Goal: Communication & Community: Answer question/provide support

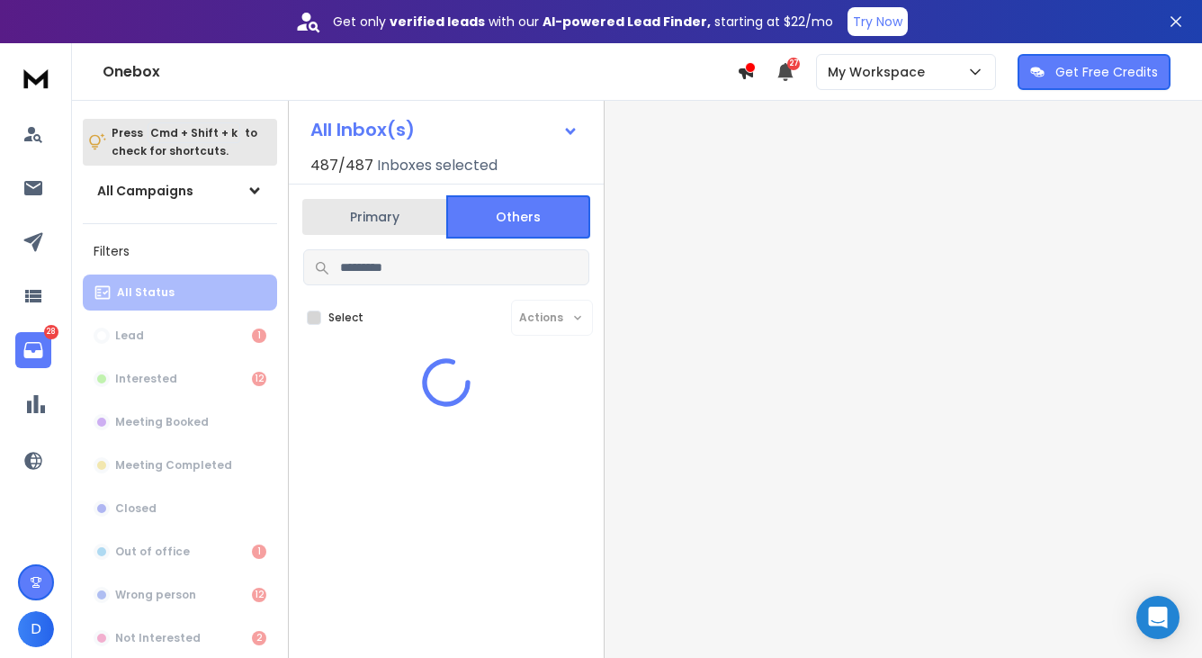
click at [528, 233] on button "Others" at bounding box center [518, 216] width 144 height 43
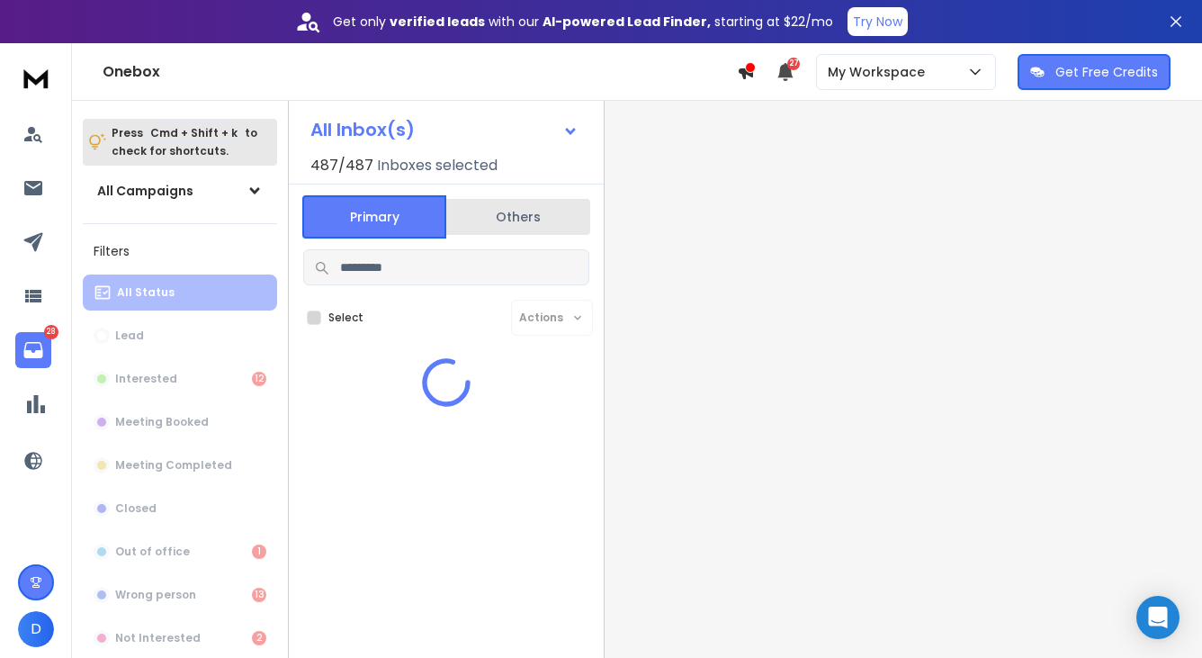
drag, startPoint x: 374, startPoint y: 223, endPoint x: 397, endPoint y: 218, distance: 23.1
click at [386, 221] on button "Primary" at bounding box center [374, 216] width 144 height 43
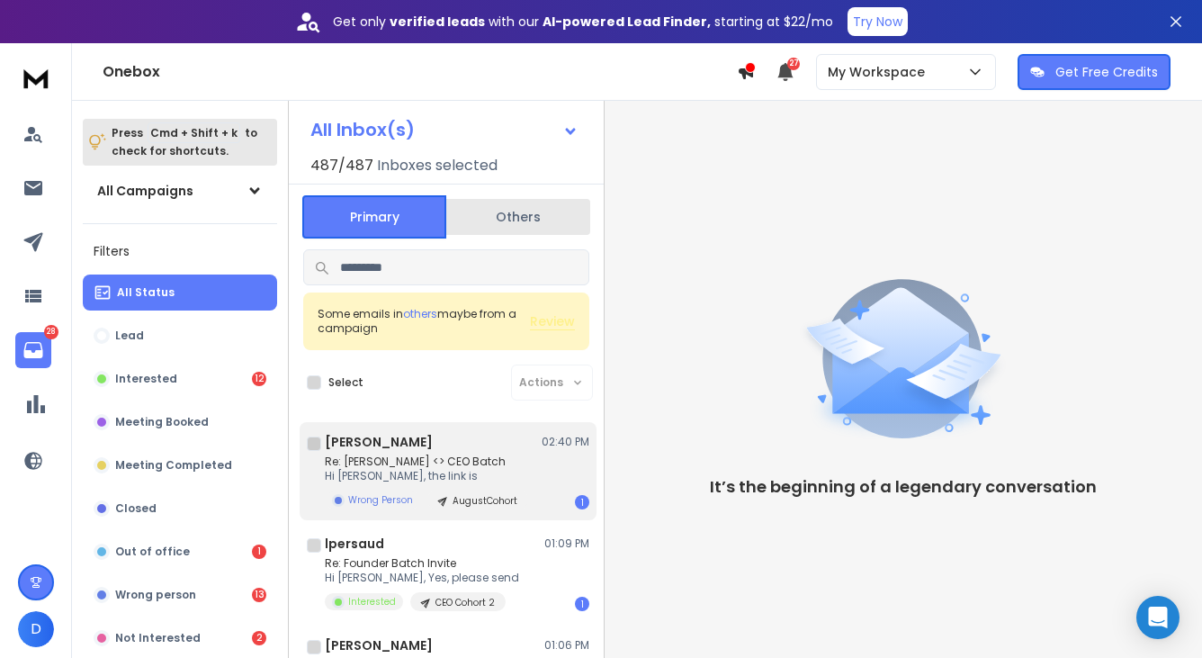
click at [529, 477] on div "Re: [PERSON_NAME] <> CEO Batch Hi [PERSON_NAME], the link is Wrong Person Augus…" at bounding box center [457, 482] width 265 height 55
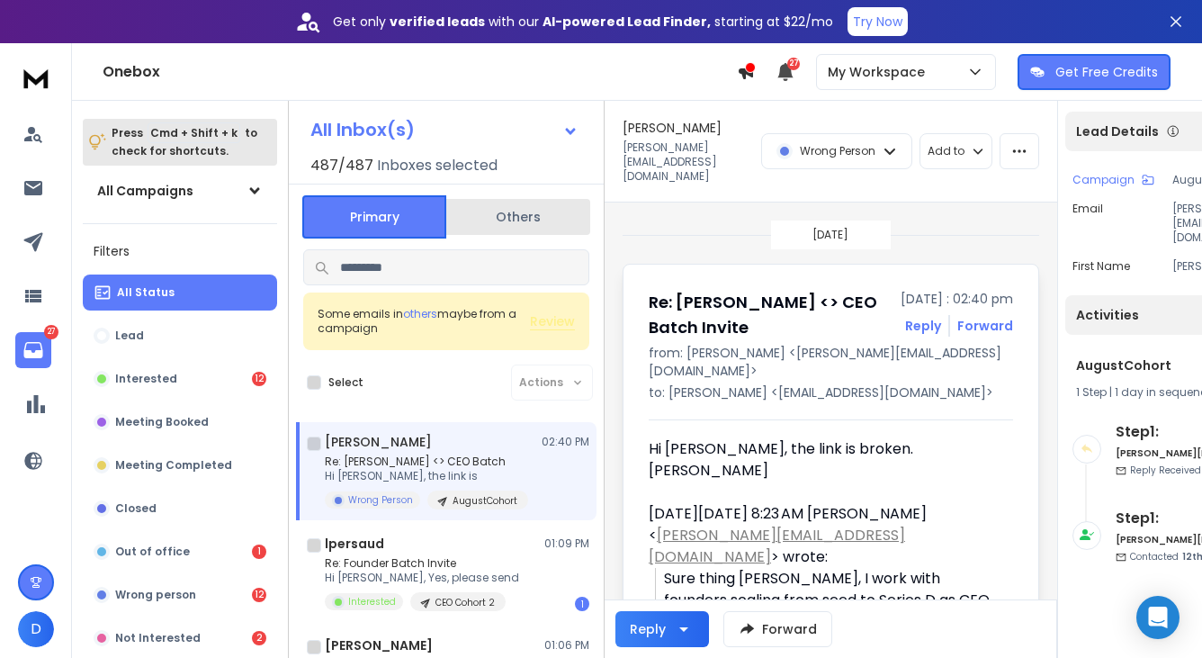
click at [651, 627] on div "Reply" at bounding box center [648, 629] width 36 height 18
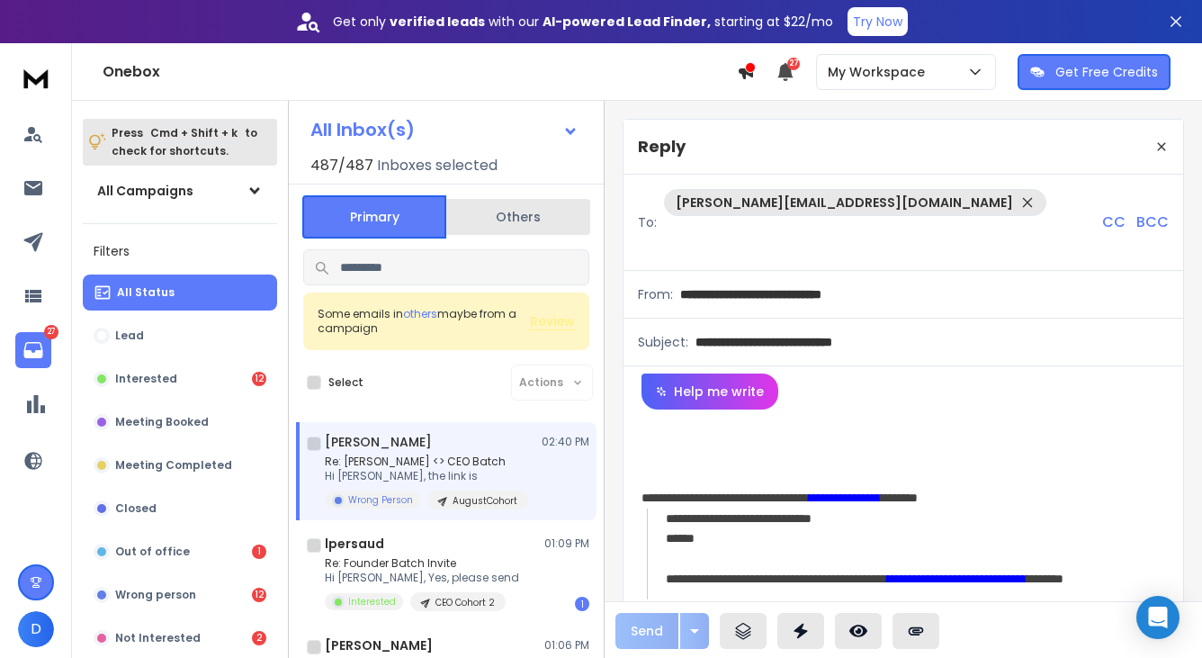
click at [648, 428] on div at bounding box center [904, 438] width 524 height 20
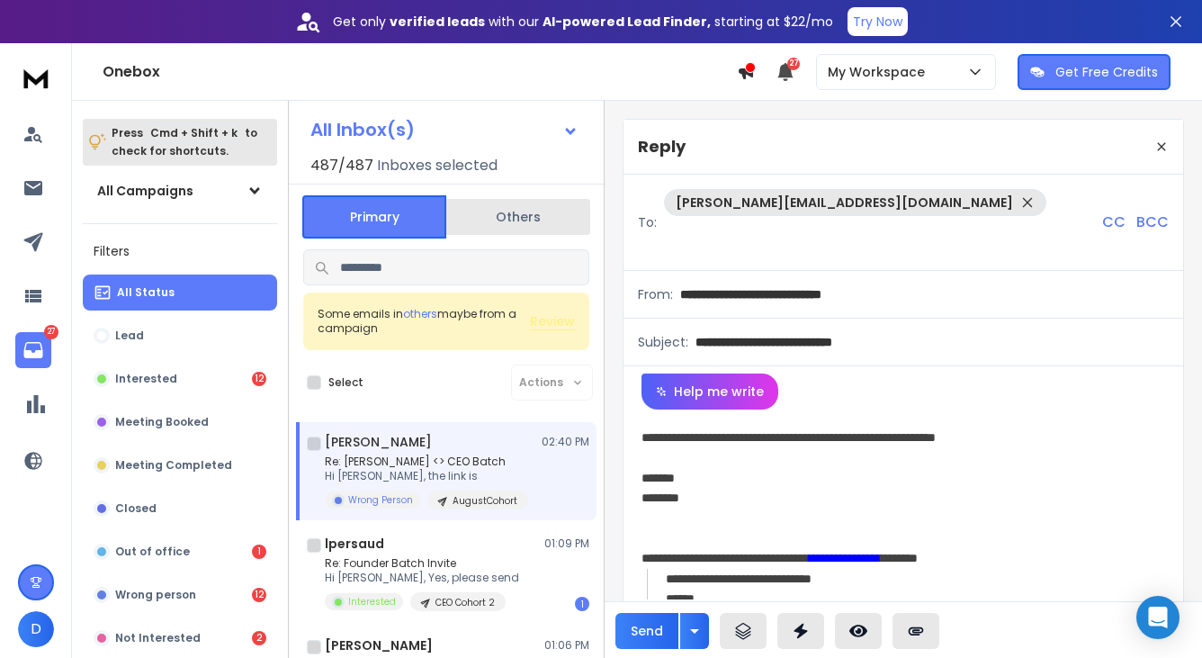
click at [912, 428] on div "**********" at bounding box center [890, 468] width 497 height 81
drag, startPoint x: 840, startPoint y: 401, endPoint x: 896, endPoint y: 400, distance: 56.7
click at [896, 428] on div "**********" at bounding box center [890, 468] width 497 height 81
click at [943, 615] on icon "button" at bounding box center [934, 626] width 22 height 22
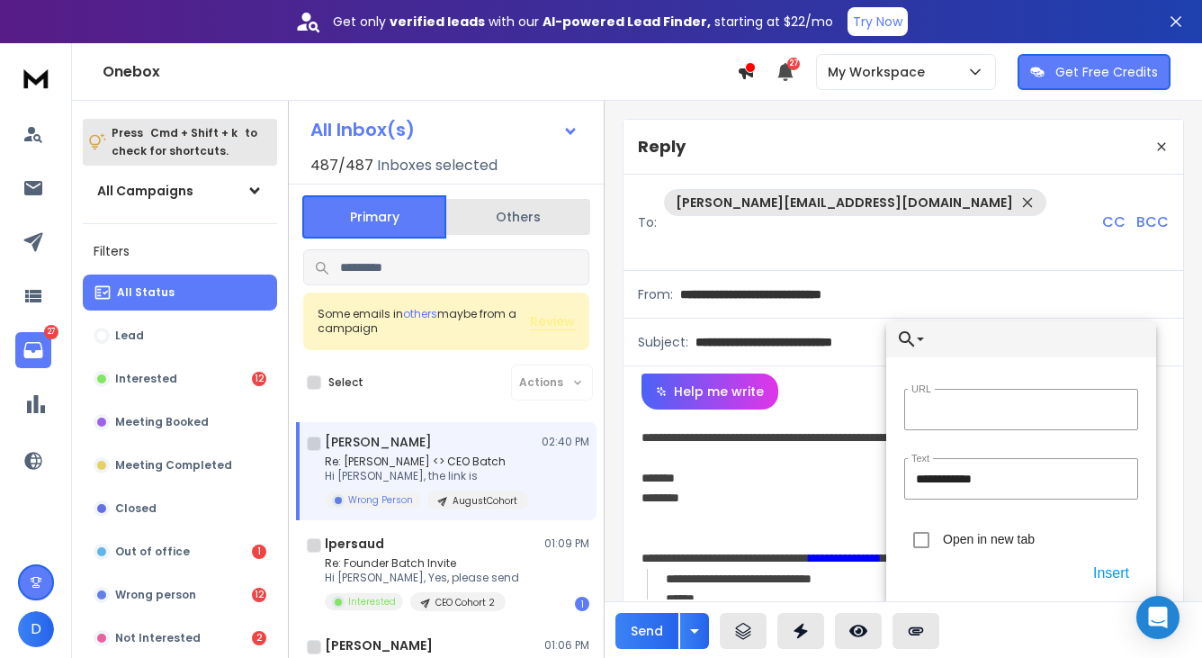
type input "**********"
click at [1111, 557] on button "Insert" at bounding box center [1112, 573] width 54 height 32
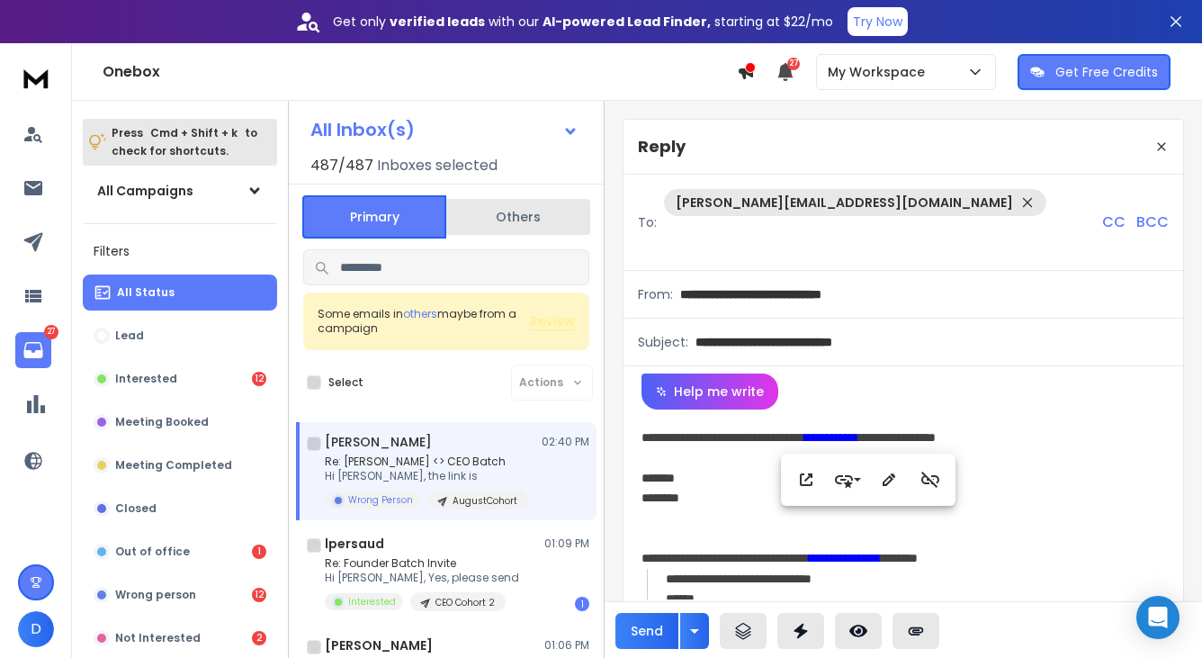
click at [1034, 474] on div "**********" at bounding box center [890, 468] width 497 height 81
click at [837, 428] on div "**********" at bounding box center [890, 468] width 497 height 81
click at [923, 509] on div at bounding box center [904, 519] width 524 height 20
click at [908, 431] on link "**********" at bounding box center [881, 437] width 54 height 13
click at [758, 472] on div "**********" at bounding box center [890, 468] width 497 height 81
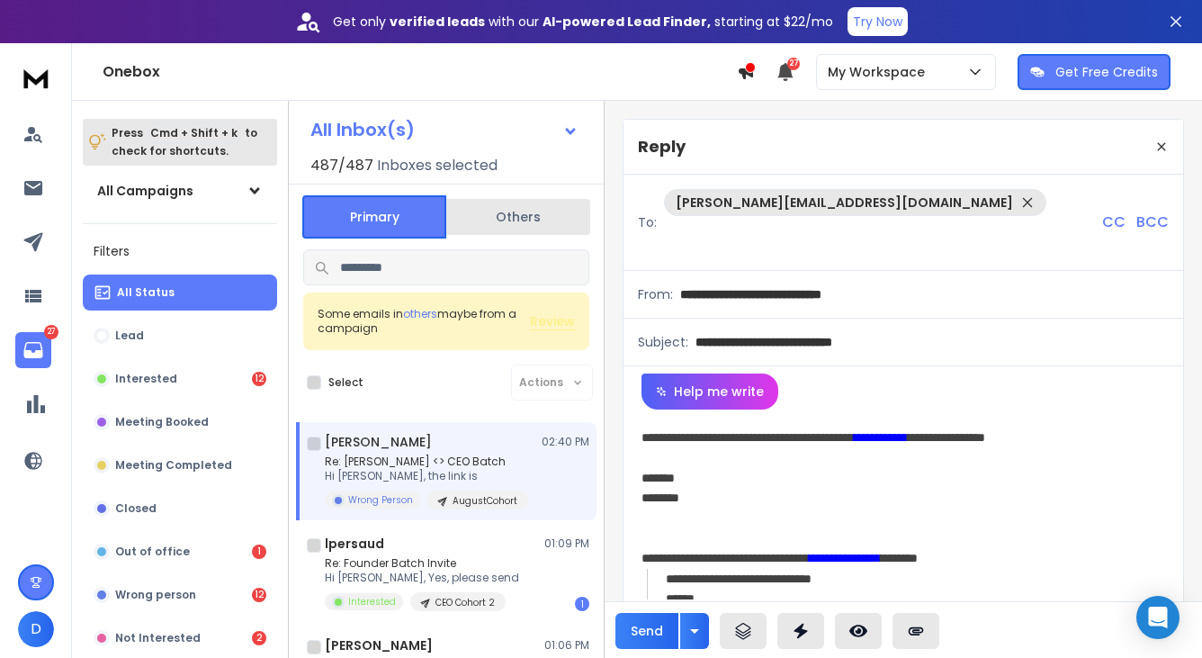
click at [657, 626] on button "Send" at bounding box center [647, 631] width 63 height 36
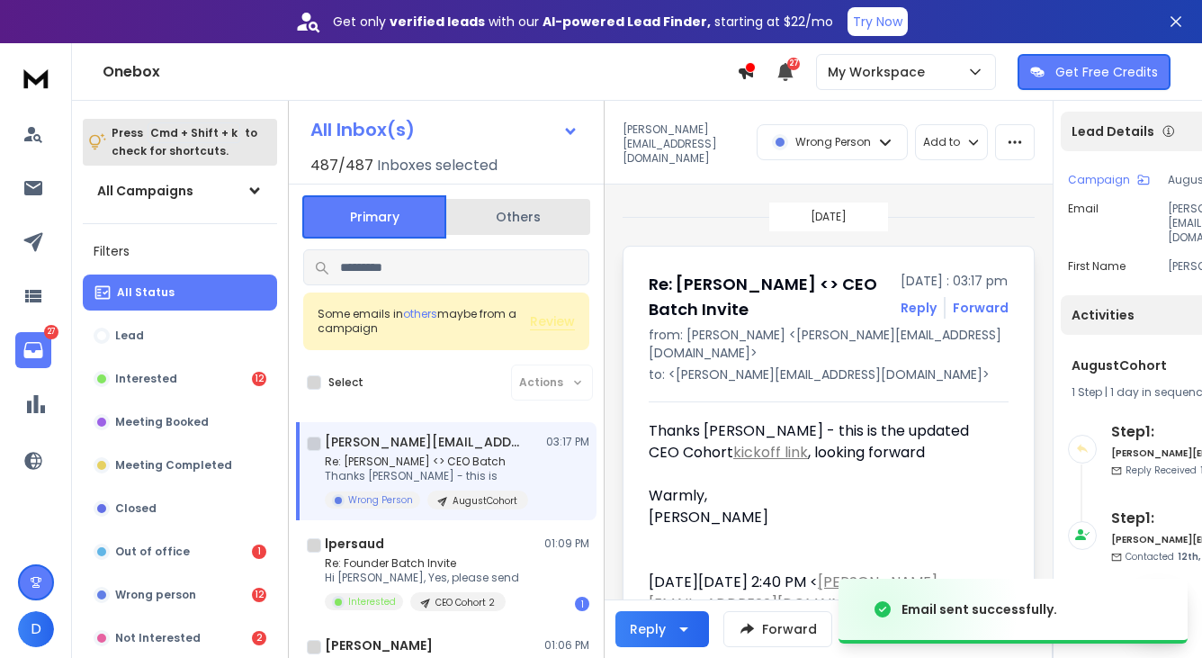
click at [702, 421] on div "Thanks [PERSON_NAME] - this is the updated CEO Cohort kickoff link , looking fo…" at bounding box center [822, 474] width 346 height 108
click at [734, 442] on link "kickoff link" at bounding box center [771, 452] width 75 height 21
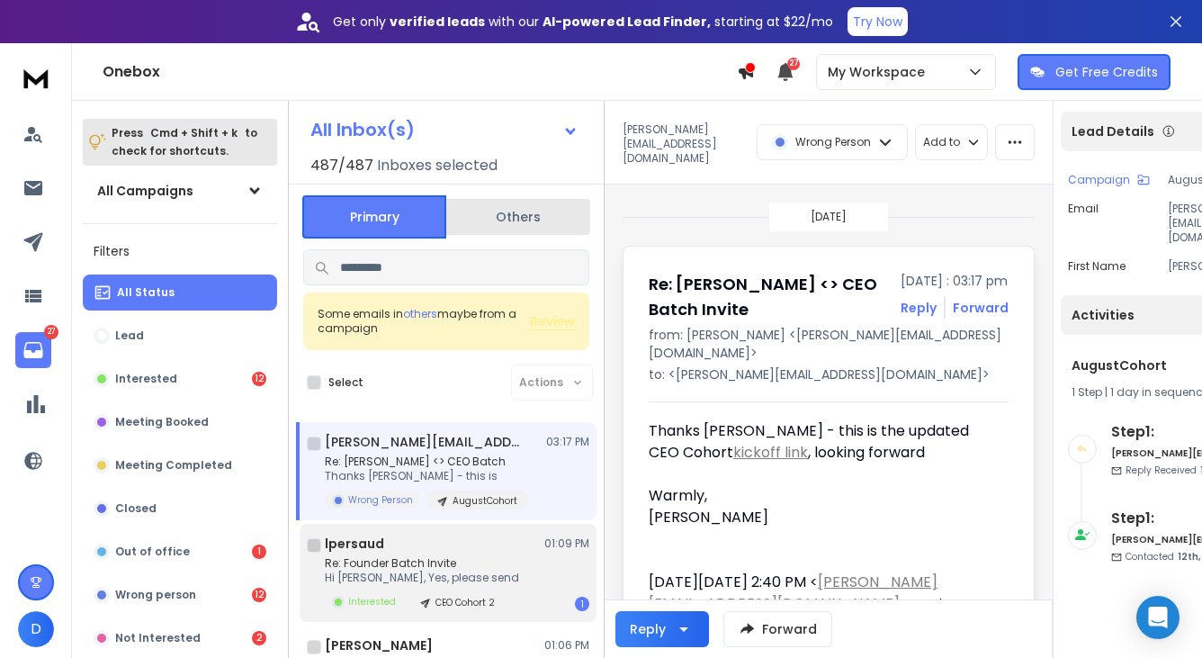
click at [546, 543] on p "01:09 PM" at bounding box center [567, 543] width 45 height 14
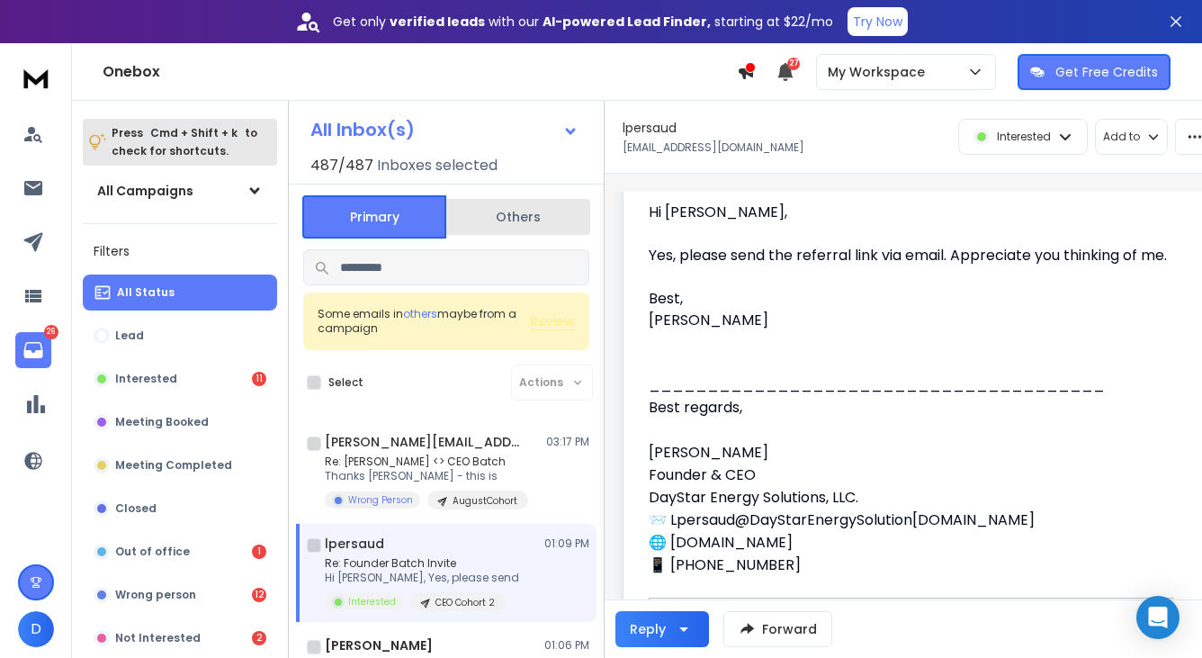
scroll to position [0, 0]
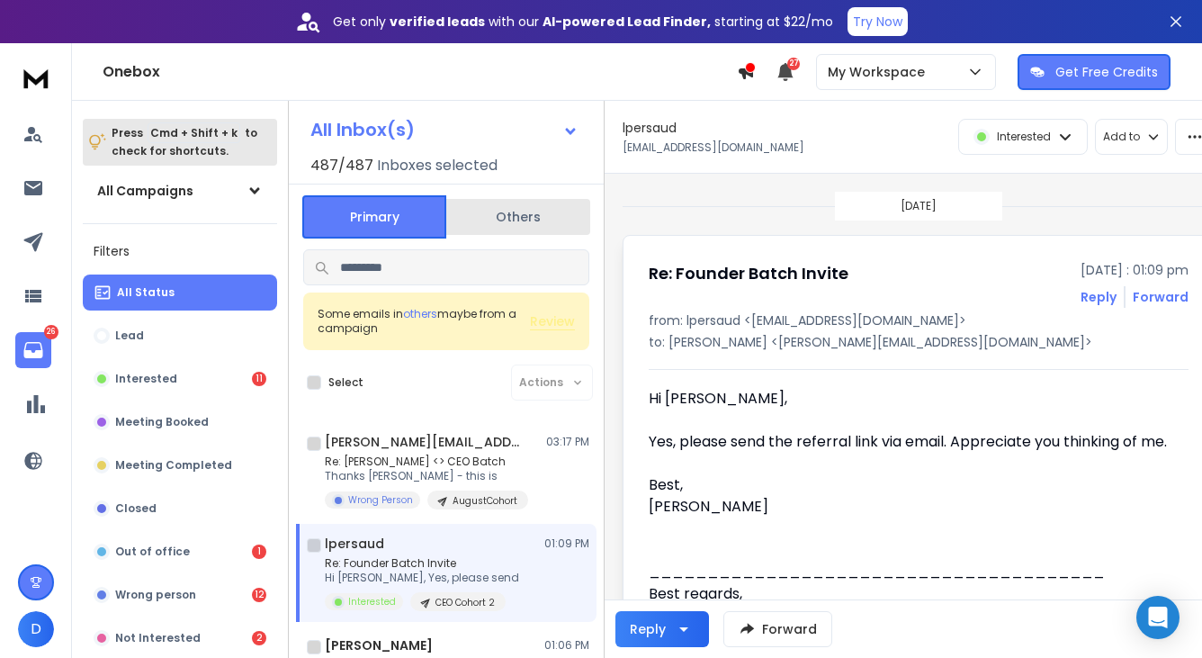
click at [653, 616] on button "Reply" at bounding box center [663, 629] width 94 height 36
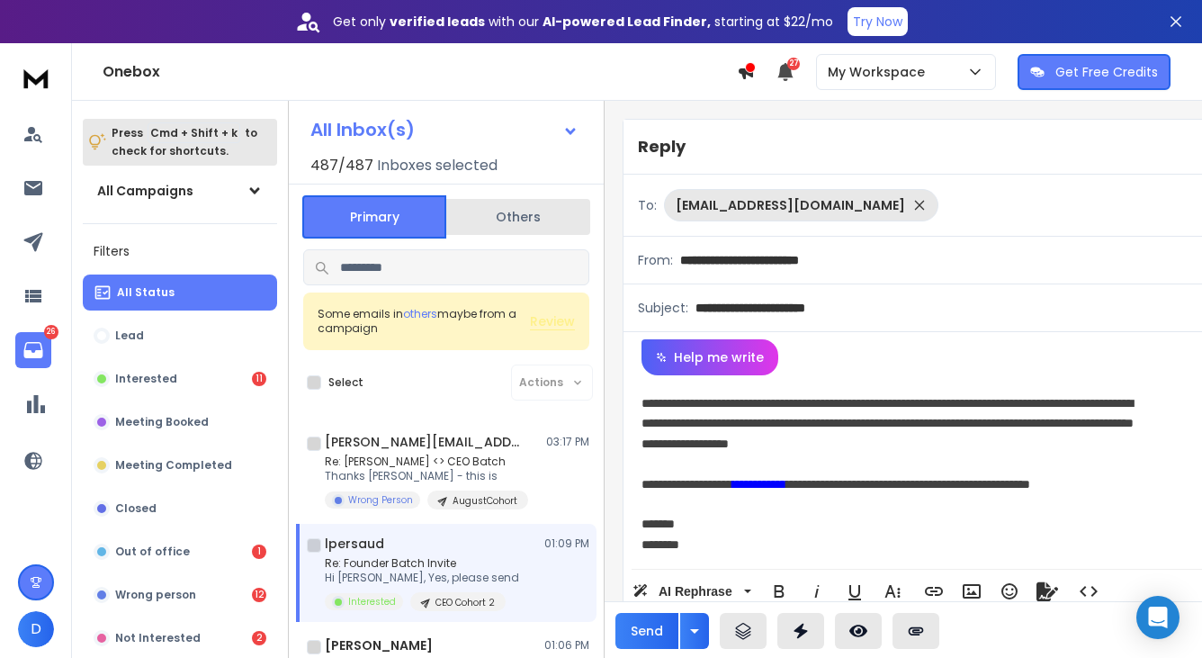
click at [702, 441] on div "**********" at bounding box center [890, 423] width 497 height 60
drag, startPoint x: 721, startPoint y: 438, endPoint x: 605, endPoint y: 425, distance: 116.9
click at [624, 436] on div "**********" at bounding box center [958, 470] width 668 height 190
click at [912, 633] on icon at bounding box center [916, 631] width 18 height 18
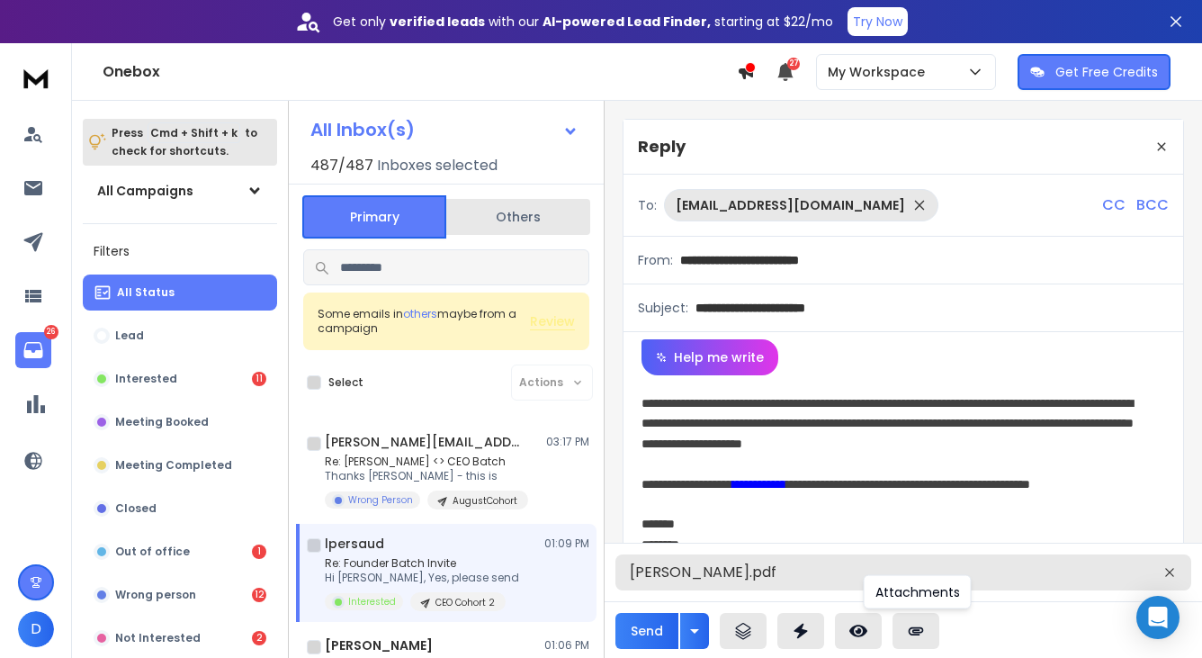
click at [646, 622] on button "Send" at bounding box center [647, 631] width 63 height 36
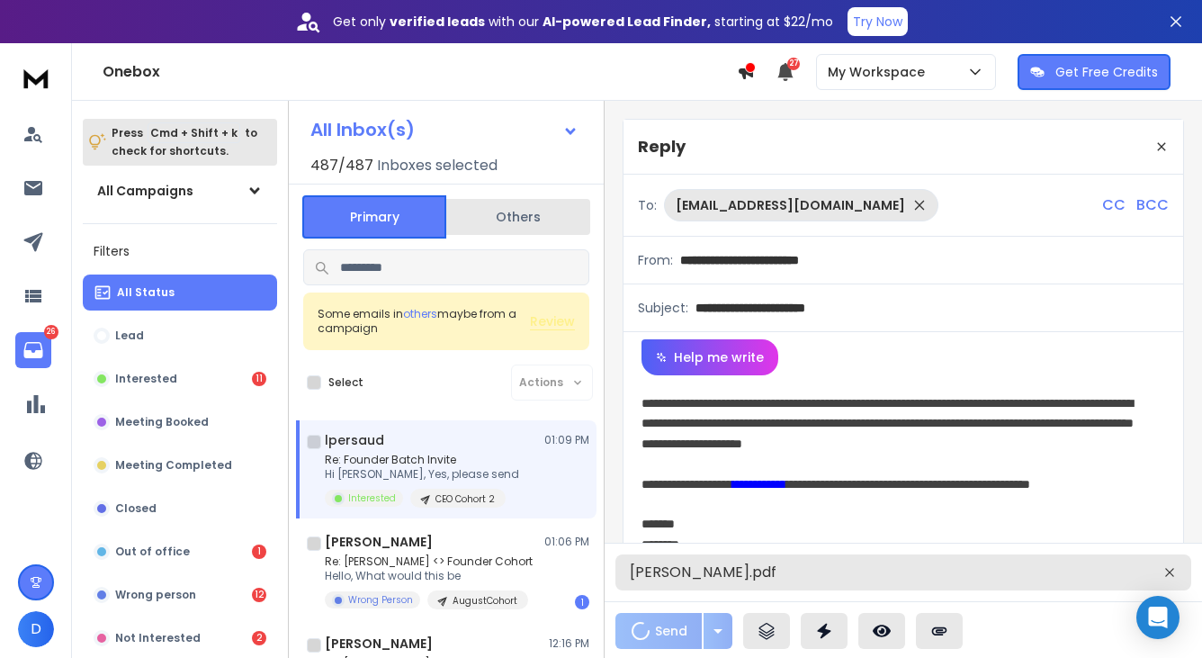
scroll to position [145, 0]
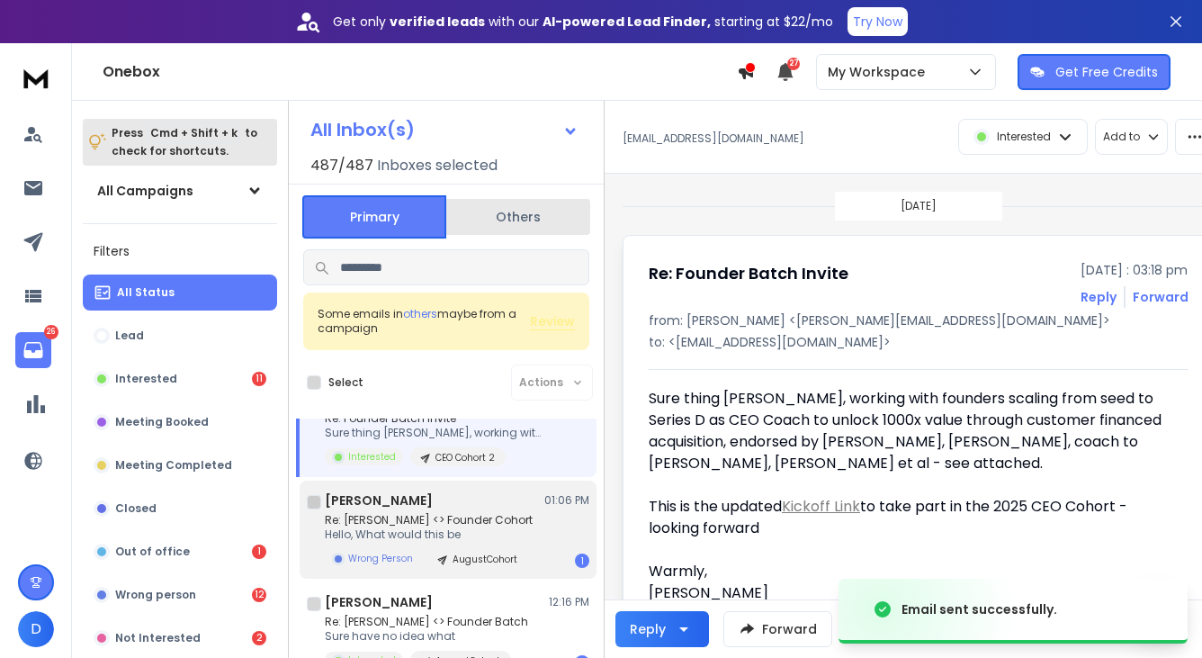
click at [527, 518] on div "Re: [PERSON_NAME] <> Founder Cohort Hello, What would this be Wrong Person Augu…" at bounding box center [457, 540] width 265 height 55
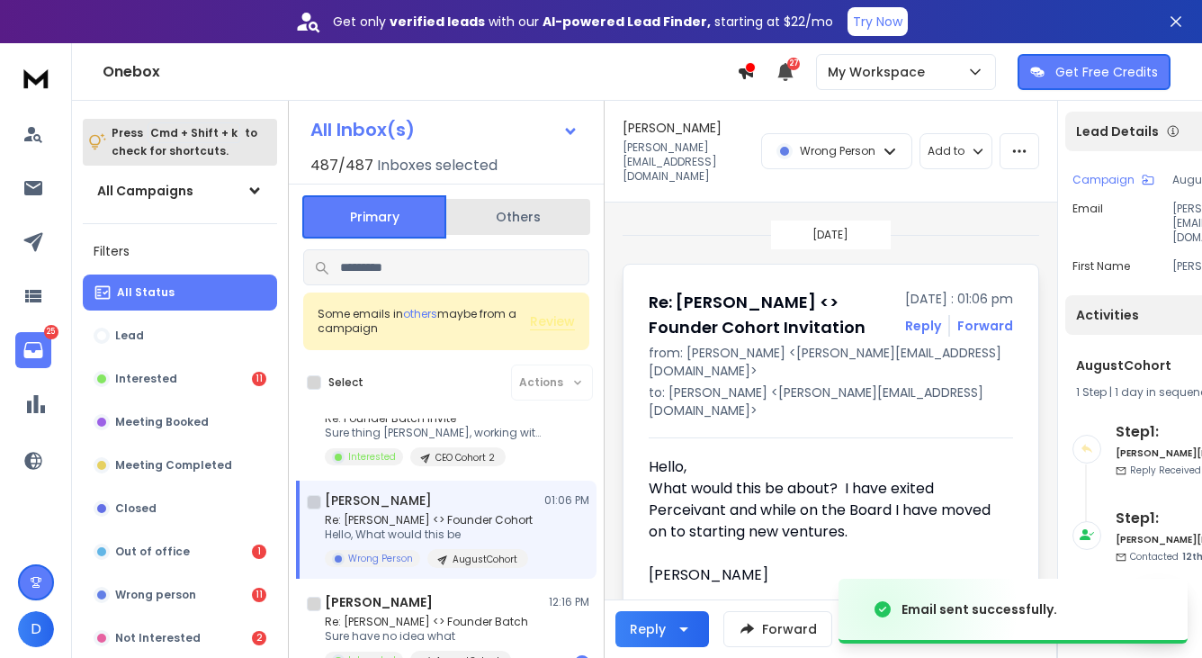
click at [648, 633] on div "Reply" at bounding box center [648, 629] width 36 height 18
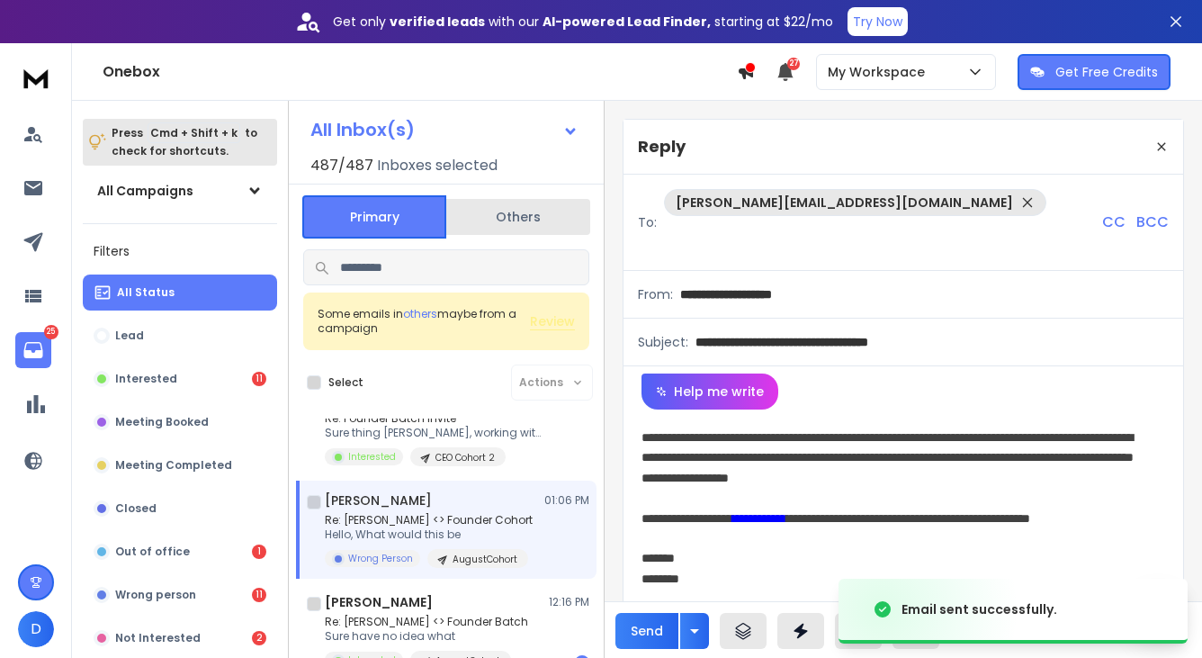
click at [706, 440] on div "**********" at bounding box center [890, 458] width 497 height 60
click at [802, 542] on div "*******" at bounding box center [890, 548] width 497 height 41
click at [673, 439] on div "**********" at bounding box center [890, 458] width 497 height 60
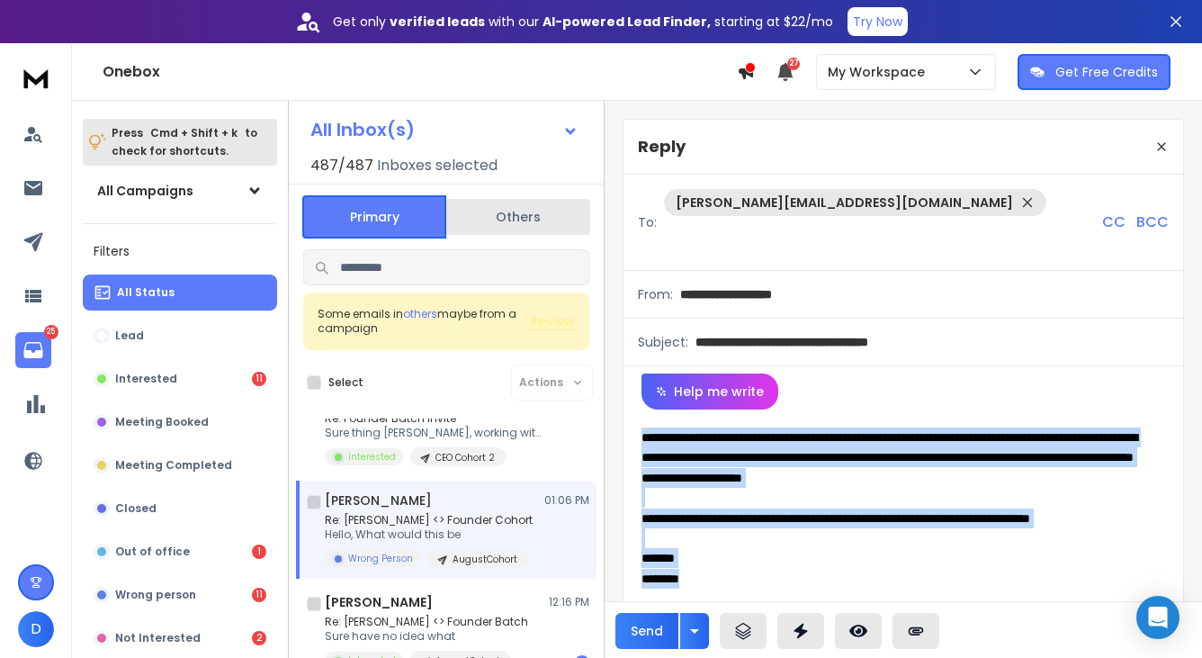
drag, startPoint x: 704, startPoint y: 579, endPoint x: 619, endPoint y: 441, distance: 161.6
click at [624, 441] on div "**********" at bounding box center [904, 505] width 560 height 190
copy div "**********"
click at [942, 506] on div at bounding box center [904, 498] width 524 height 20
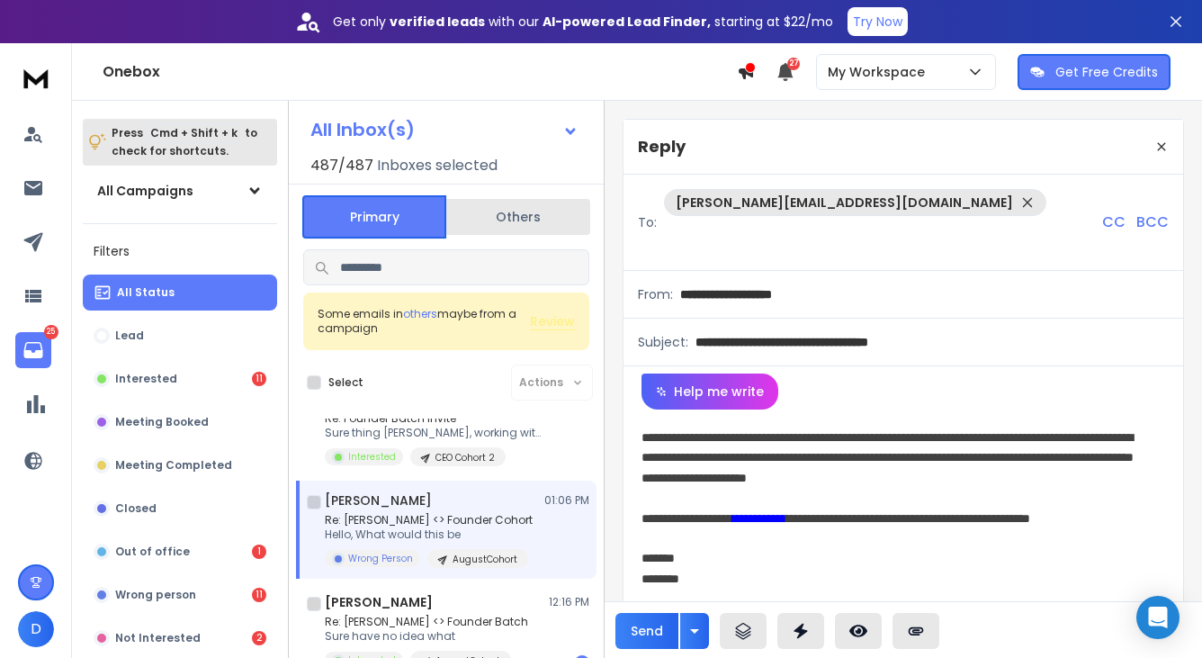
click at [917, 630] on icon at bounding box center [916, 631] width 15 height 8
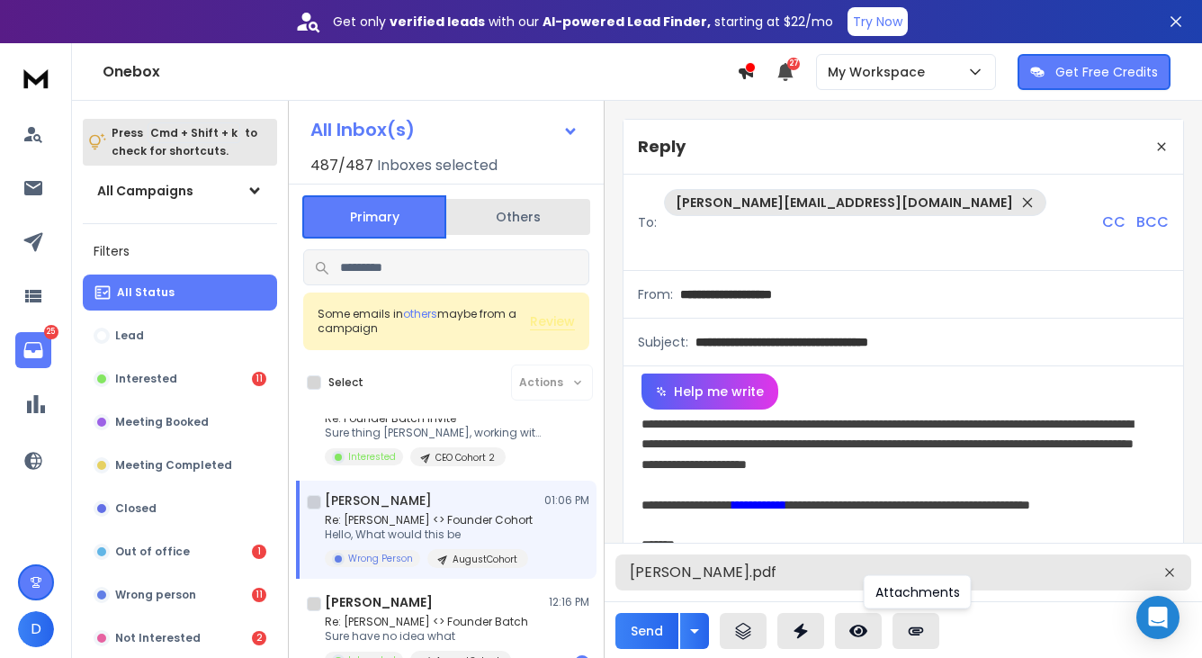
scroll to position [26, 0]
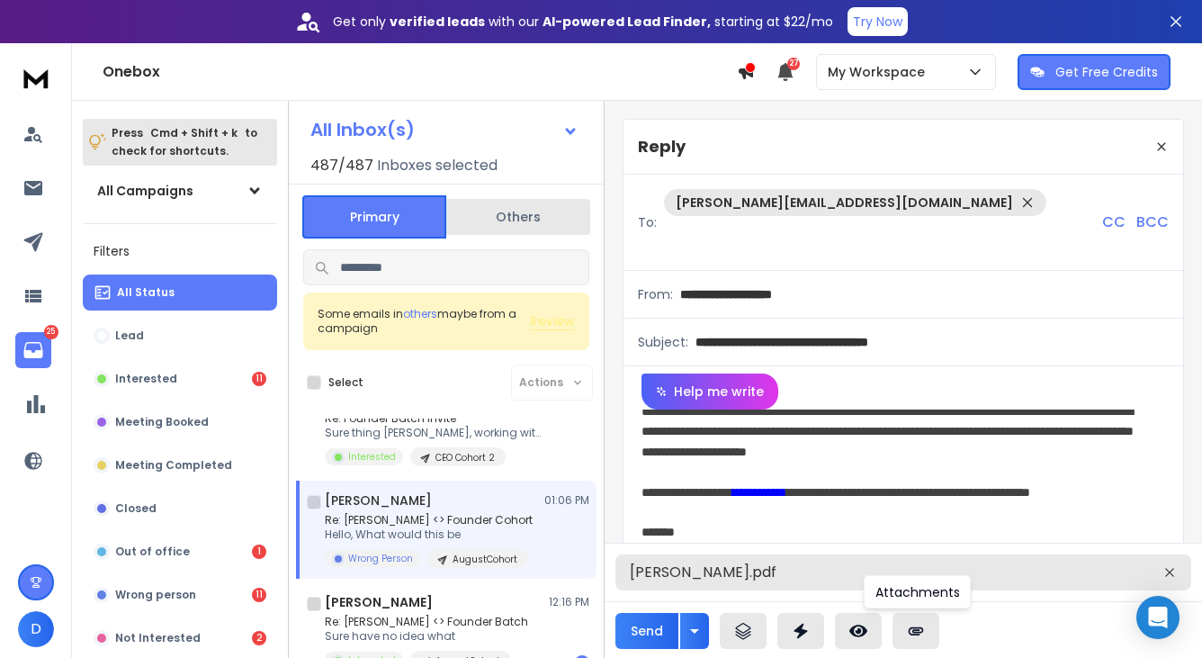
click at [640, 629] on button "Send" at bounding box center [647, 631] width 63 height 36
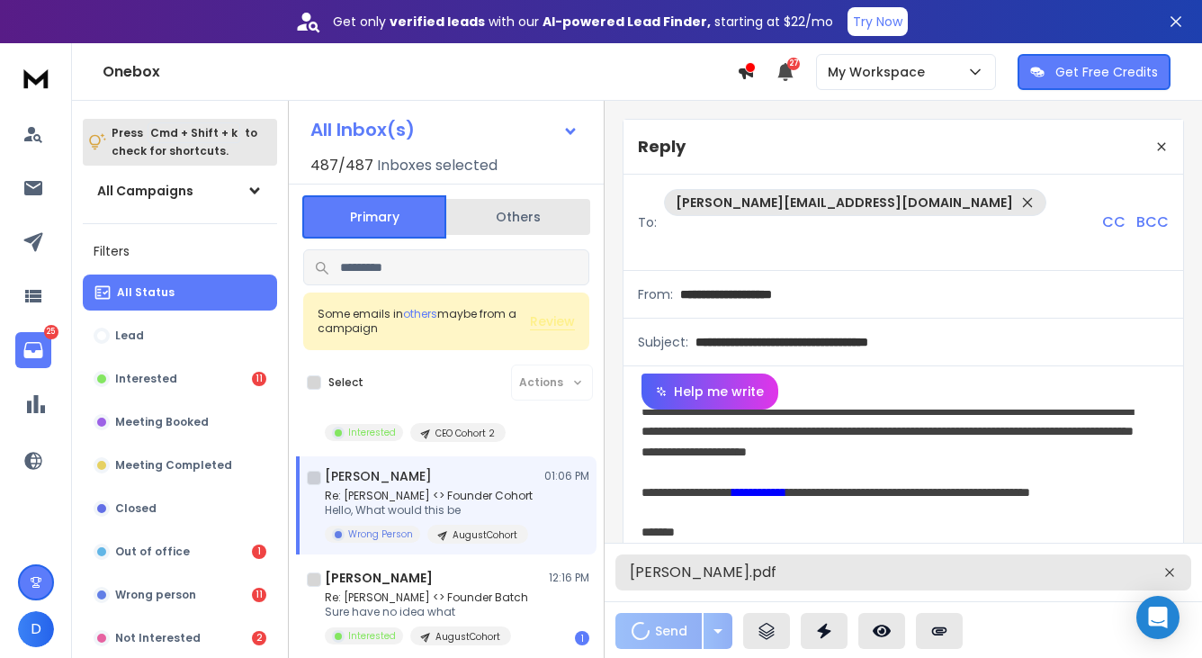
scroll to position [186, 0]
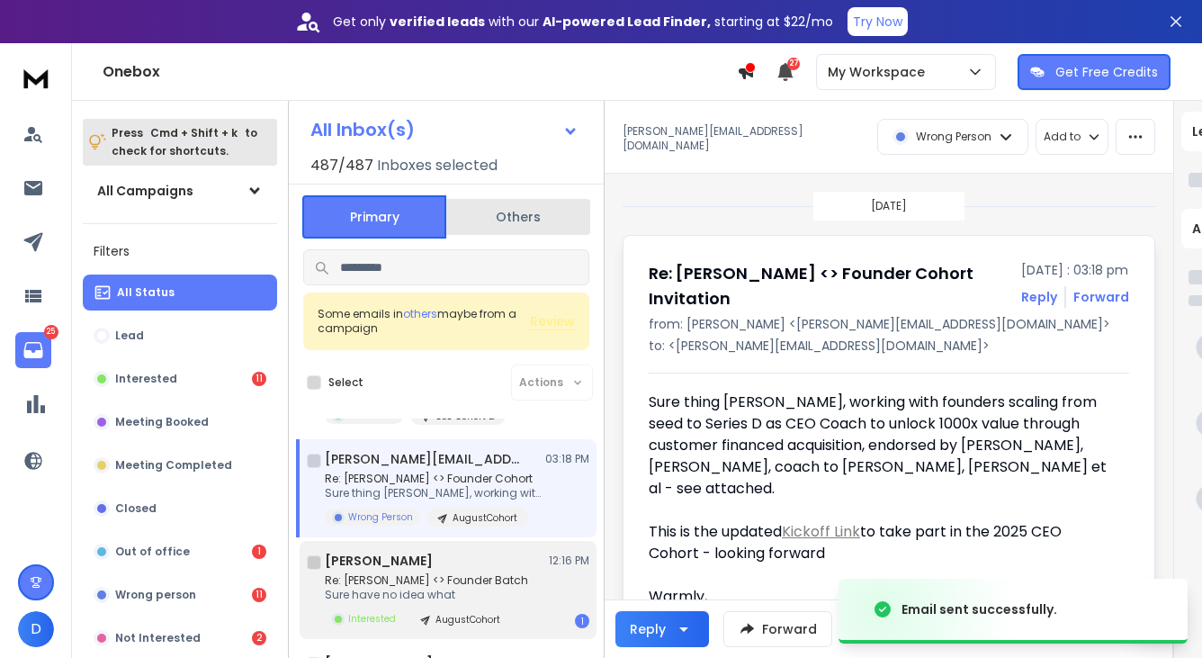
click at [549, 557] on p "12:16 PM" at bounding box center [569, 561] width 41 height 14
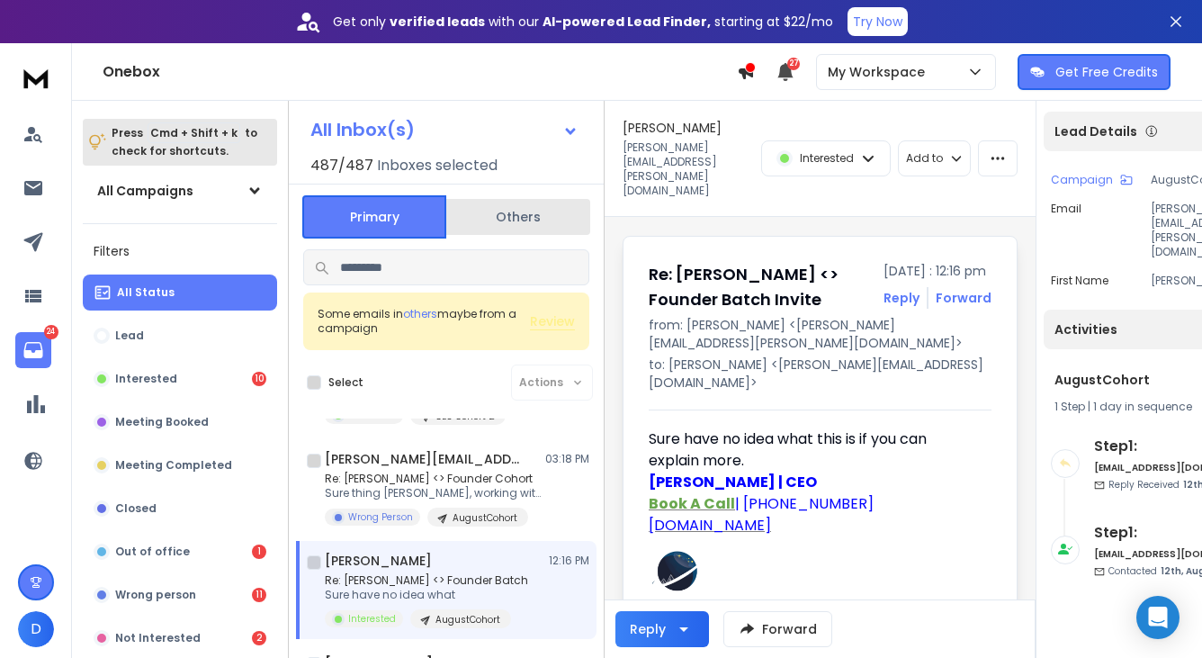
scroll to position [0, 0]
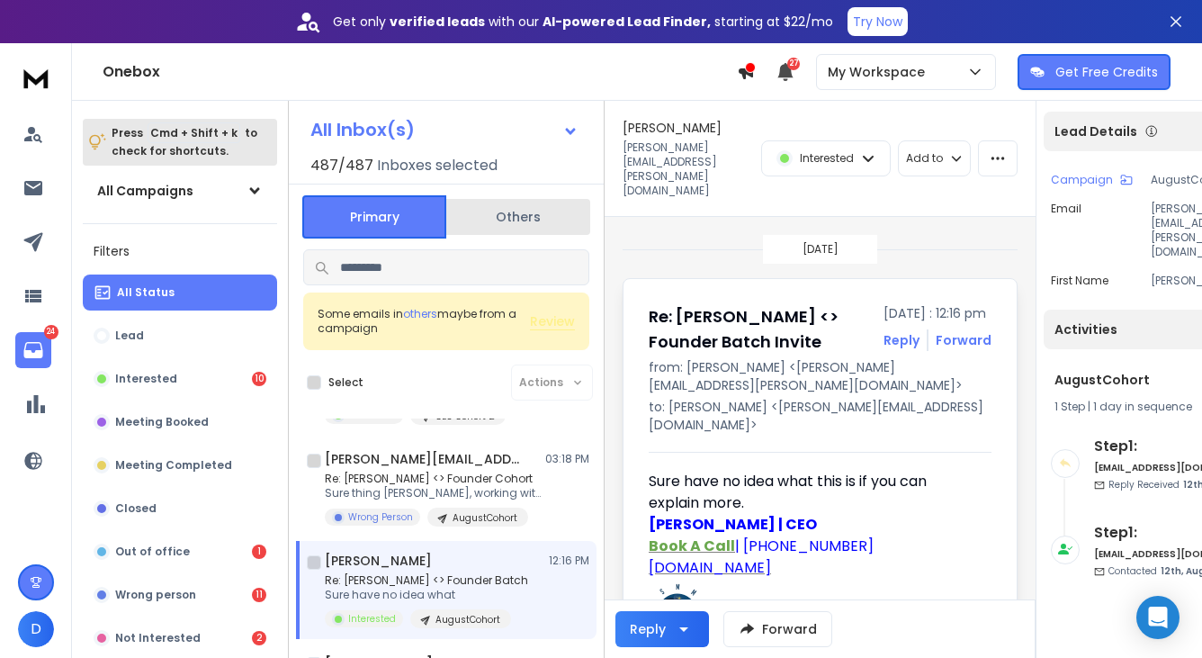
click at [649, 624] on div "Reply" at bounding box center [648, 629] width 36 height 18
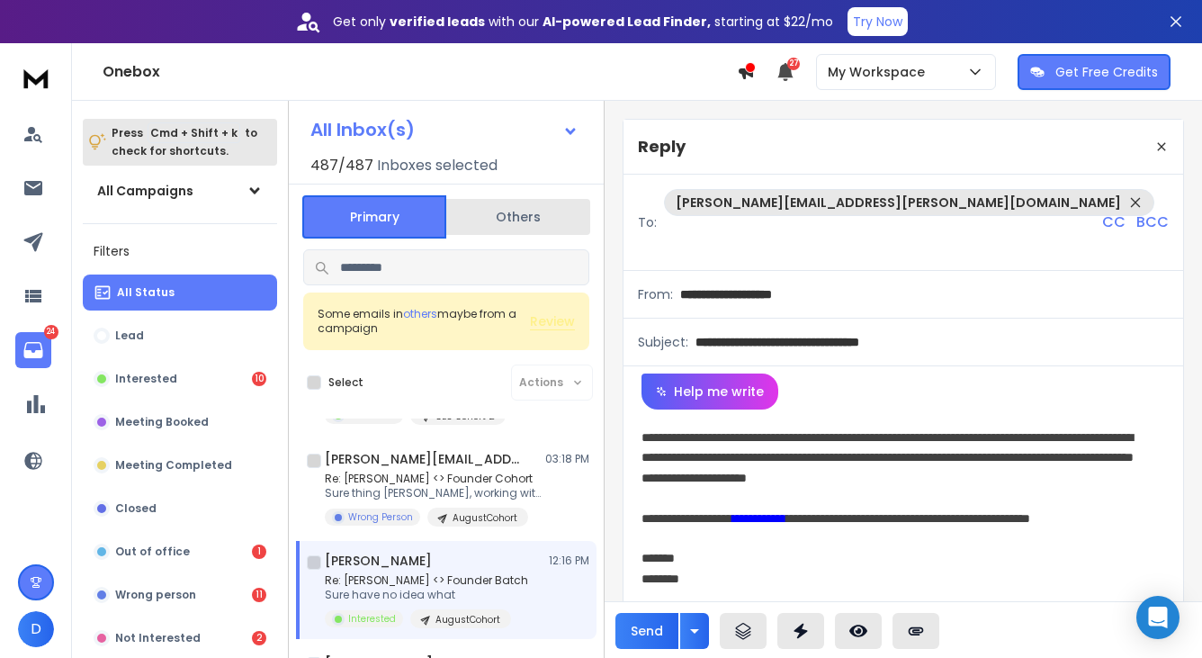
click at [701, 439] on div "**********" at bounding box center [890, 458] width 497 height 60
click at [733, 437] on div "**********" at bounding box center [890, 458] width 497 height 60
click at [708, 438] on div "**********" at bounding box center [890, 458] width 497 height 60
click at [927, 631] on button at bounding box center [916, 631] width 47 height 36
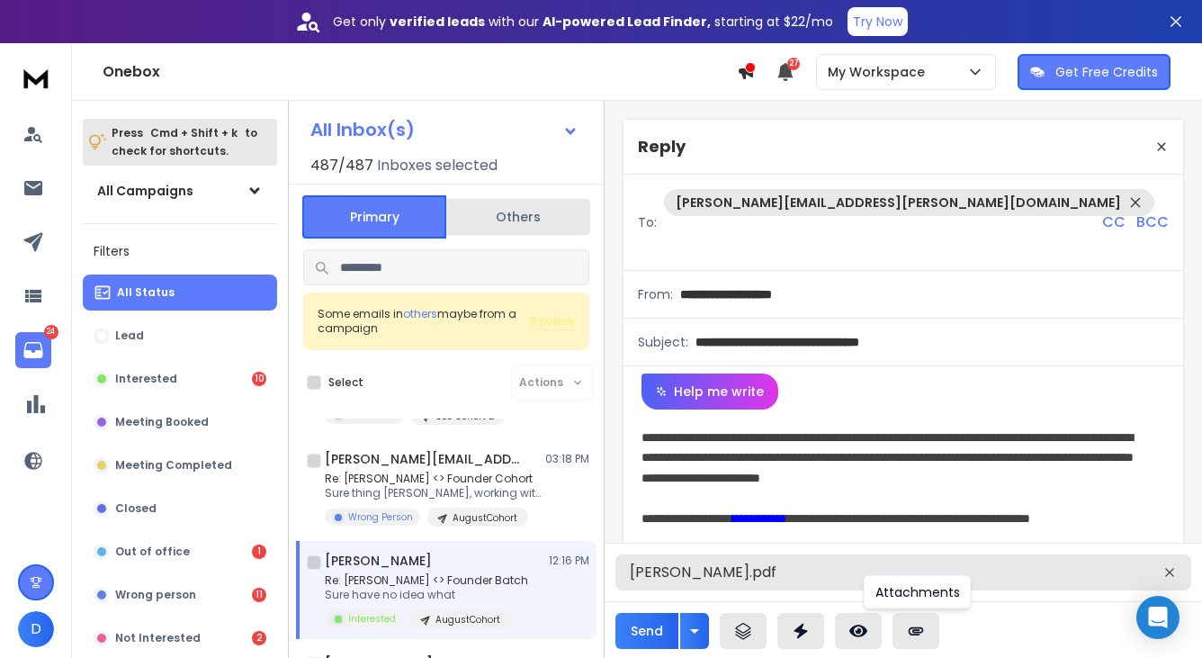
click at [640, 625] on button "Send" at bounding box center [647, 631] width 63 height 36
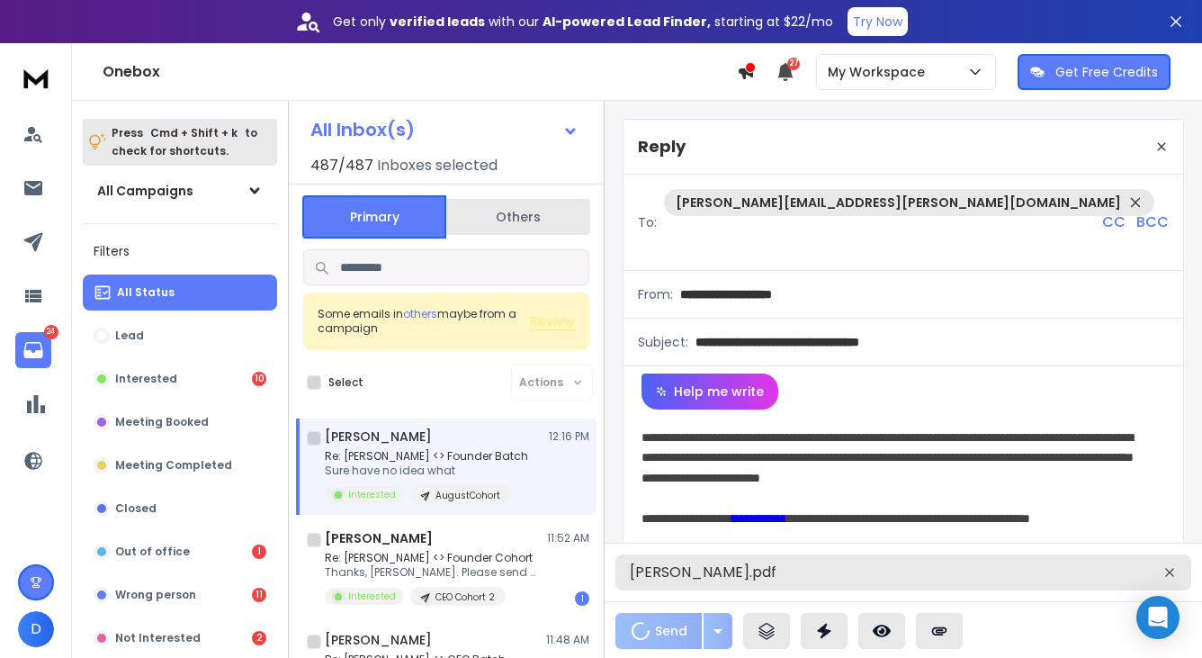
scroll to position [331, 0]
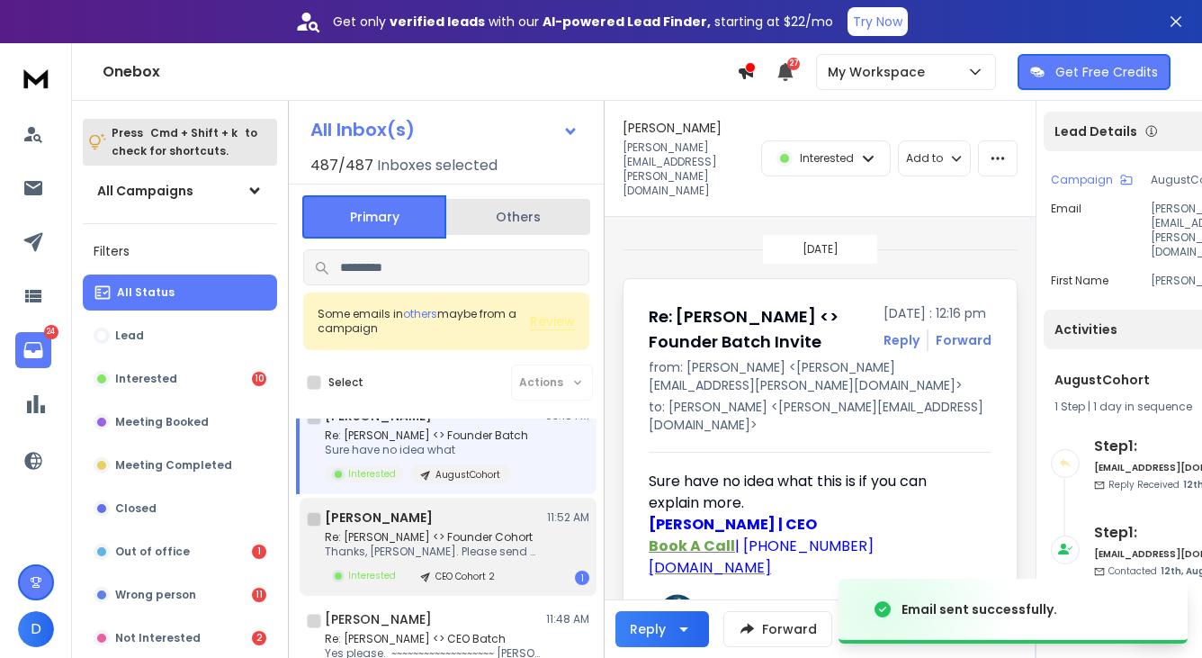
click at [527, 527] on div "[PERSON_NAME] 11:52 AM" at bounding box center [457, 518] width 265 height 18
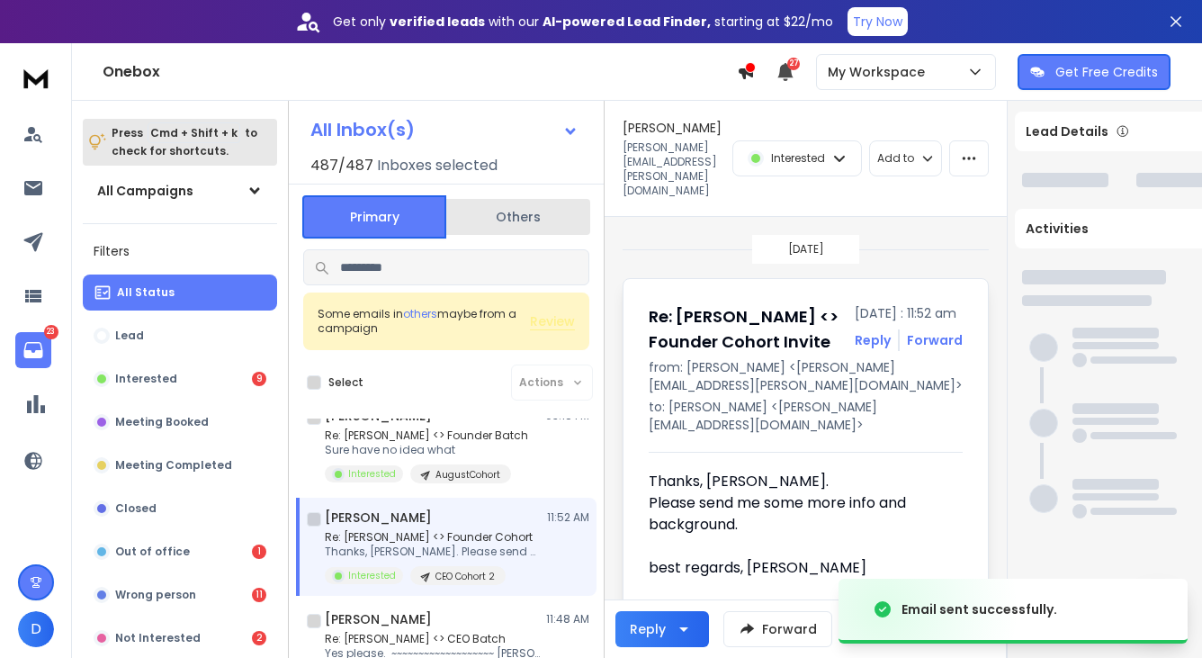
click at [645, 632] on div "Reply" at bounding box center [648, 629] width 36 height 18
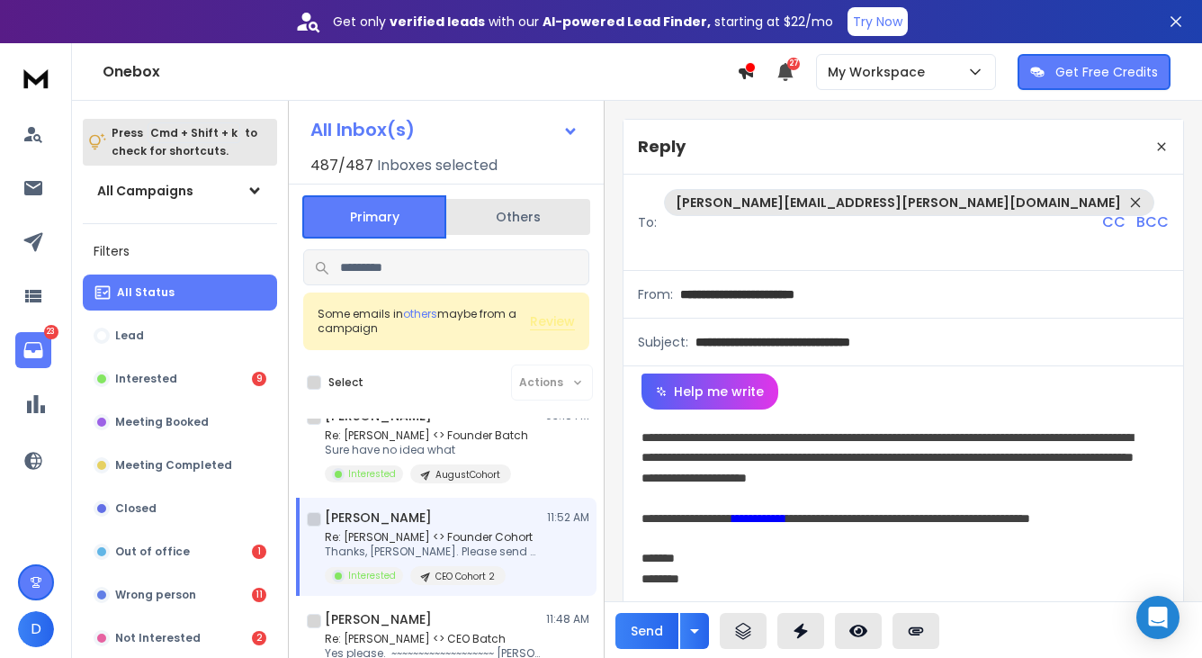
click at [708, 439] on div "**********" at bounding box center [890, 458] width 497 height 60
click at [919, 637] on icon at bounding box center [916, 631] width 18 height 18
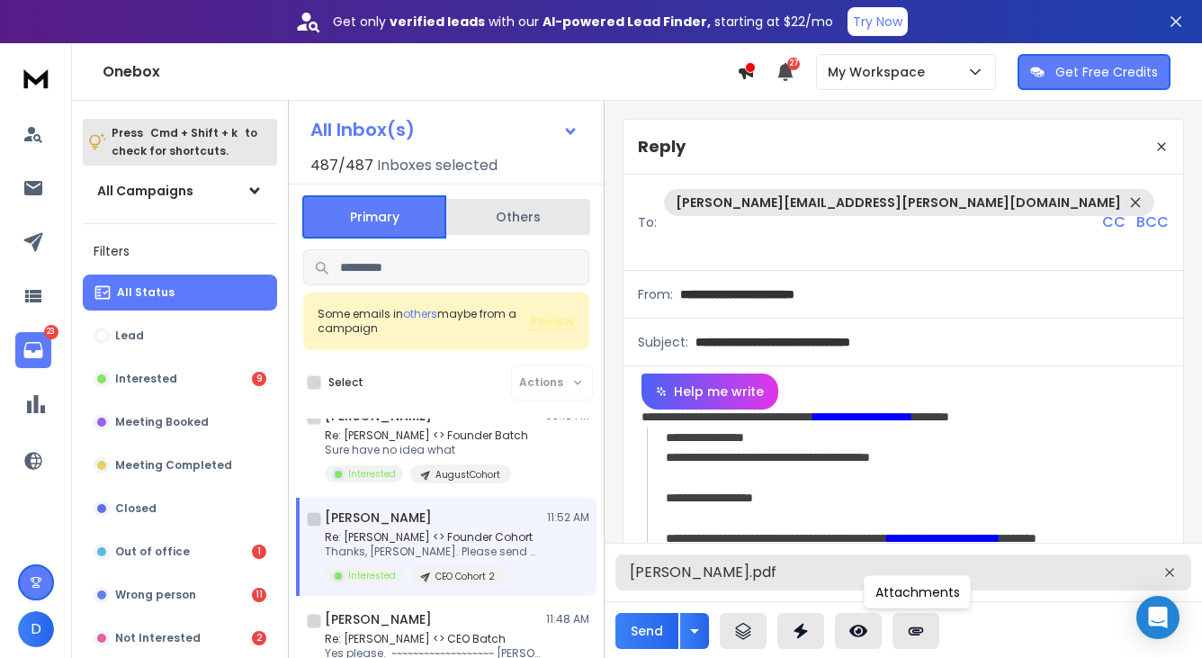
scroll to position [0, 0]
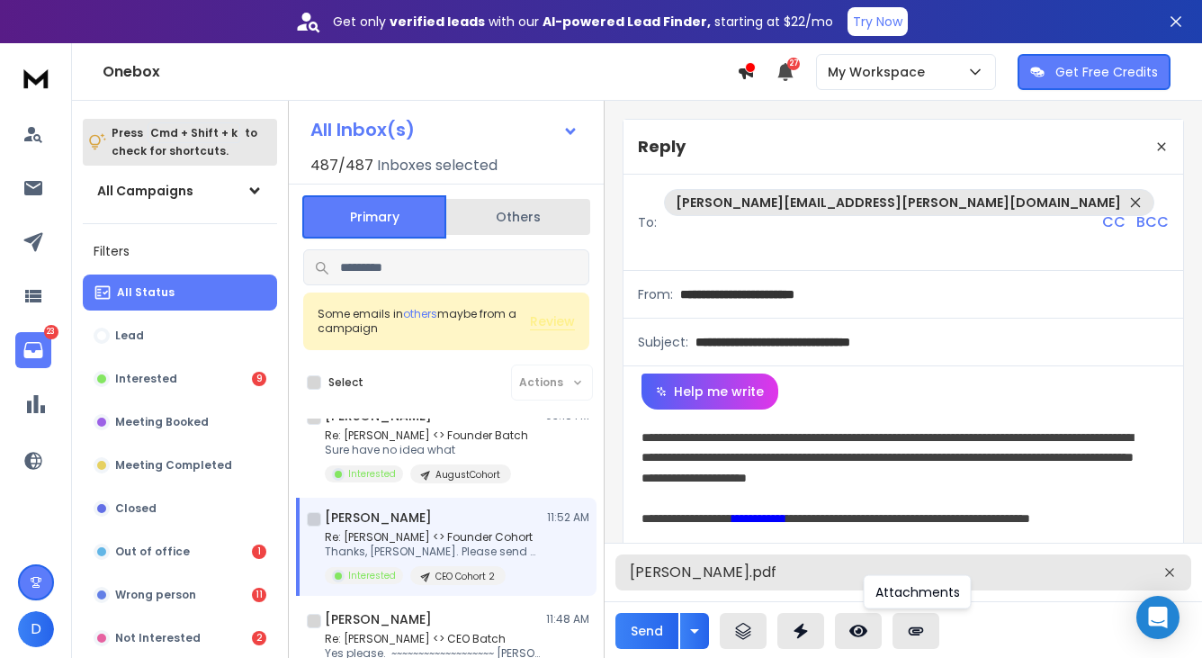
click at [652, 624] on button "Send" at bounding box center [647, 631] width 63 height 36
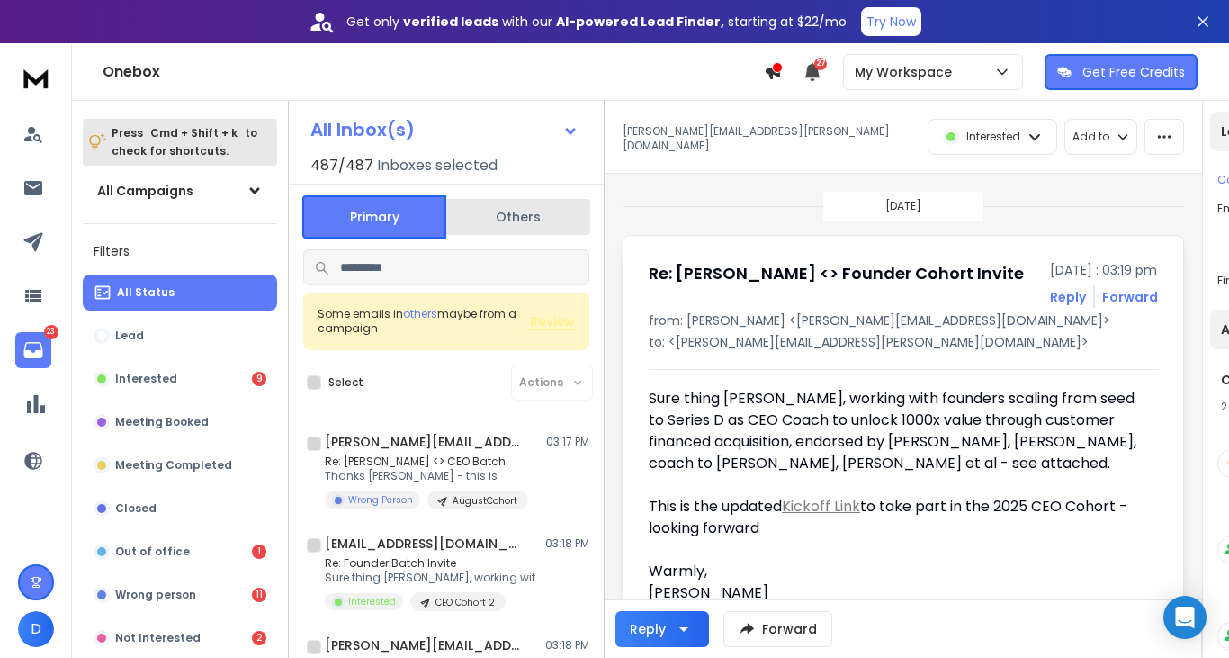
click at [511, 223] on button "Others" at bounding box center [518, 217] width 144 height 40
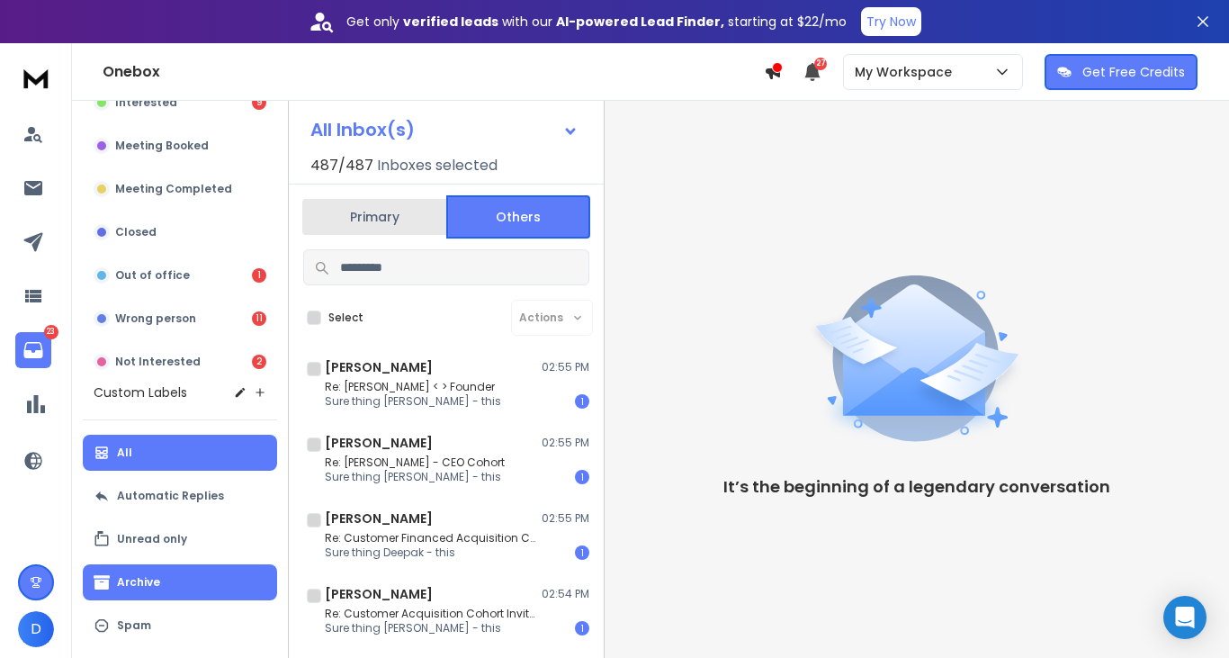
scroll to position [290, 0]
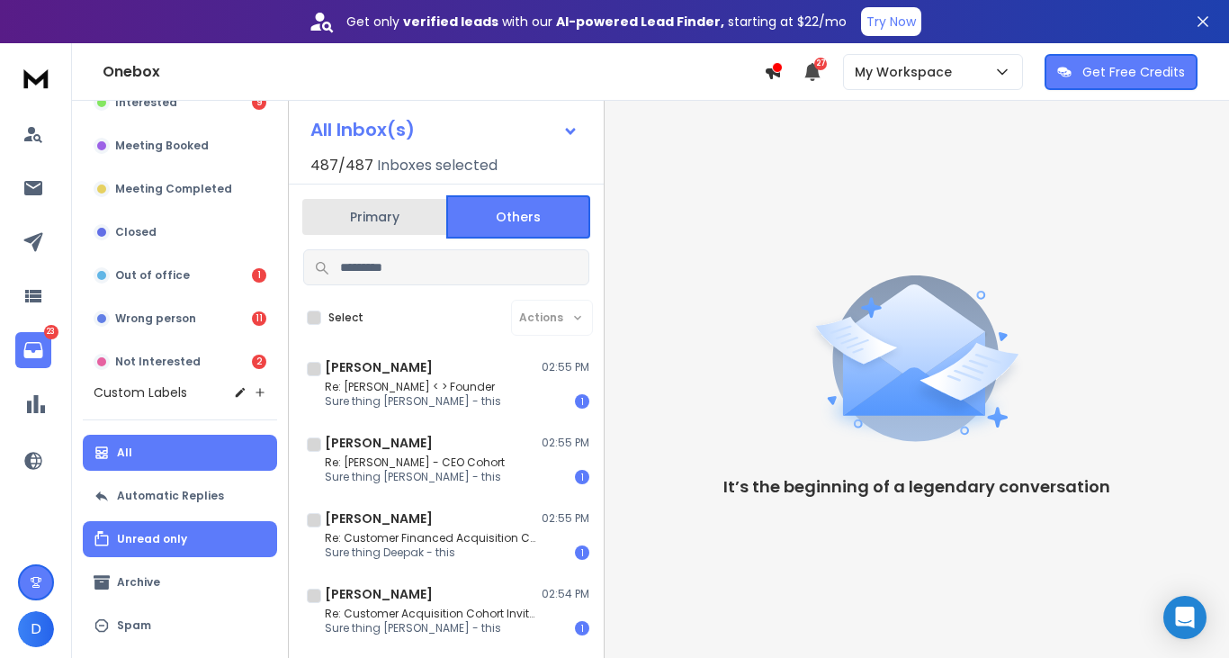
click at [180, 532] on p "Unread only" at bounding box center [152, 539] width 70 height 14
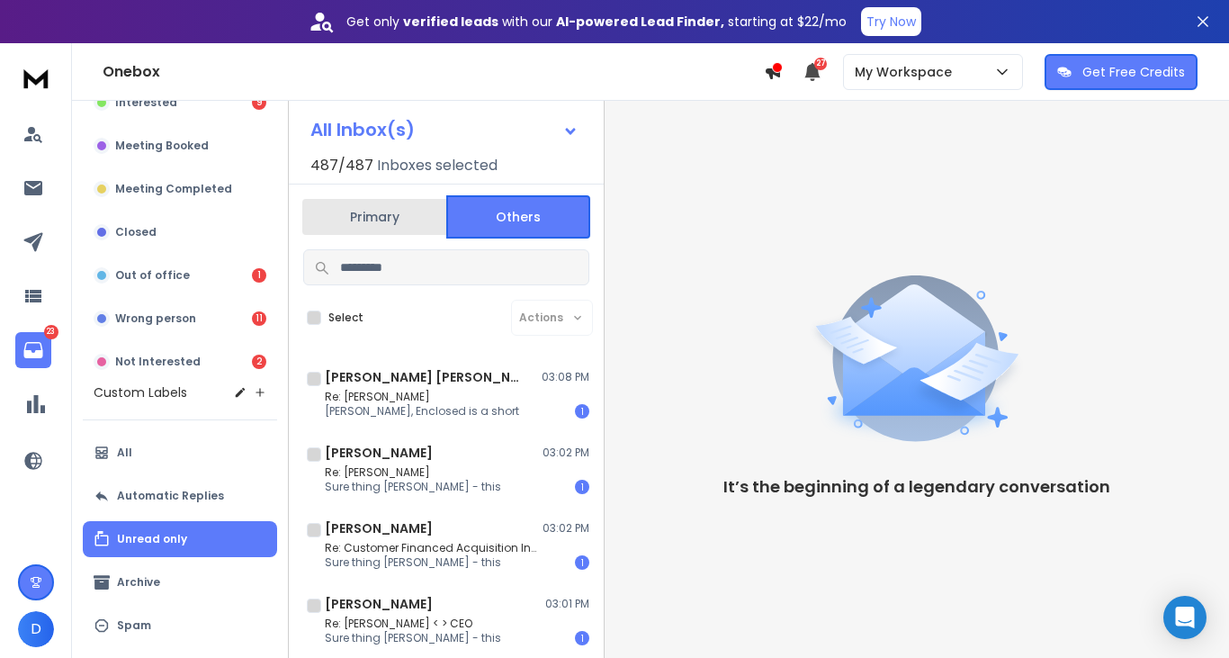
click at [374, 201] on button "Primary" at bounding box center [374, 217] width 144 height 40
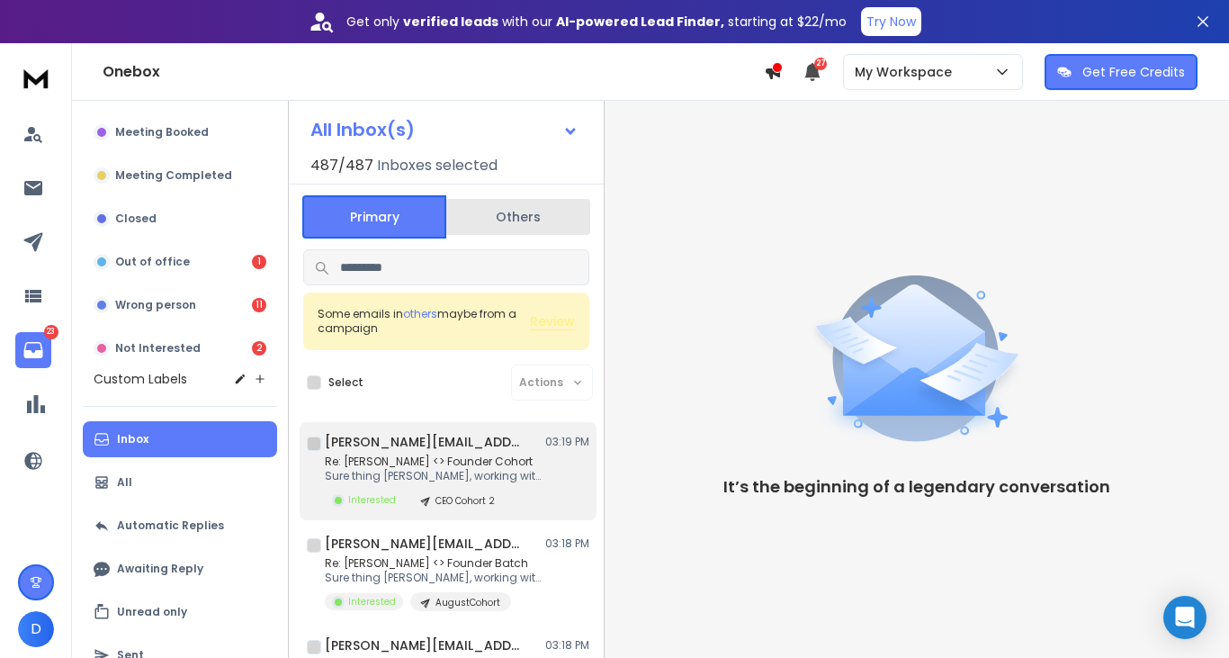
click at [407, 457] on p "Re: [PERSON_NAME] <> Founder Cohort" at bounding box center [433, 462] width 216 height 14
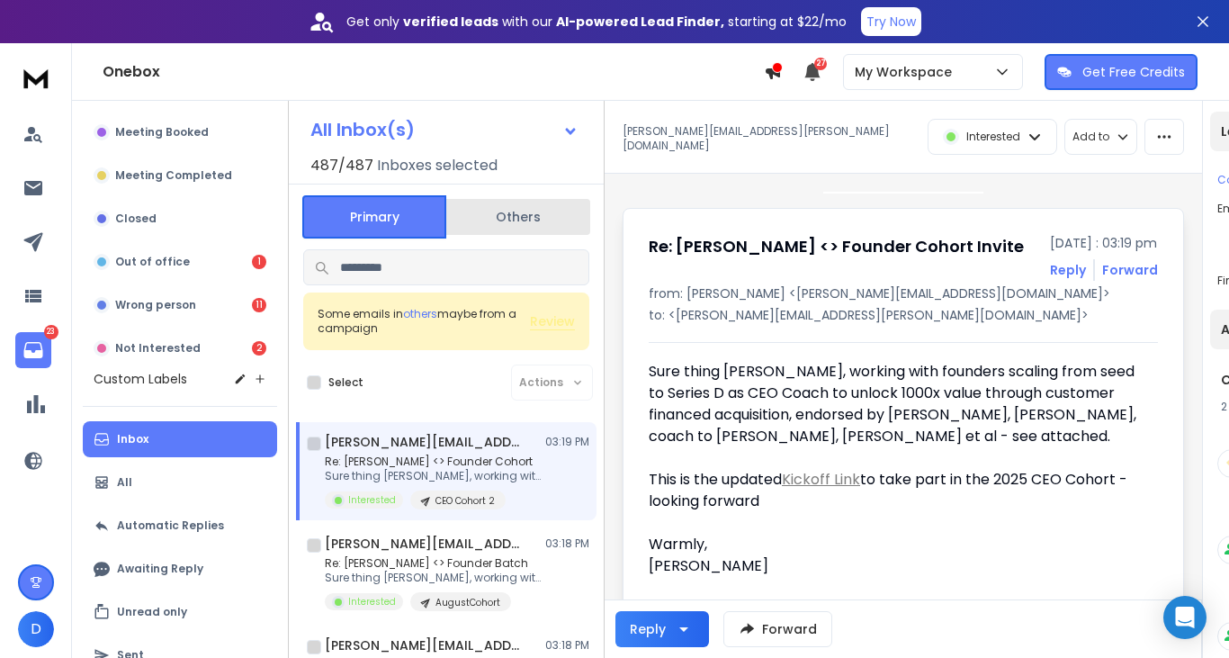
scroll to position [41, 0]
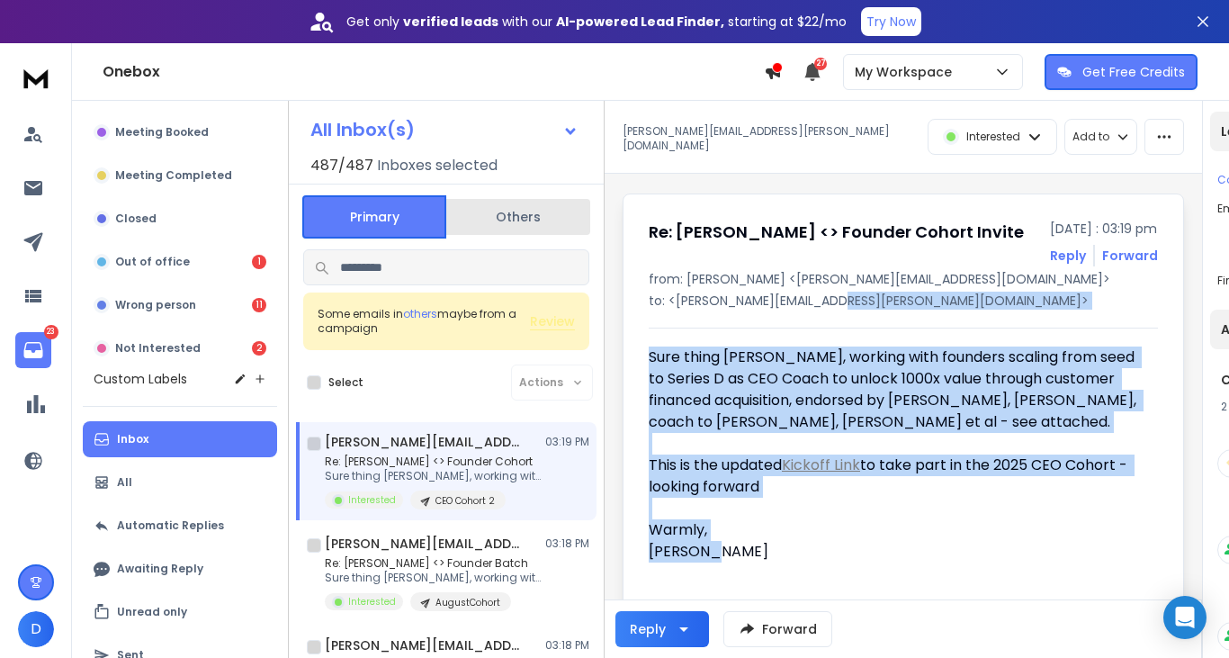
drag, startPoint x: 744, startPoint y: 554, endPoint x: 636, endPoint y: 316, distance: 261.0
copy div "[DATE] : 03:19 pm Sure thing [PERSON_NAME], working with founders scaling from …"
click at [142, 612] on p "Unread only" at bounding box center [152, 612] width 70 height 14
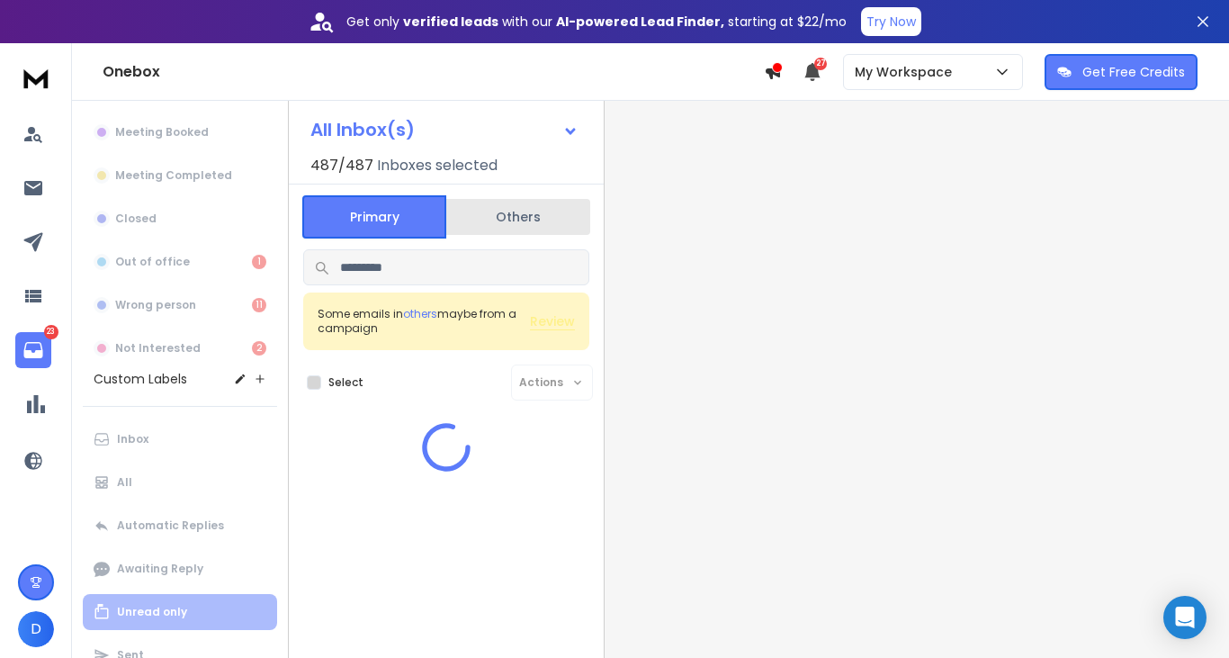
scroll to position [0, 0]
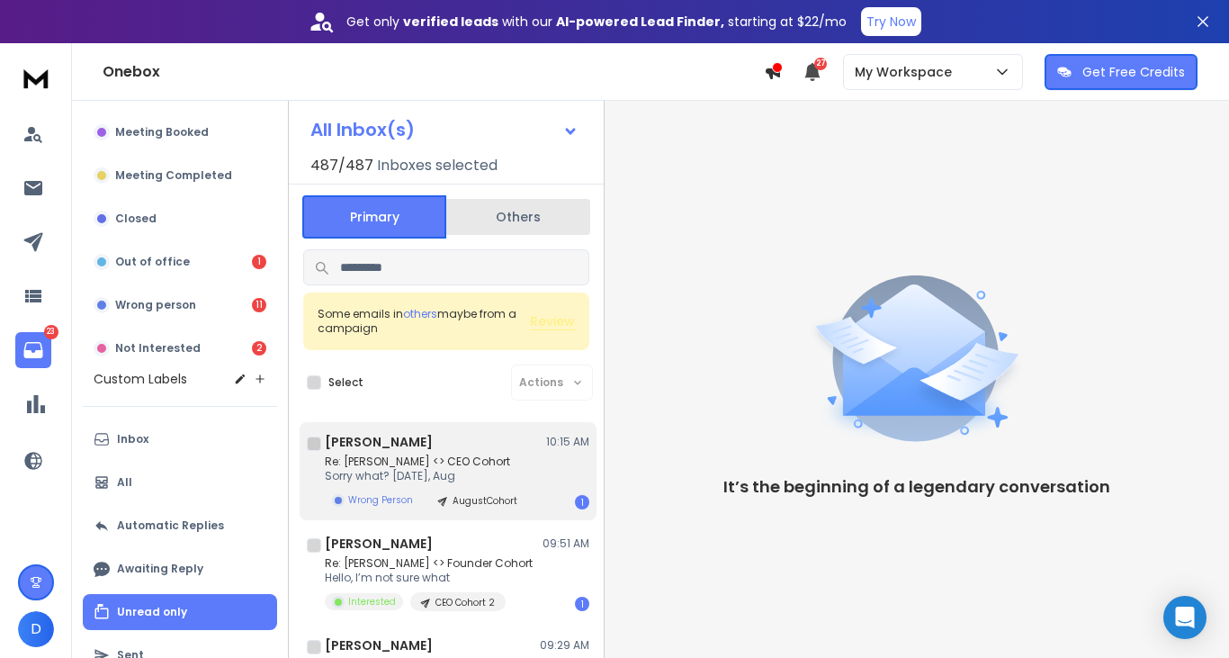
click at [449, 455] on p "Re: [PERSON_NAME] <> CEO Cohort" at bounding box center [426, 462] width 203 height 14
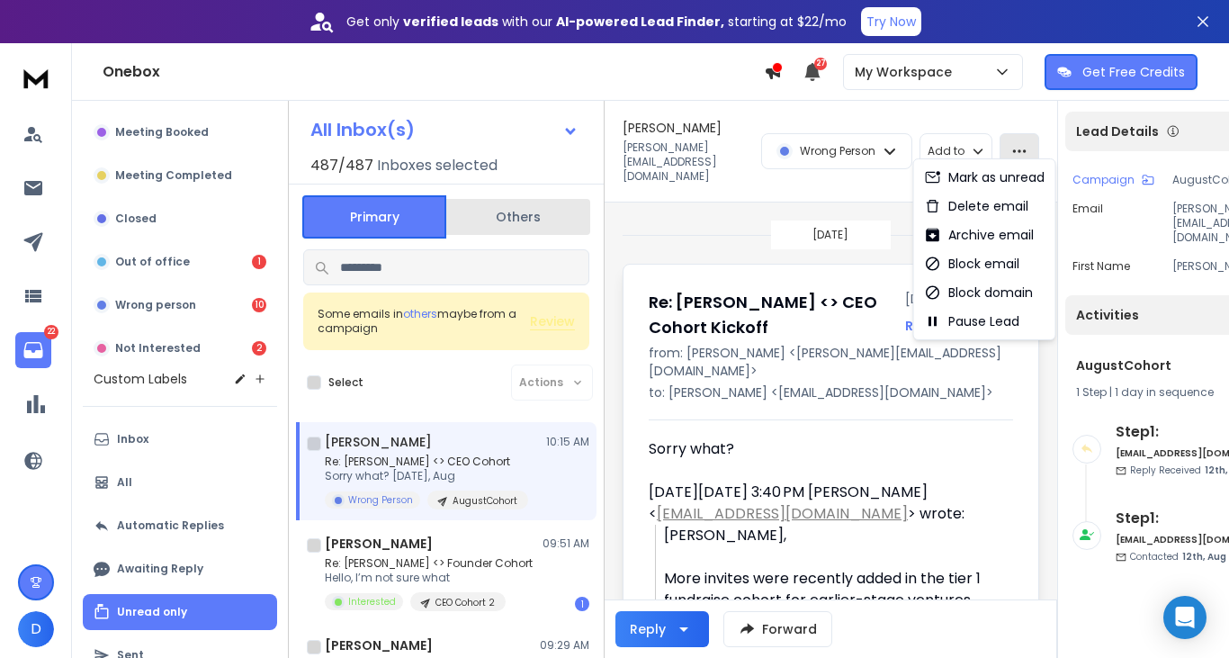
scroll to position [290, 0]
click at [1040, 139] on button "button" at bounding box center [1020, 151] width 40 height 36
click at [980, 257] on div "Block email" at bounding box center [972, 264] width 95 height 18
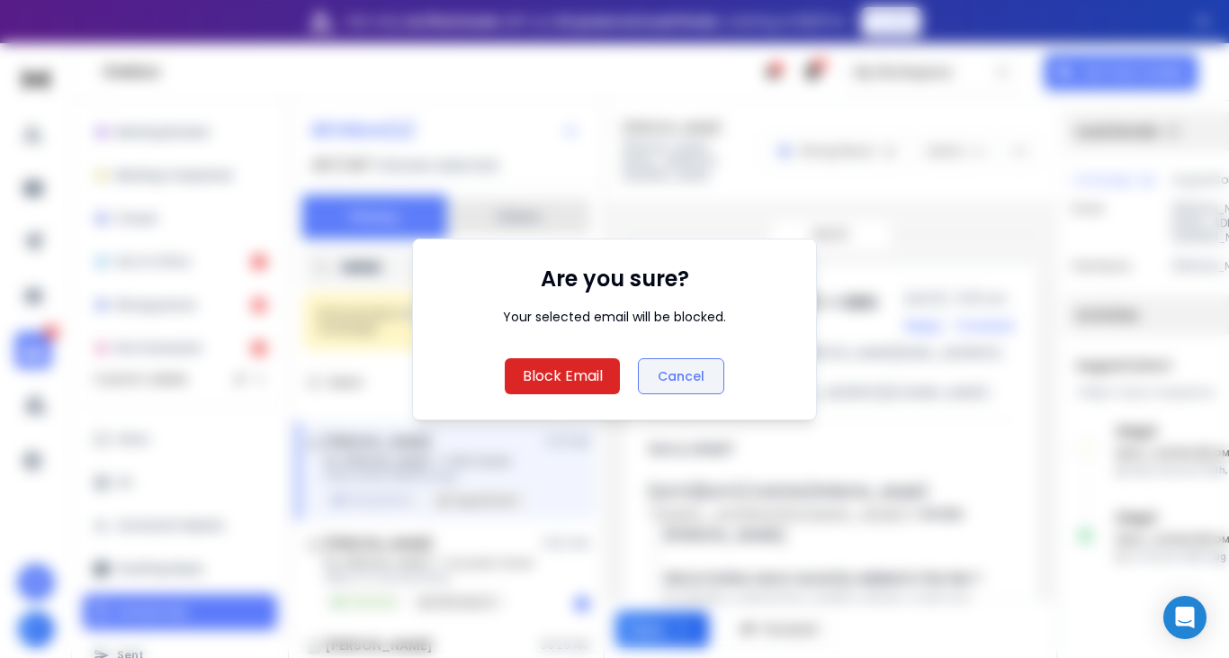
drag, startPoint x: 551, startPoint y: 381, endPoint x: 907, endPoint y: 196, distance: 401.4
click at [551, 381] on button "Block Email" at bounding box center [562, 376] width 115 height 36
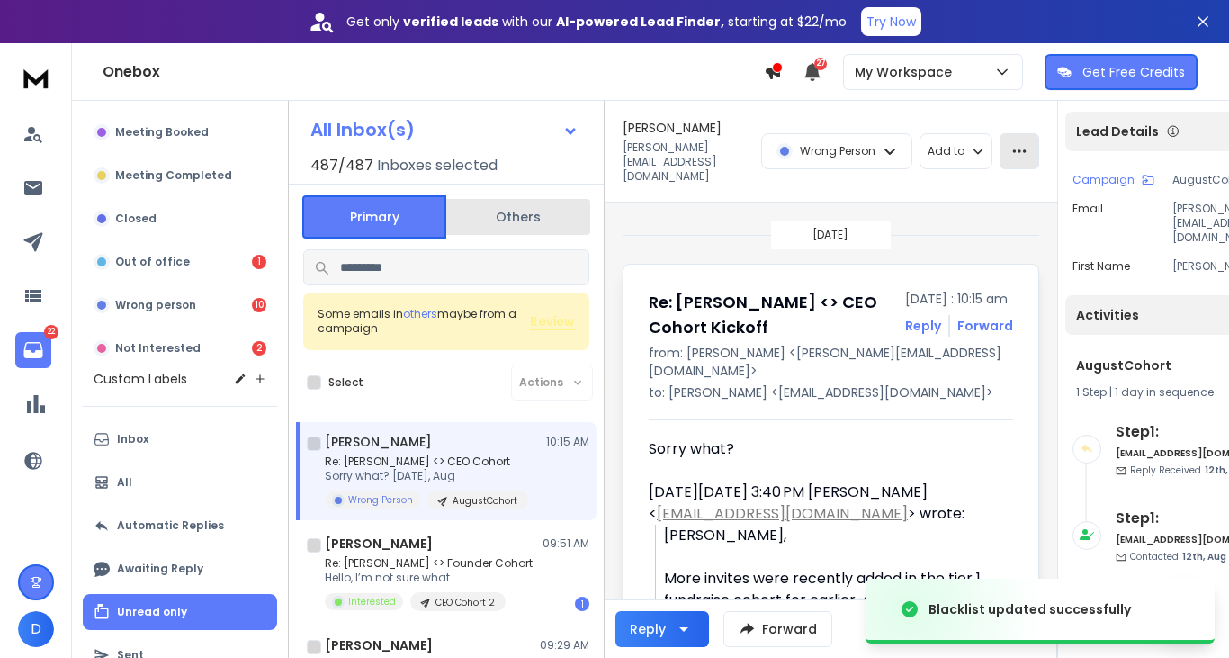
click at [1032, 133] on button "button" at bounding box center [1020, 151] width 40 height 36
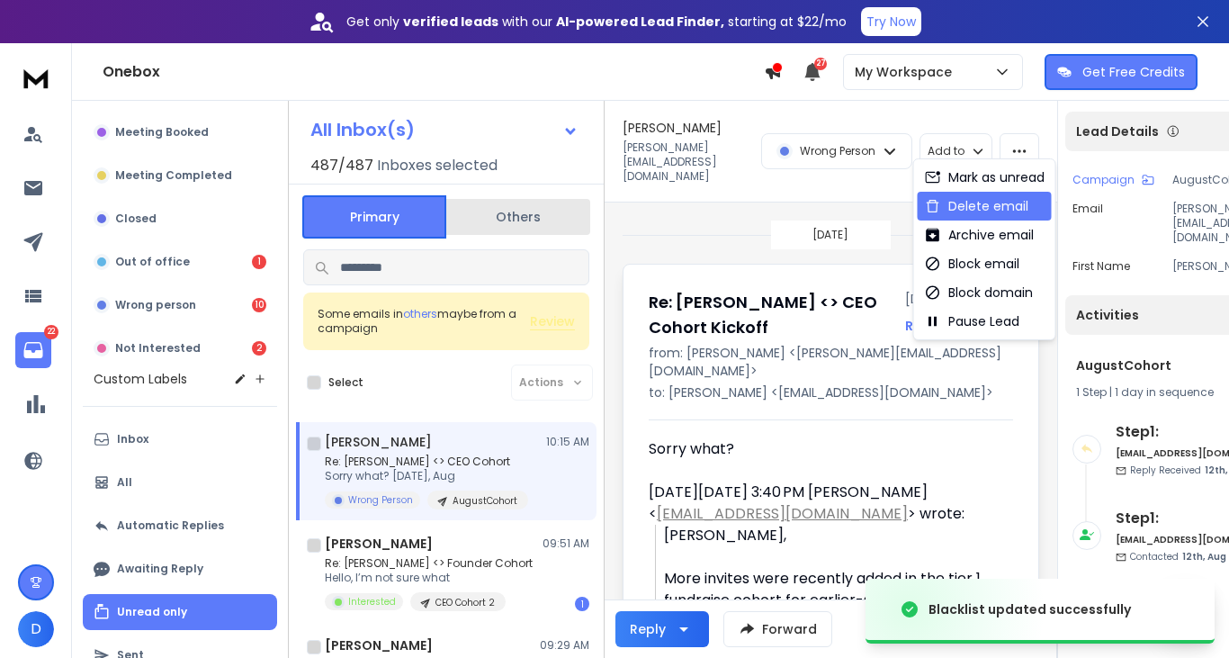
click at [990, 200] on div "Delete email" at bounding box center [977, 206] width 104 height 18
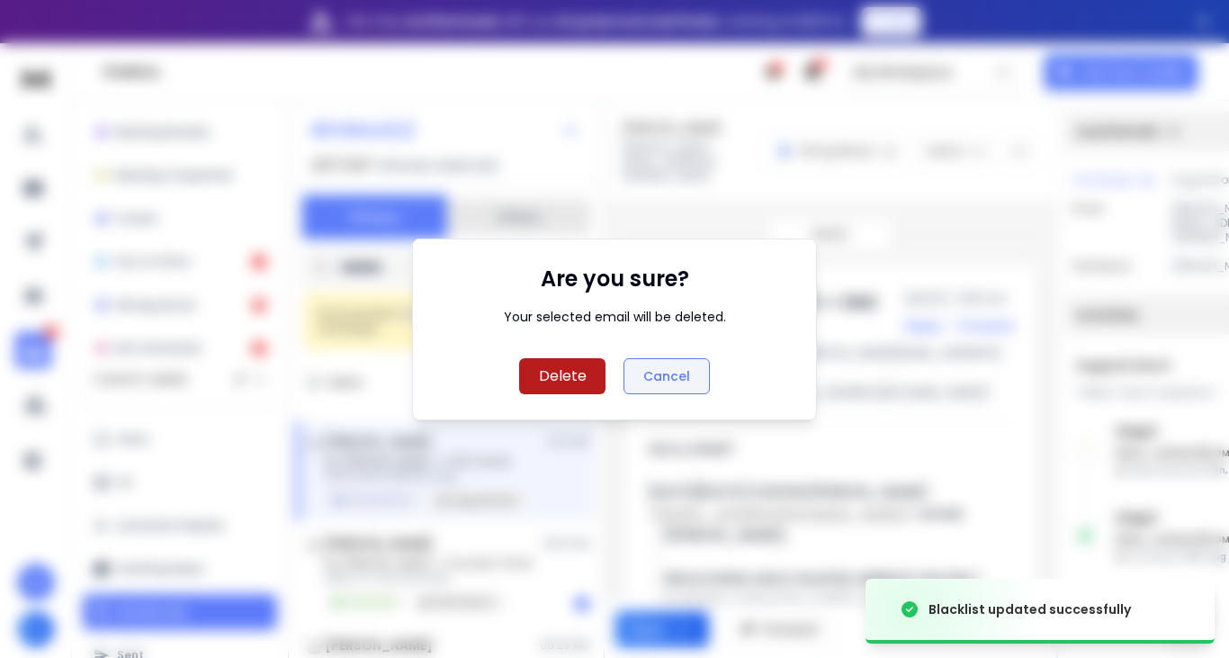
click at [580, 375] on button "Delete" at bounding box center [562, 376] width 86 height 36
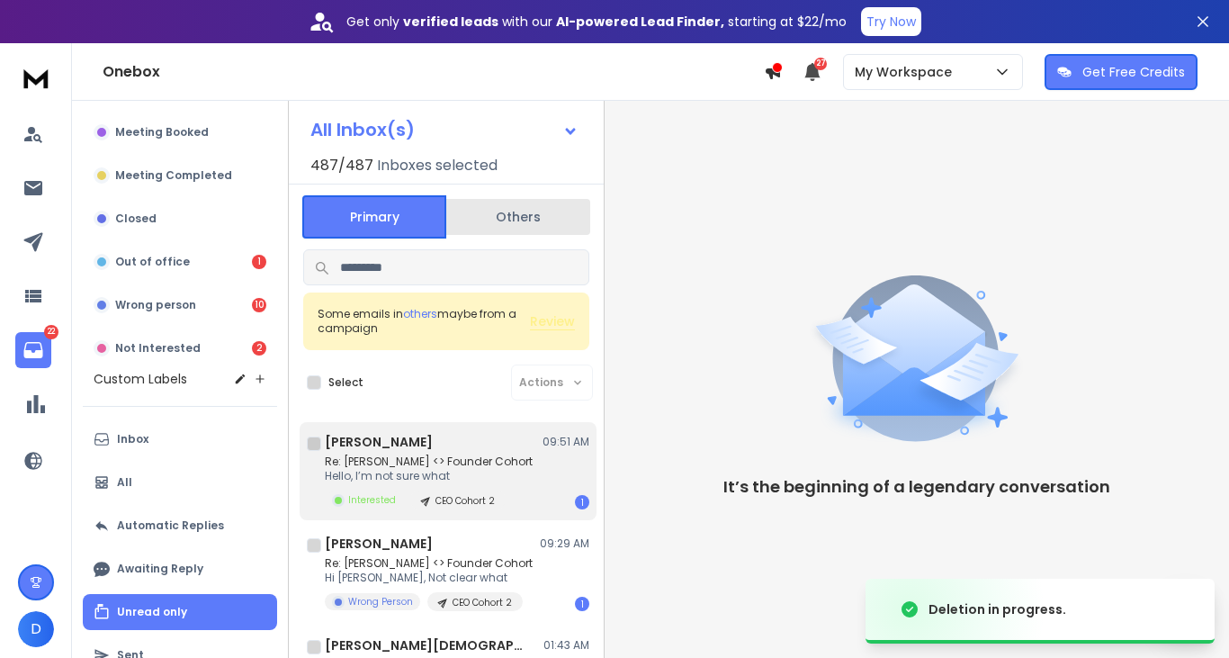
click at [537, 464] on div "Re: [PERSON_NAME] <> Founder Cohort Hello, I’m not sure what Interested CEO Coh…" at bounding box center [457, 482] width 265 height 55
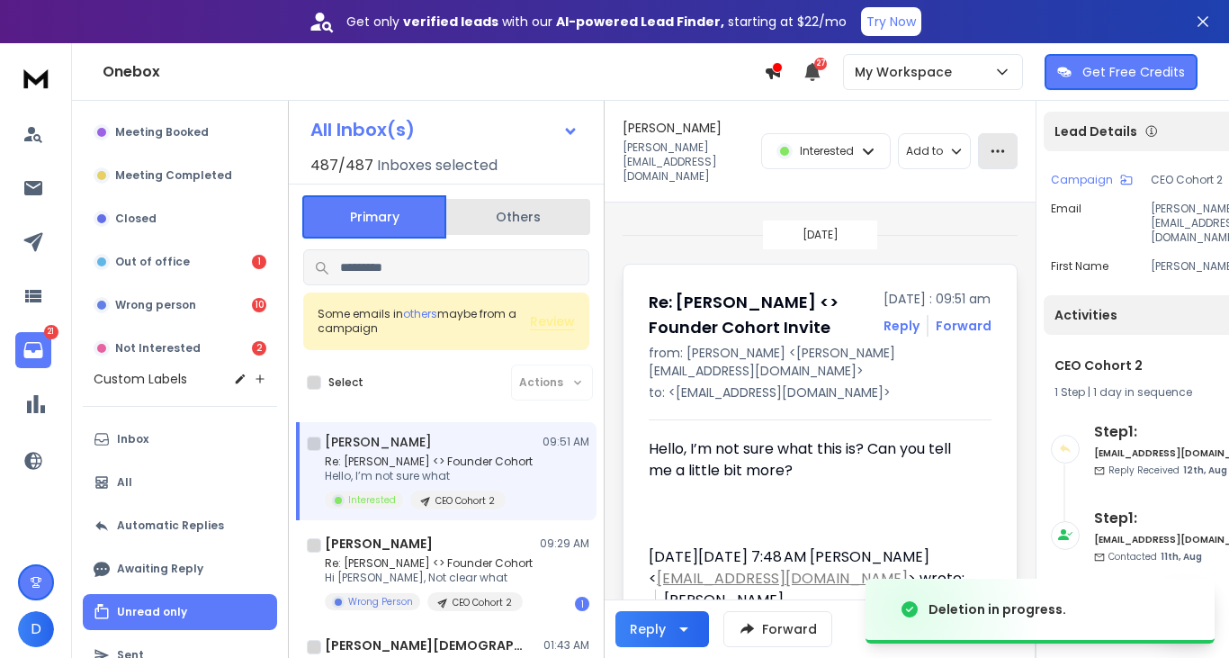
click at [1018, 133] on button "button" at bounding box center [998, 151] width 40 height 36
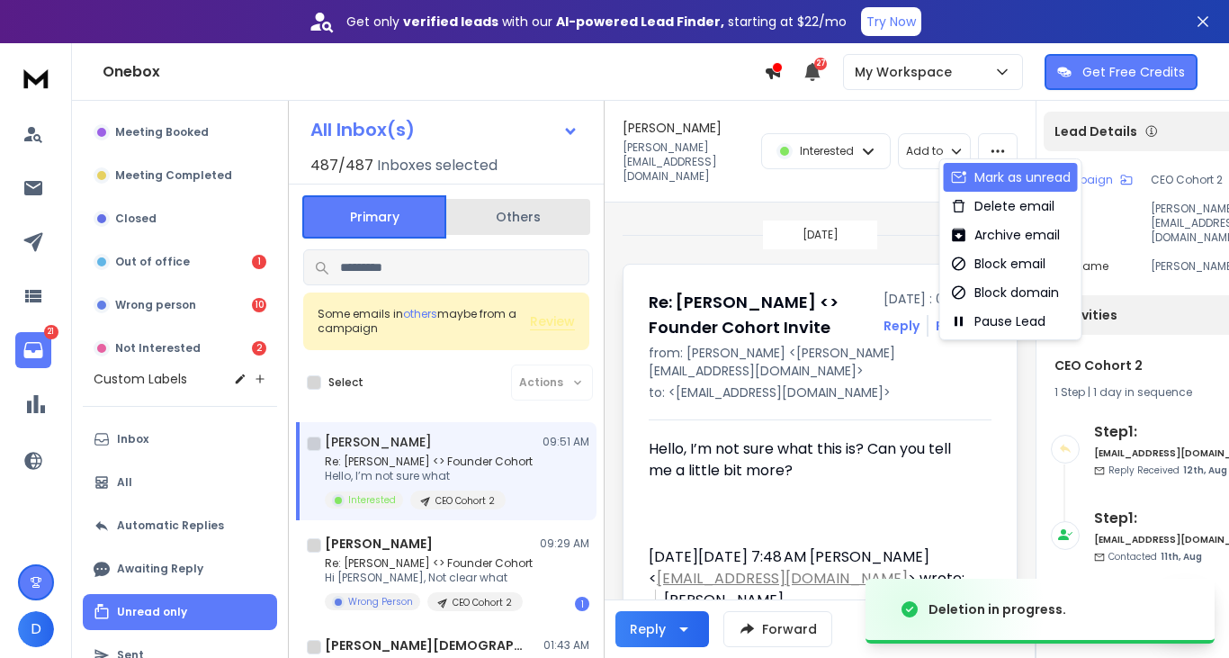
click at [1046, 175] on div "Mark as unread" at bounding box center [1011, 177] width 120 height 18
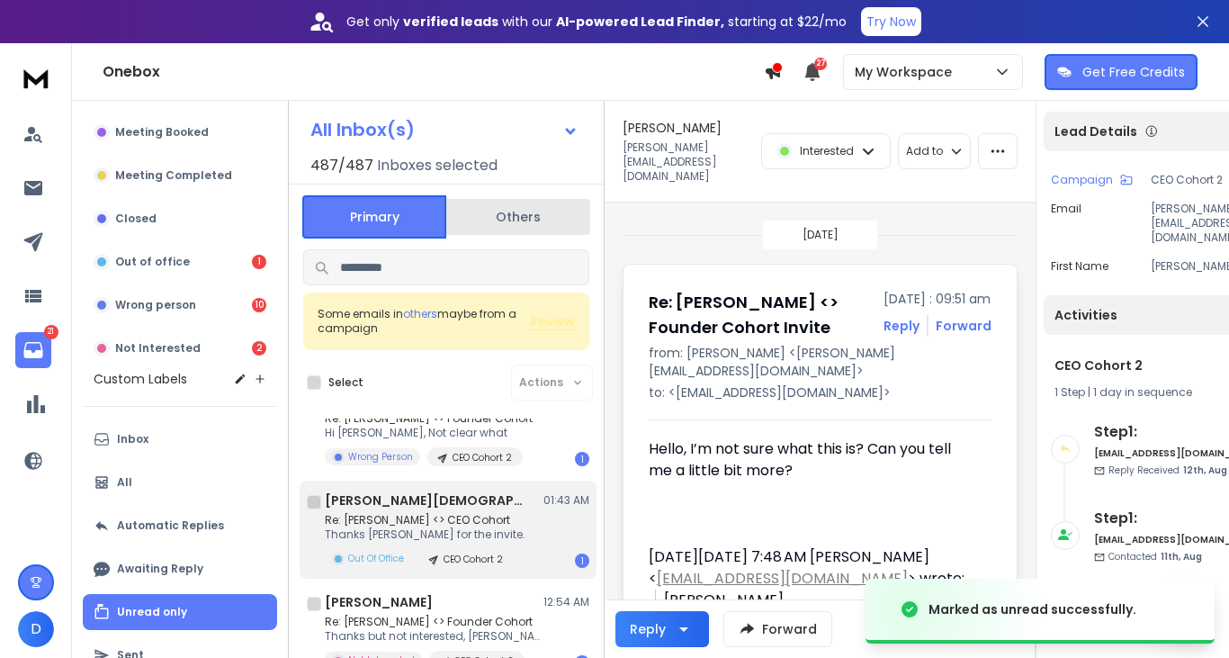
scroll to position [269, 0]
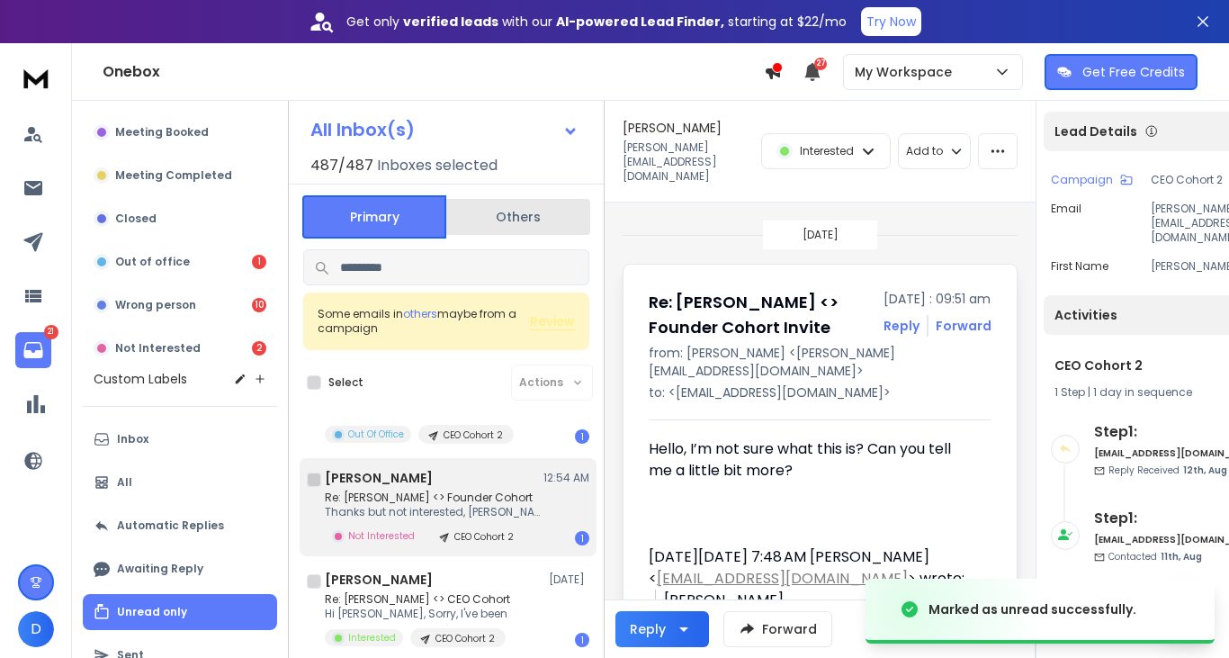
click at [507, 493] on p "Re: [PERSON_NAME] <> Founder Cohort" at bounding box center [433, 498] width 216 height 14
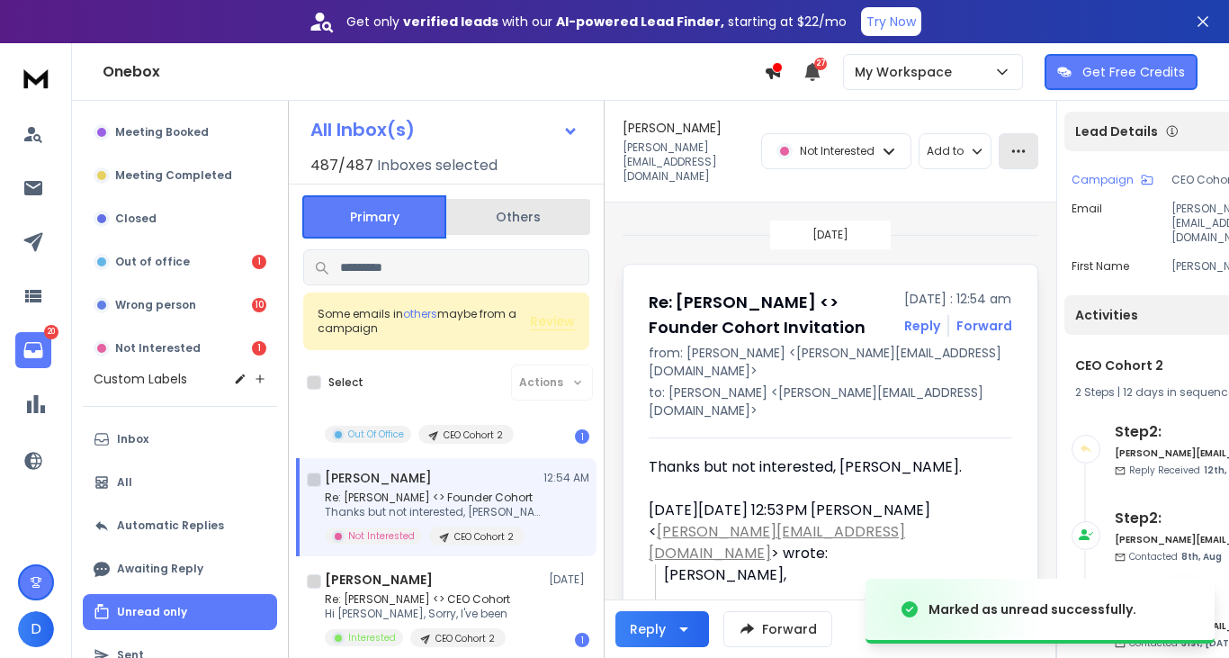
click at [1039, 147] on button "button" at bounding box center [1019, 151] width 40 height 36
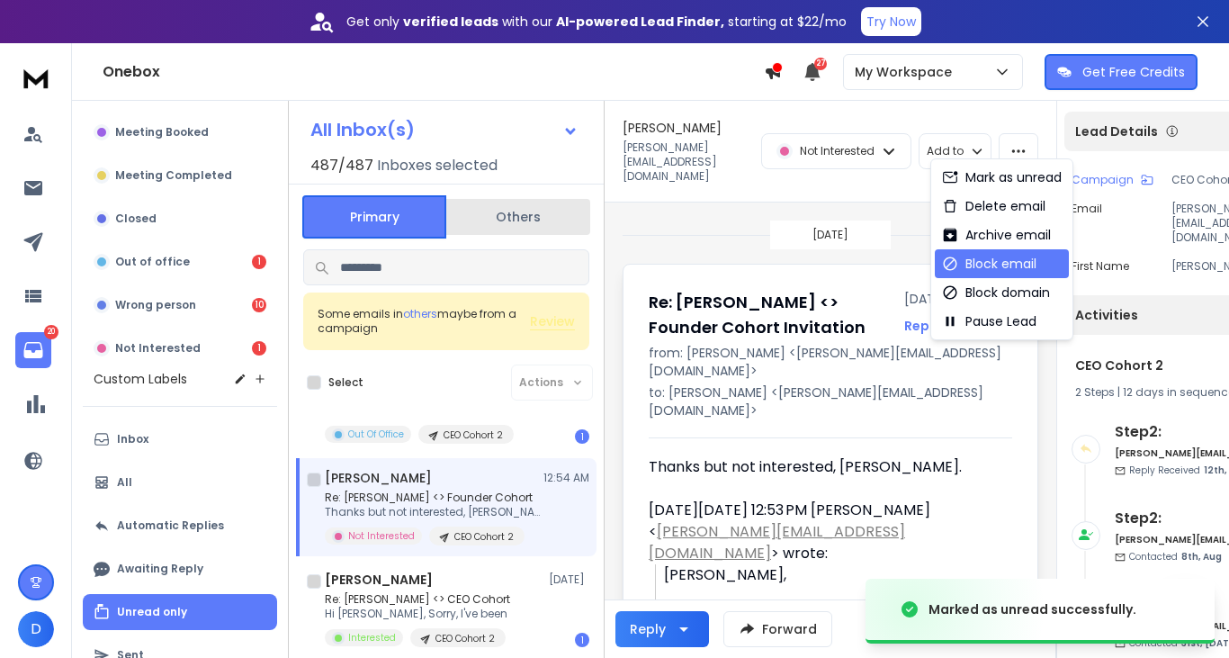
click at [987, 259] on div "Block email" at bounding box center [989, 264] width 95 height 18
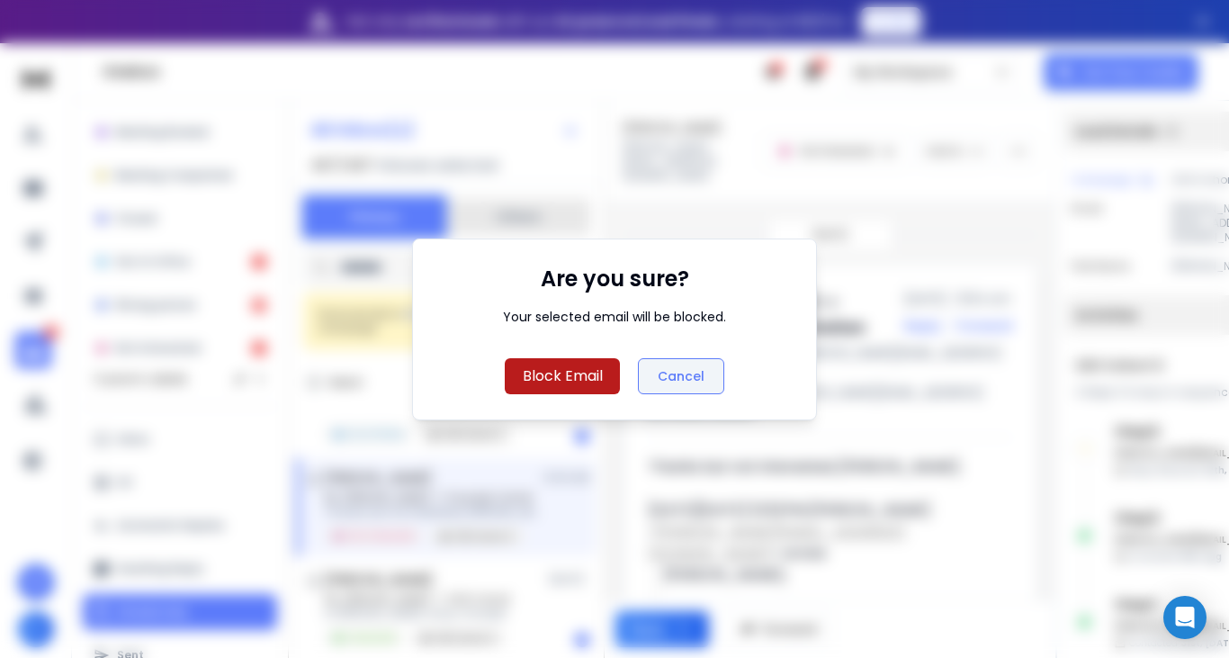
click at [517, 392] on button "Block Email" at bounding box center [562, 376] width 115 height 36
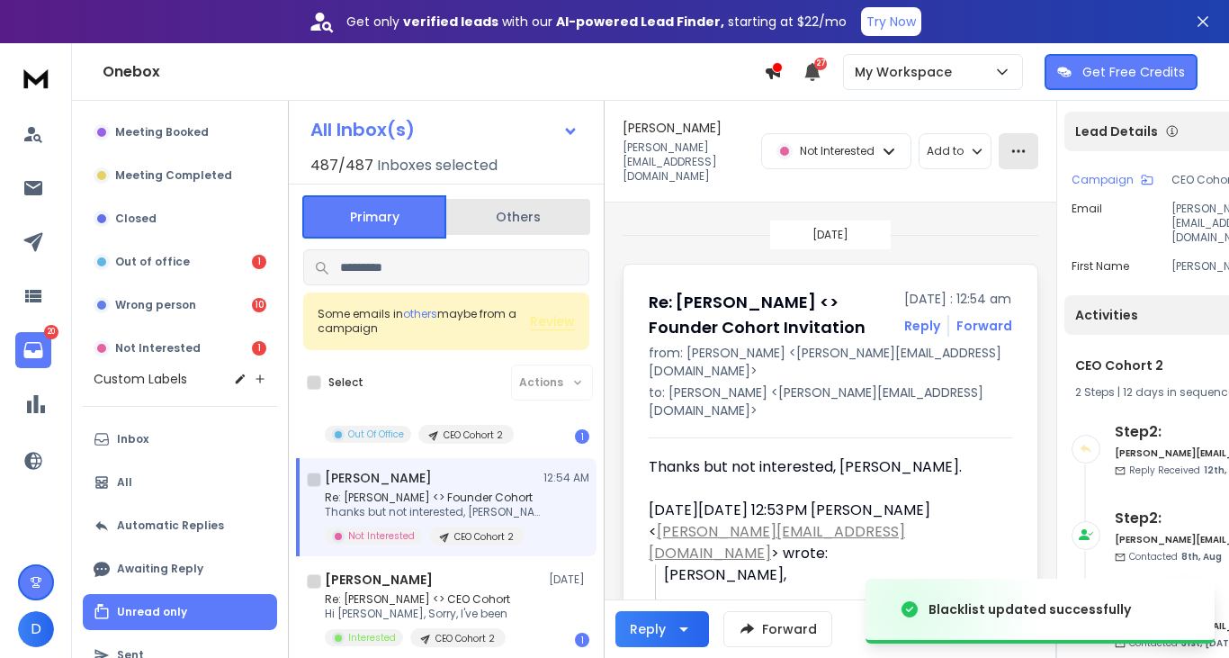
click at [1039, 141] on button "button" at bounding box center [1019, 151] width 40 height 36
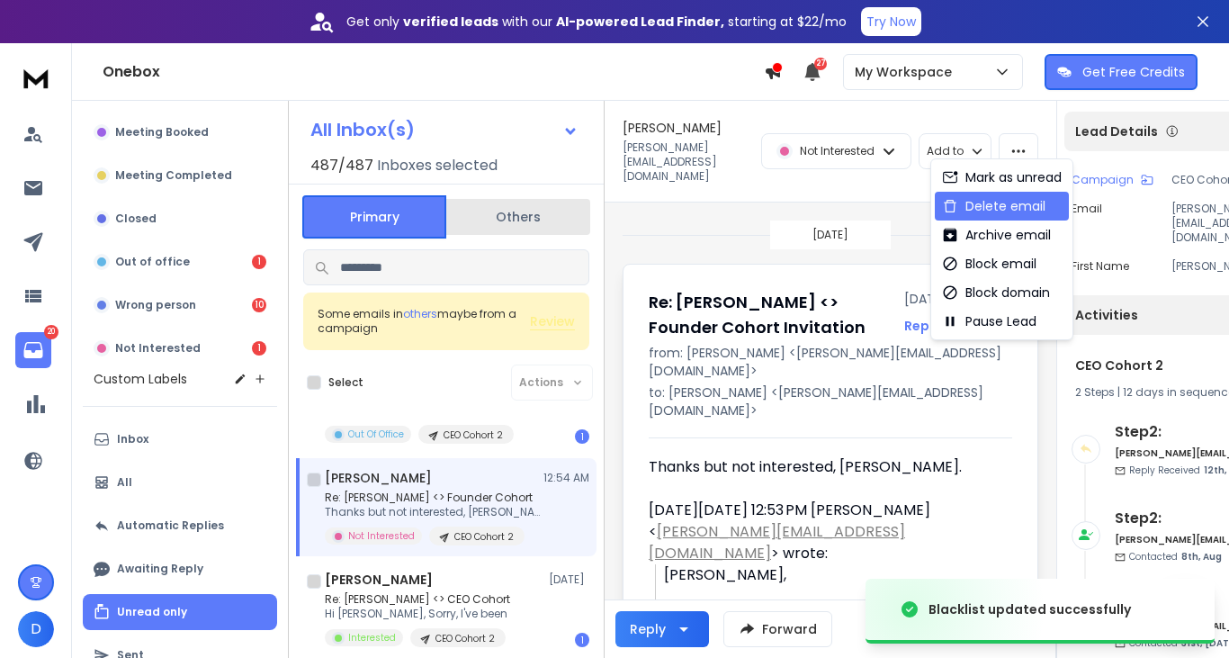
click at [1013, 193] on div "Delete email" at bounding box center [1002, 206] width 134 height 29
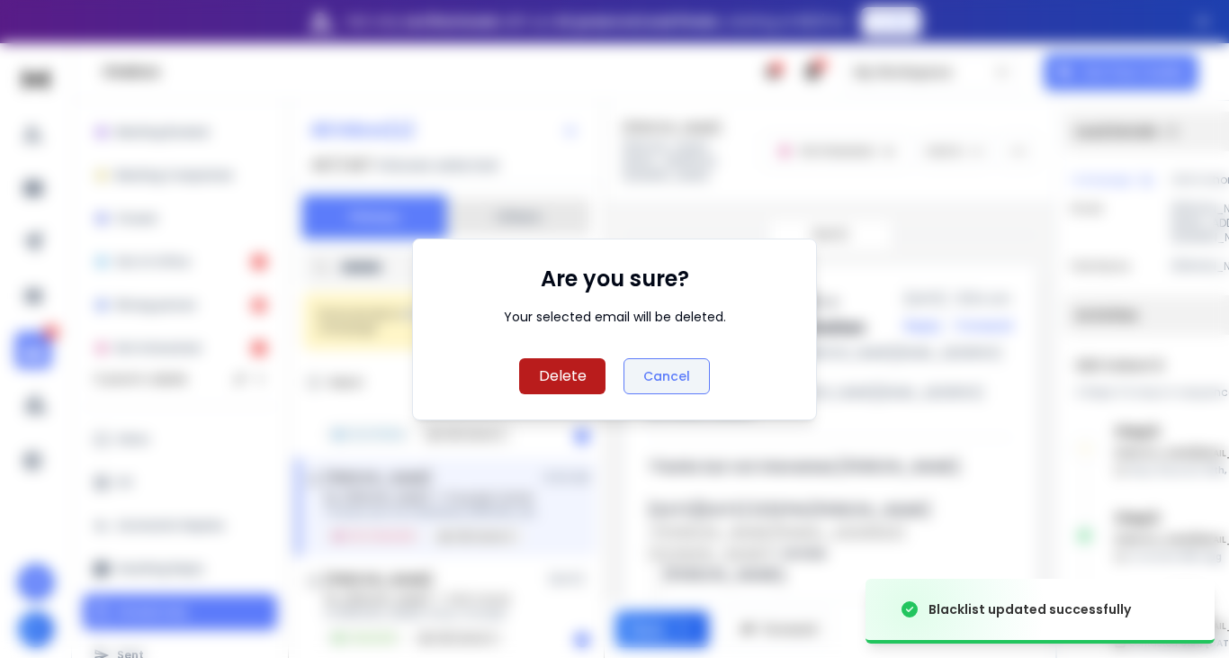
click at [572, 367] on button "Delete" at bounding box center [562, 376] width 86 height 36
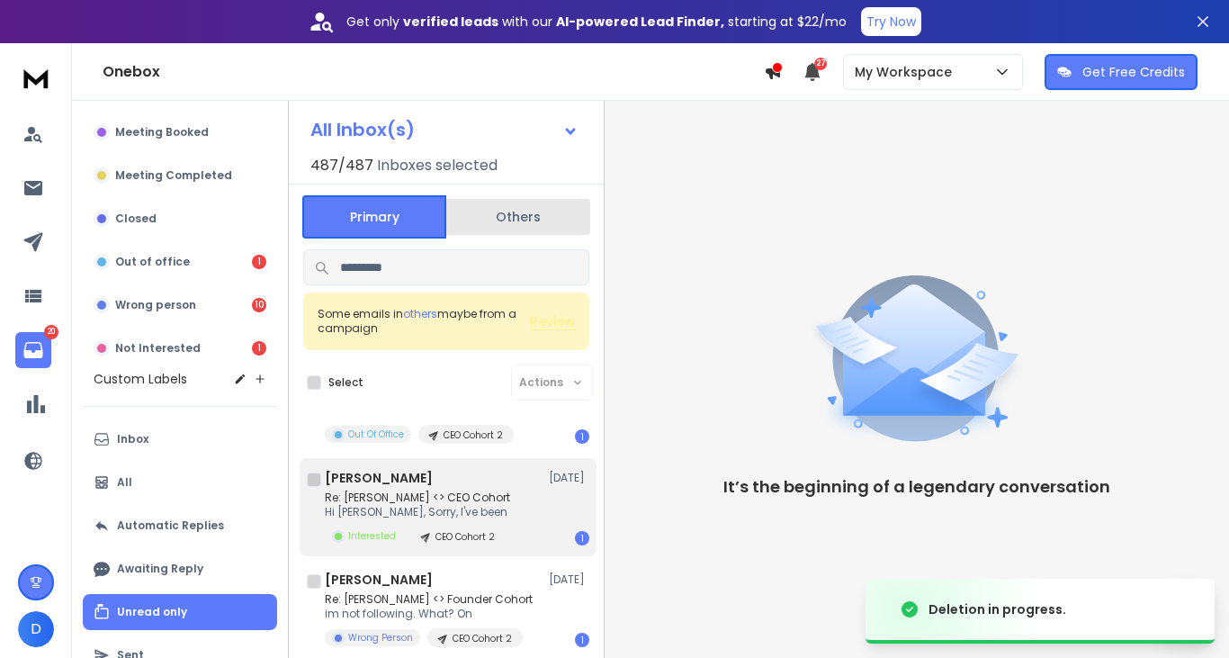
click at [518, 495] on div "Re: [PERSON_NAME] <> CEO Cohort Hi [PERSON_NAME], Sorry, I've been Interested C…" at bounding box center [457, 518] width 265 height 55
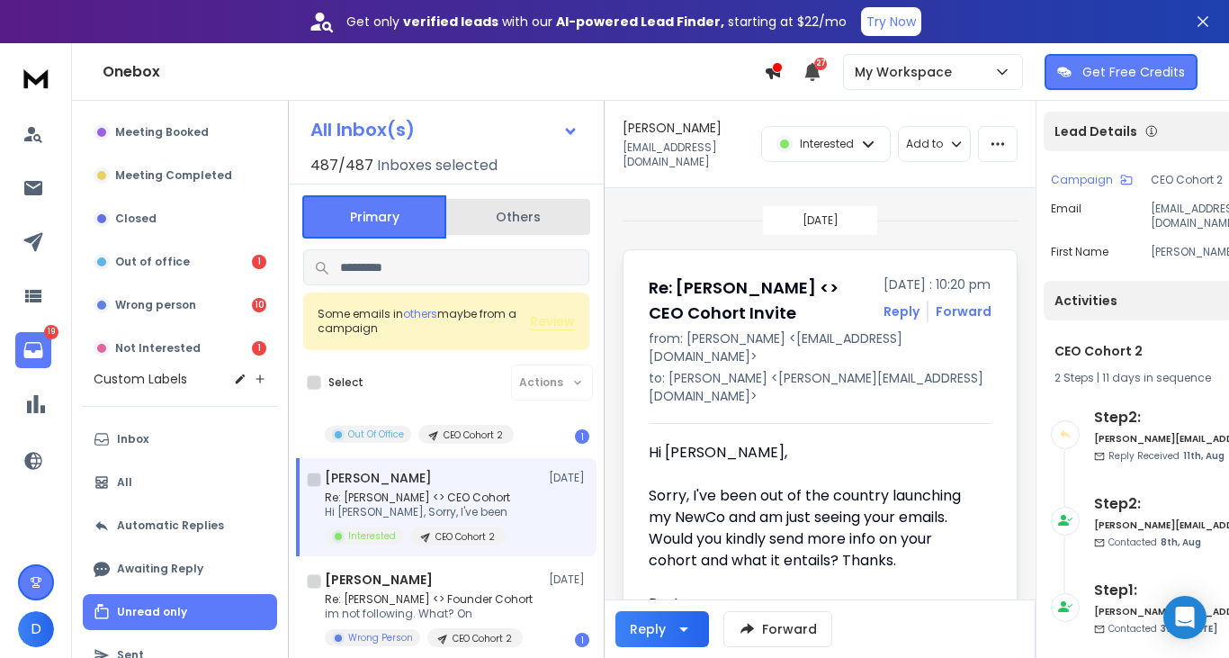
click at [653, 626] on div "Reply" at bounding box center [648, 629] width 36 height 18
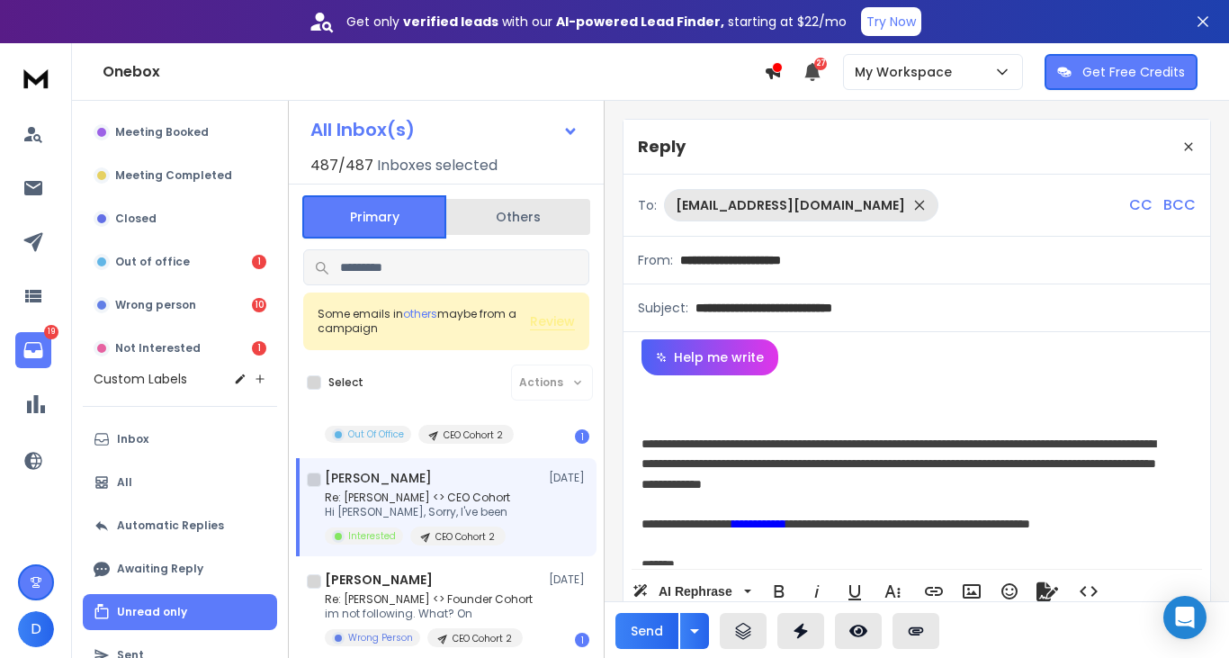
click at [642, 478] on div "**********" at bounding box center [904, 464] width 524 height 60
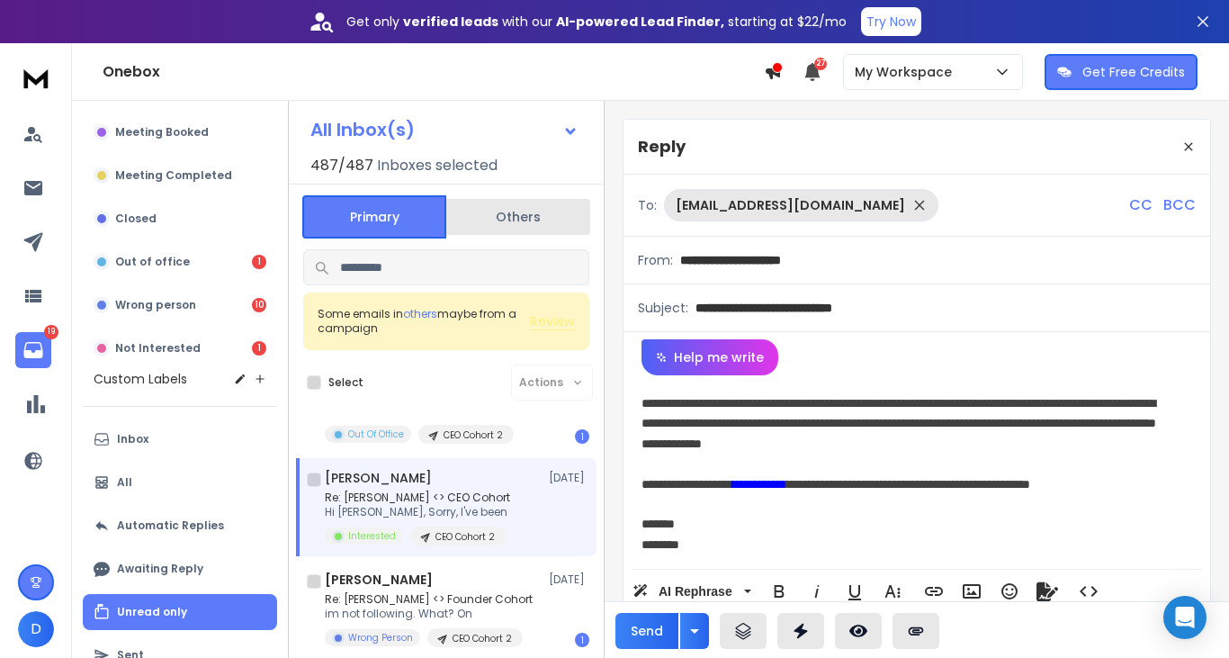
click at [720, 437] on div "**********" at bounding box center [904, 423] width 524 height 60
click at [919, 627] on icon at bounding box center [916, 631] width 15 height 8
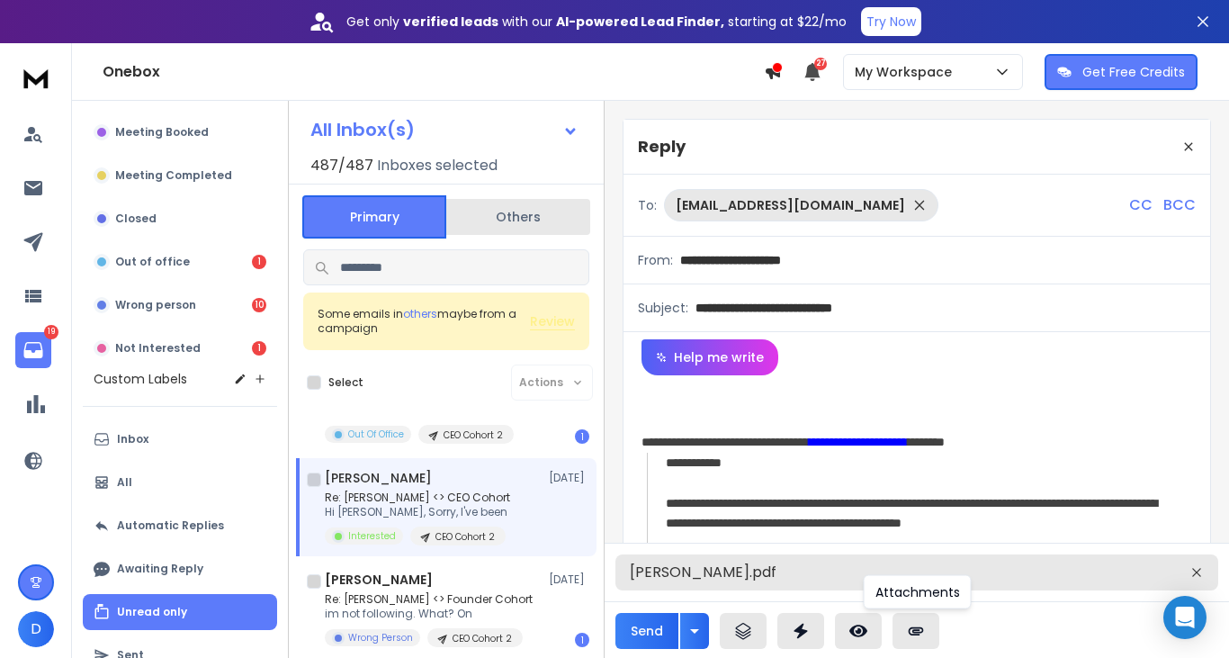
scroll to position [0, 0]
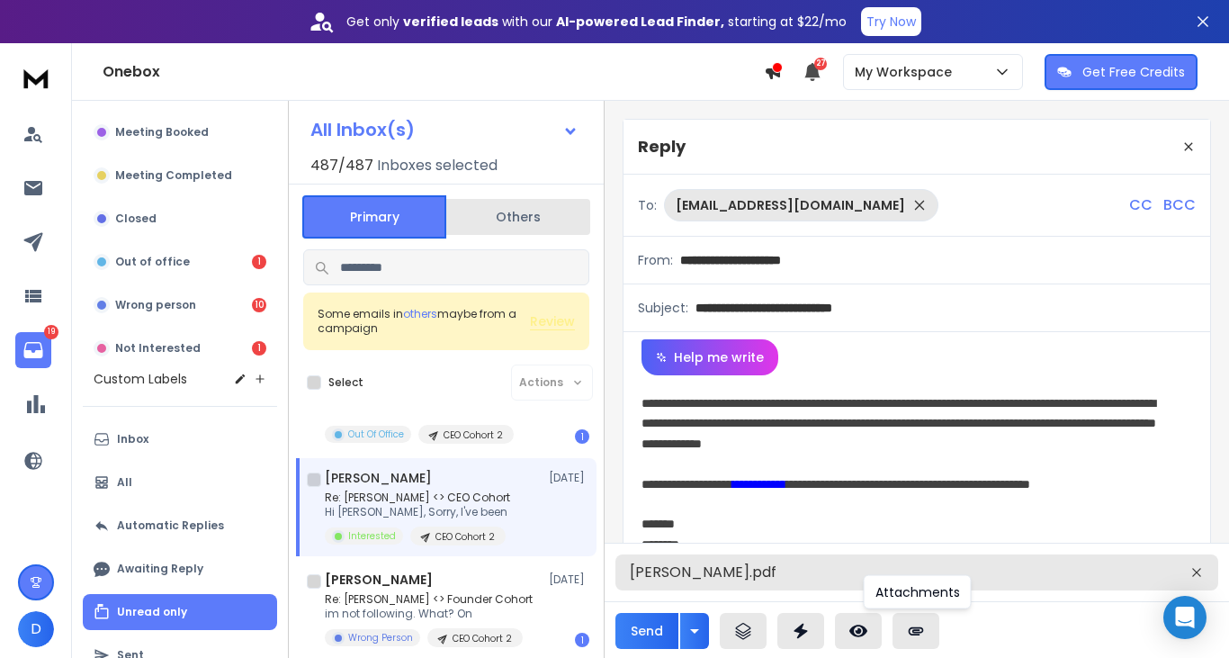
click at [625, 639] on button "Send" at bounding box center [647, 631] width 63 height 36
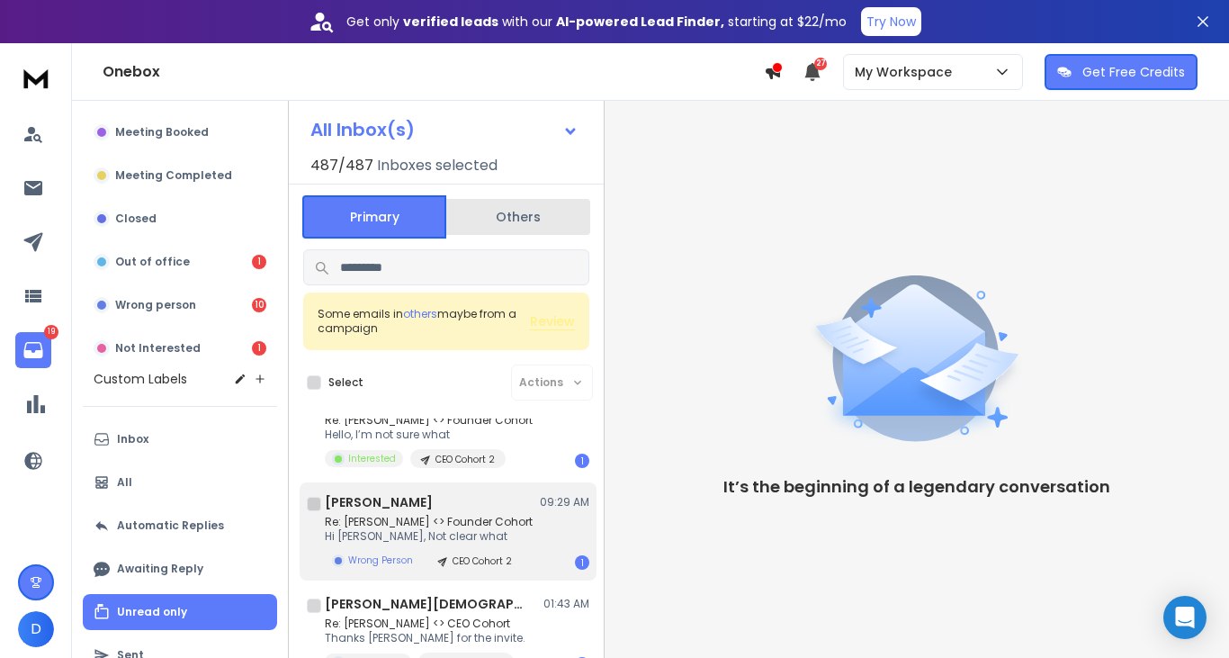
scroll to position [166, 0]
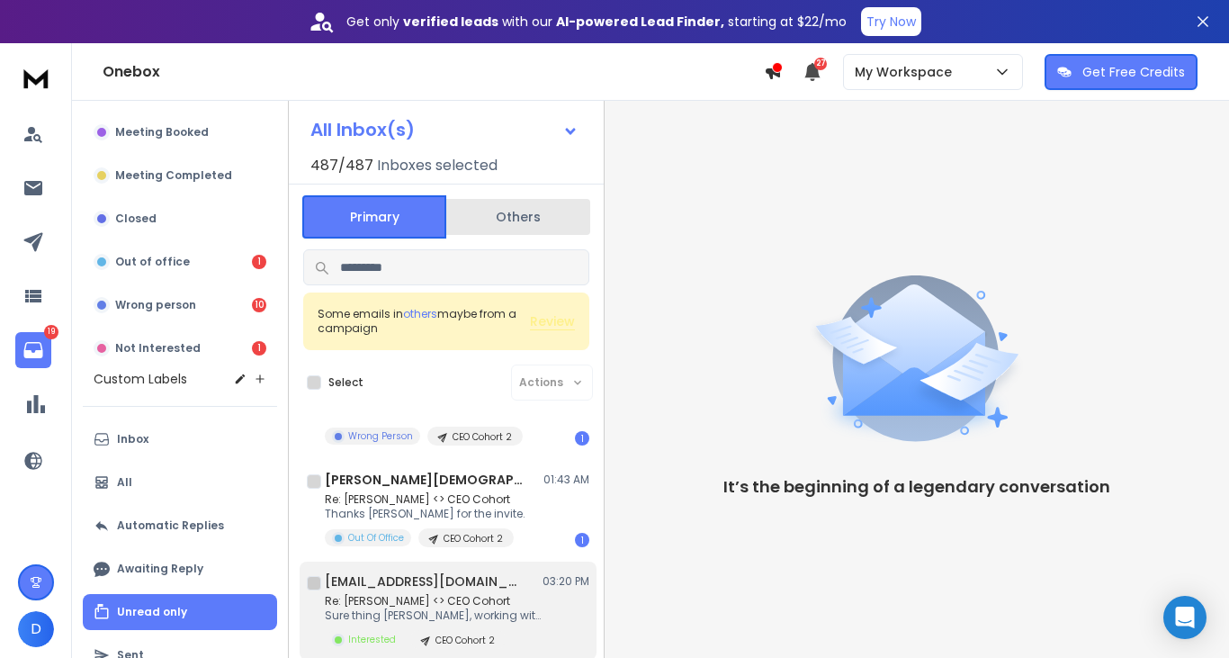
click at [543, 580] on p "03:20 PM" at bounding box center [566, 581] width 47 height 14
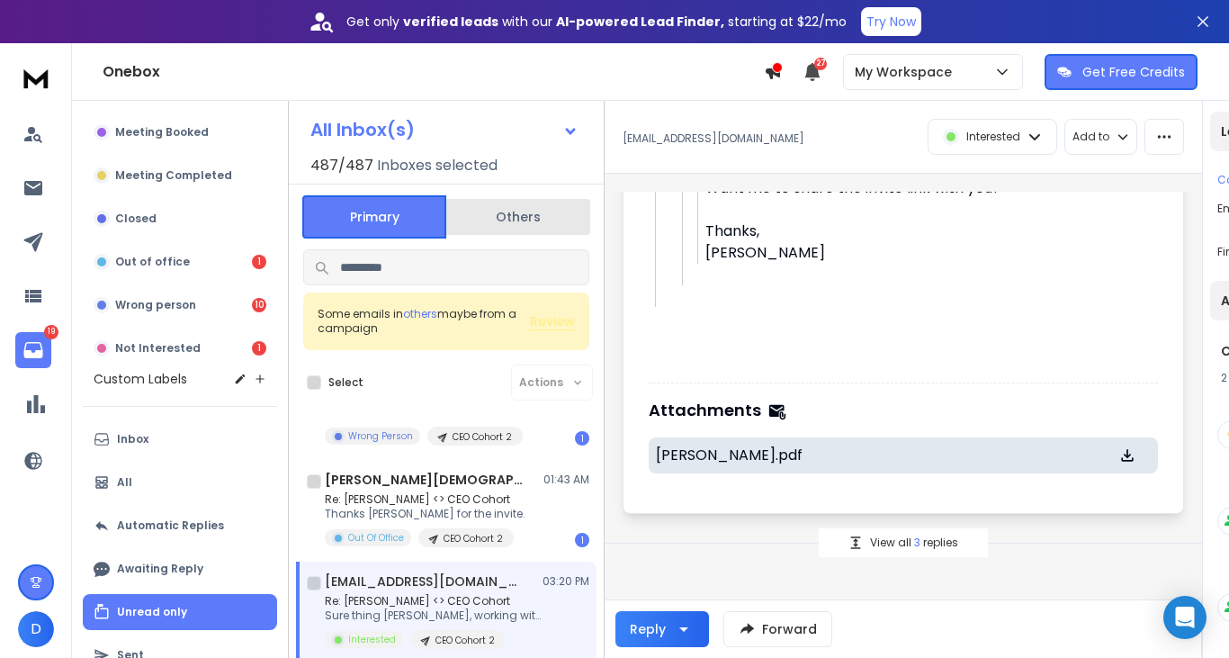
scroll to position [14, 0]
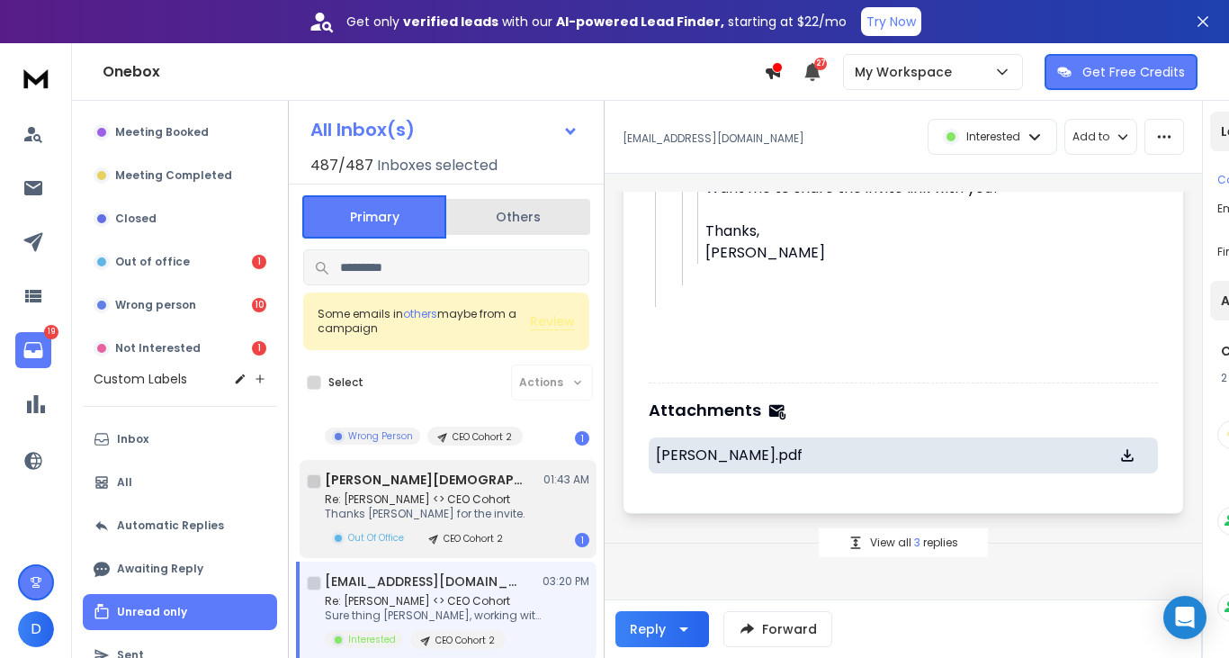
click at [572, 493] on div "Re: [PERSON_NAME] <> CEO Cohort Thanks [PERSON_NAME] for the invite. Out Of Off…" at bounding box center [457, 519] width 265 height 55
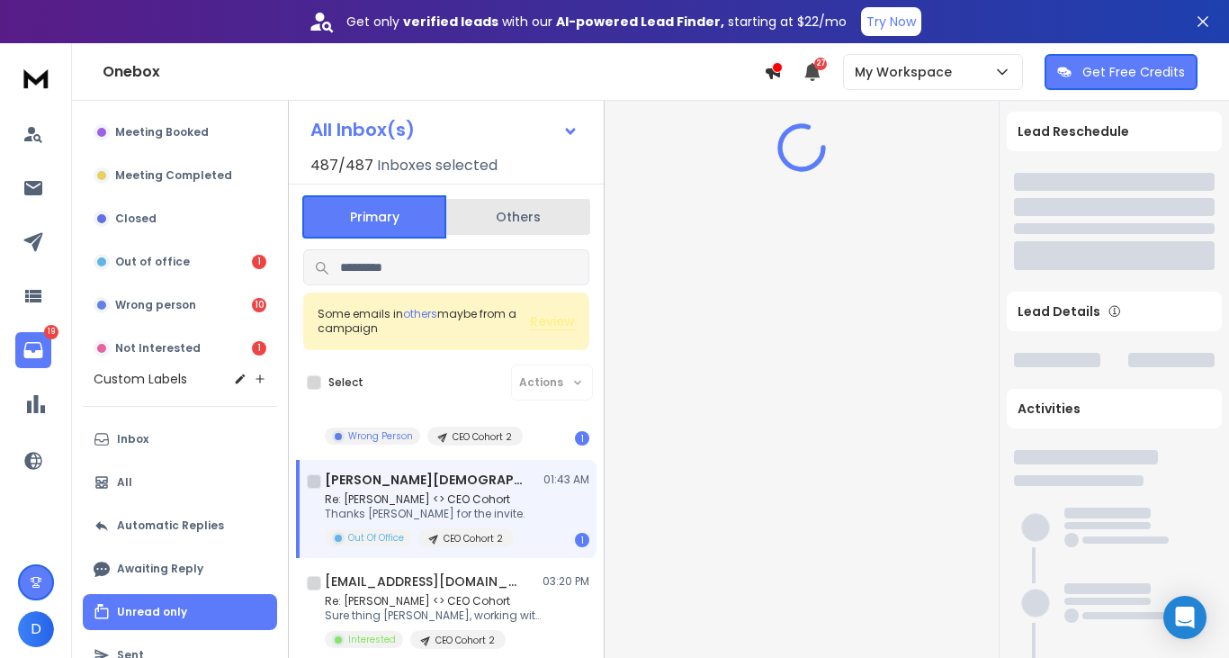
scroll to position [0, 0]
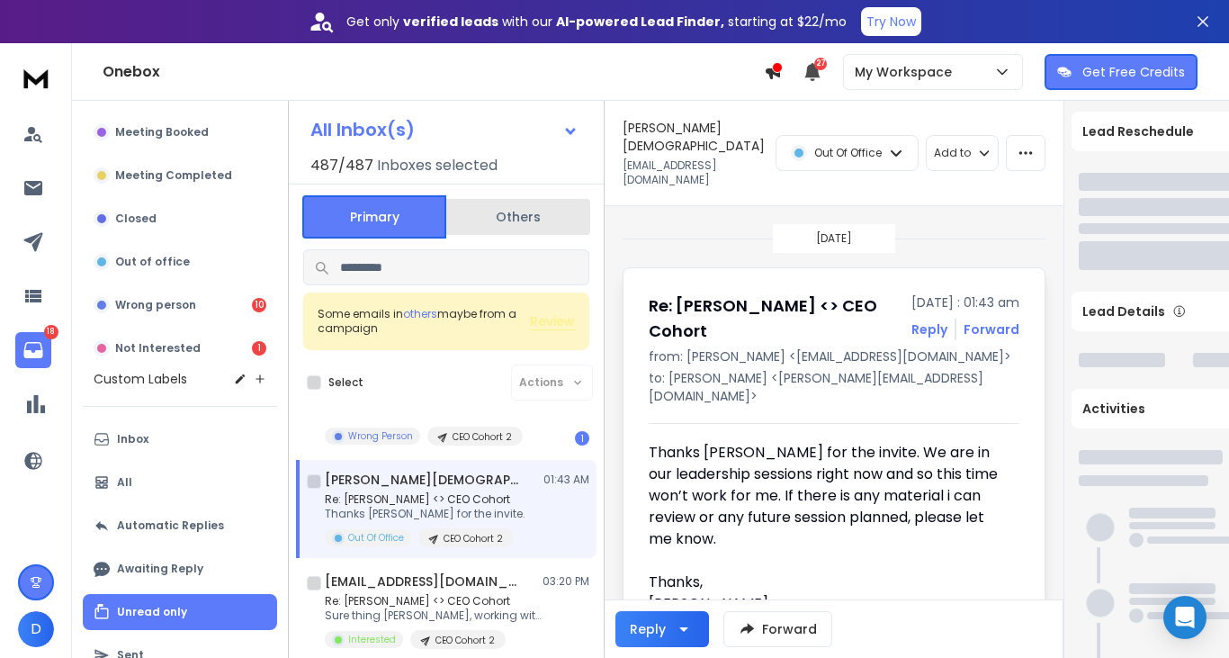
click at [558, 514] on div "Re: [PERSON_NAME] <> CEO Cohort Thanks [PERSON_NAME] for the invite. Out Of Off…" at bounding box center [457, 519] width 265 height 55
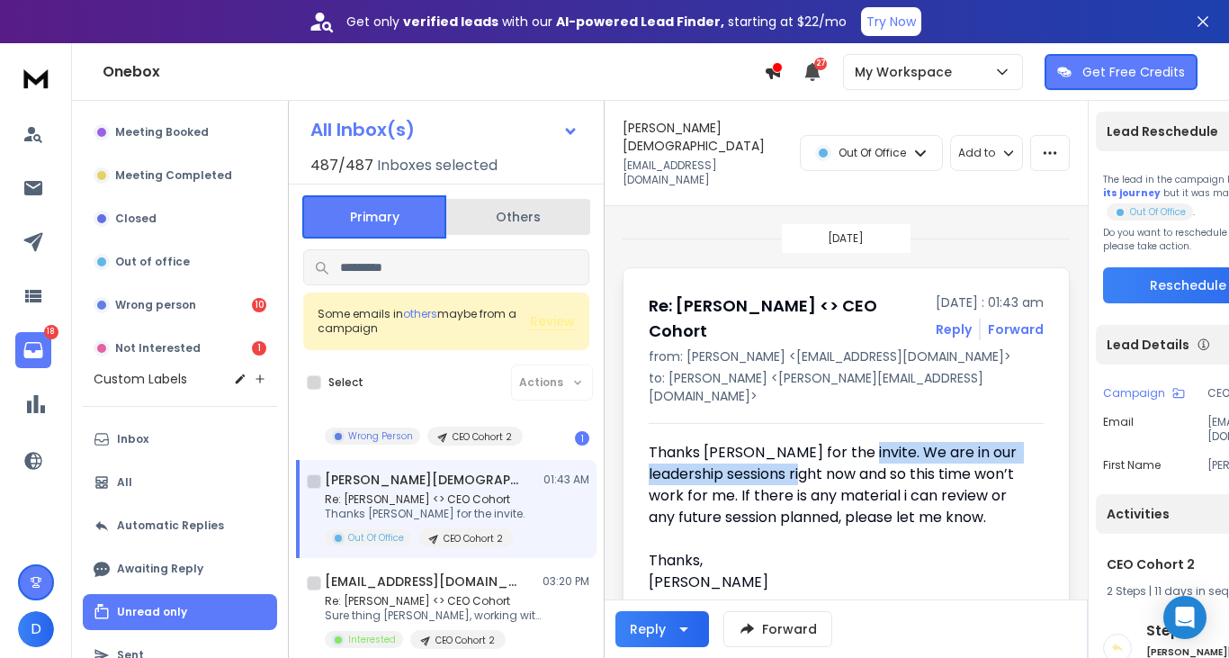
drag, startPoint x: 855, startPoint y: 407, endPoint x: 771, endPoint y: 439, distance: 89.8
click at [828, 442] on div "Thanks [PERSON_NAME] for the invite. We are in our leadership sessions right no…" at bounding box center [839, 485] width 381 height 86
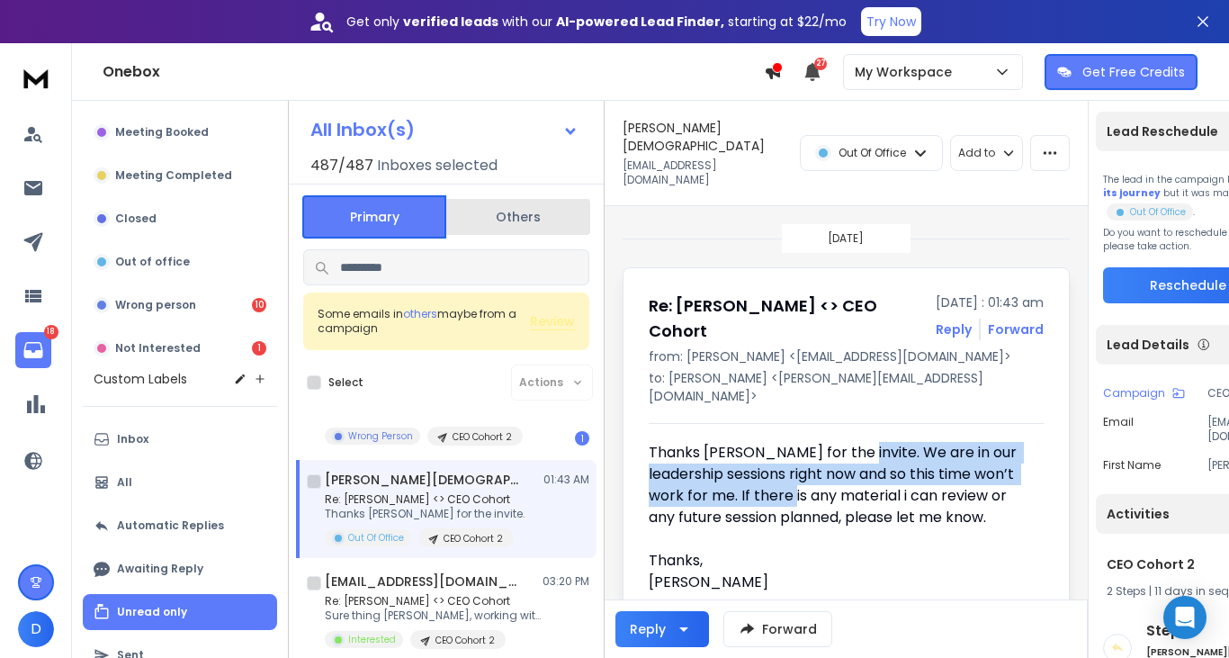
click at [763, 442] on div "Thanks [PERSON_NAME] for the invite. We are in our leadership sessions right no…" at bounding box center [839, 485] width 381 height 86
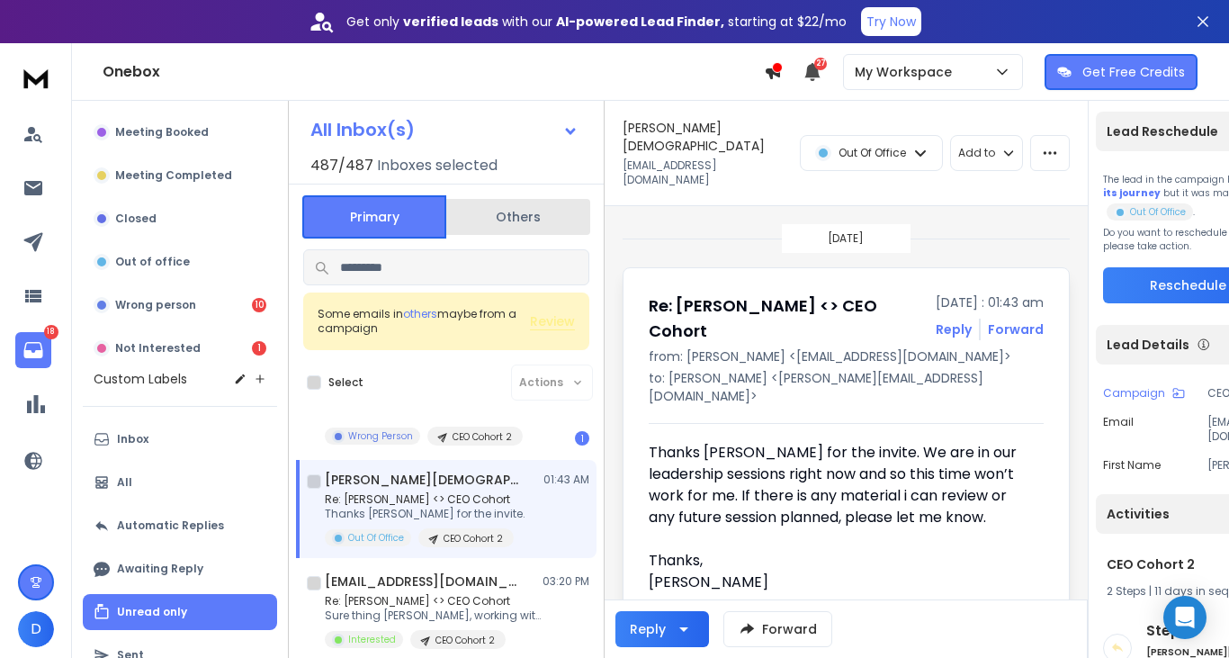
click at [741, 442] on div "Thanks [PERSON_NAME] for the invite. We are in our leadership sessions right no…" at bounding box center [839, 485] width 381 height 86
drag, startPoint x: 731, startPoint y: 423, endPoint x: 789, endPoint y: 427, distance: 58.6
click at [789, 442] on div "Thanks [PERSON_NAME] for the invite. We are in our leadership sessions right no…" at bounding box center [839, 485] width 381 height 86
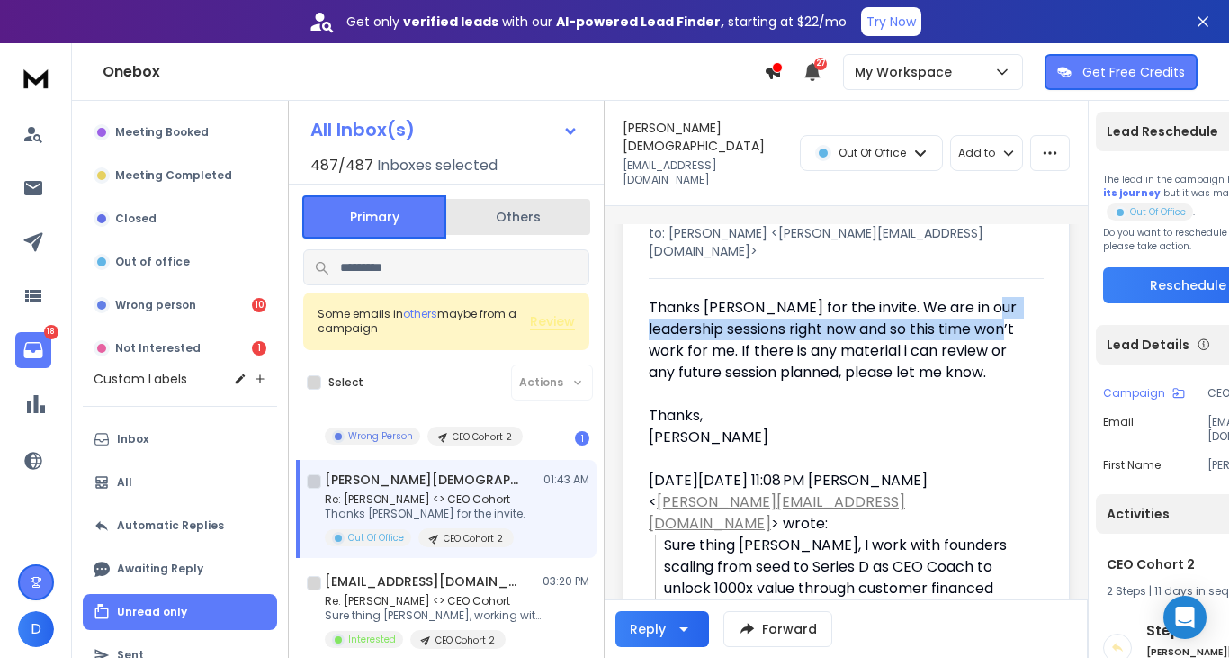
drag, startPoint x: 666, startPoint y: 284, endPoint x: 667, endPoint y: 305, distance: 20.7
click at [667, 305] on div "Thanks [PERSON_NAME] for the invite. We are in our leadership sessions right no…" at bounding box center [839, 340] width 381 height 86
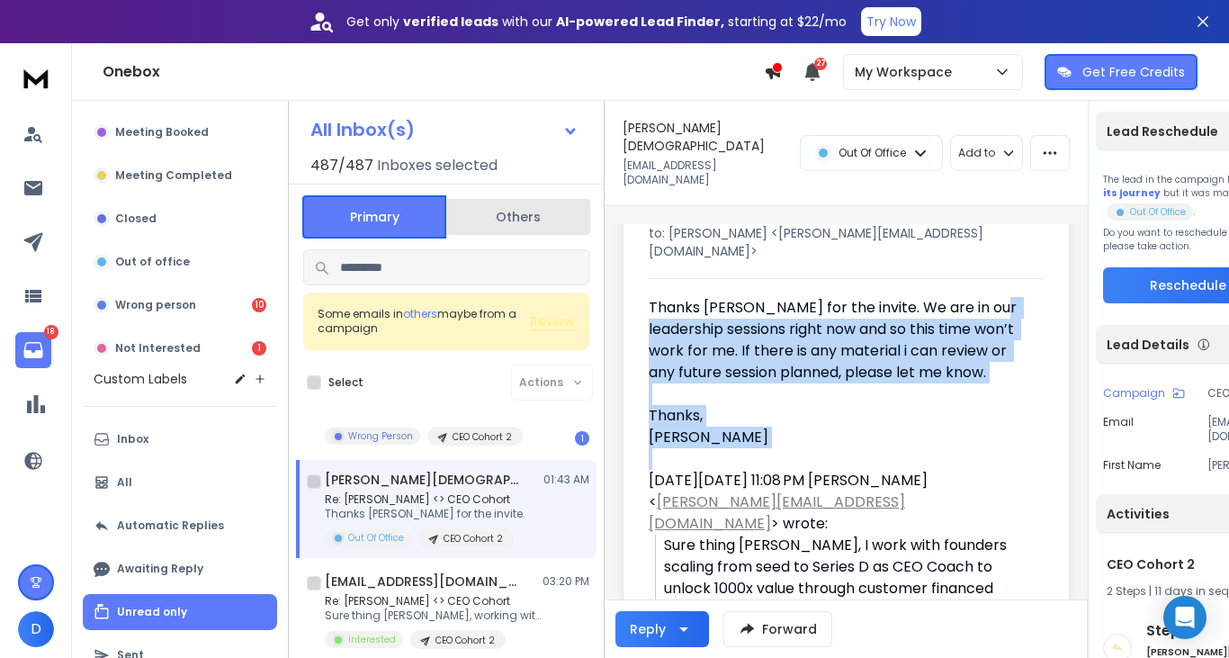
drag, startPoint x: 706, startPoint y: 392, endPoint x: 667, endPoint y: 275, distance: 123.2
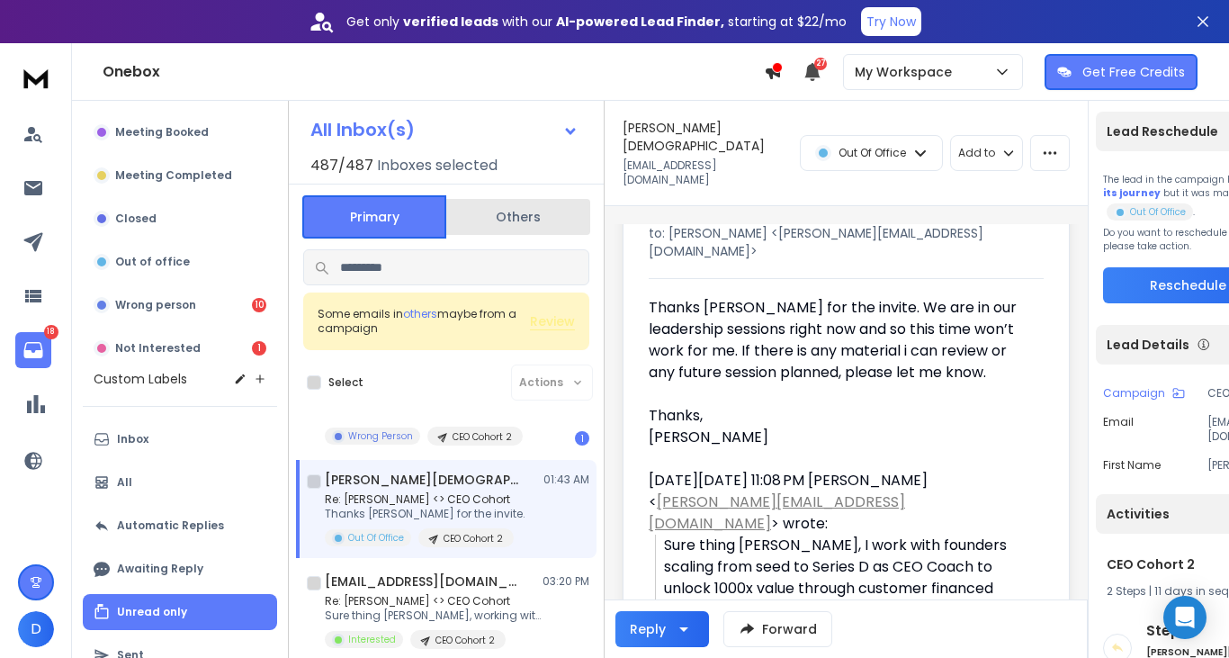
click at [667, 297] on div "Thanks [PERSON_NAME] for the invite. We are in our leadership sessions right no…" at bounding box center [839, 340] width 381 height 86
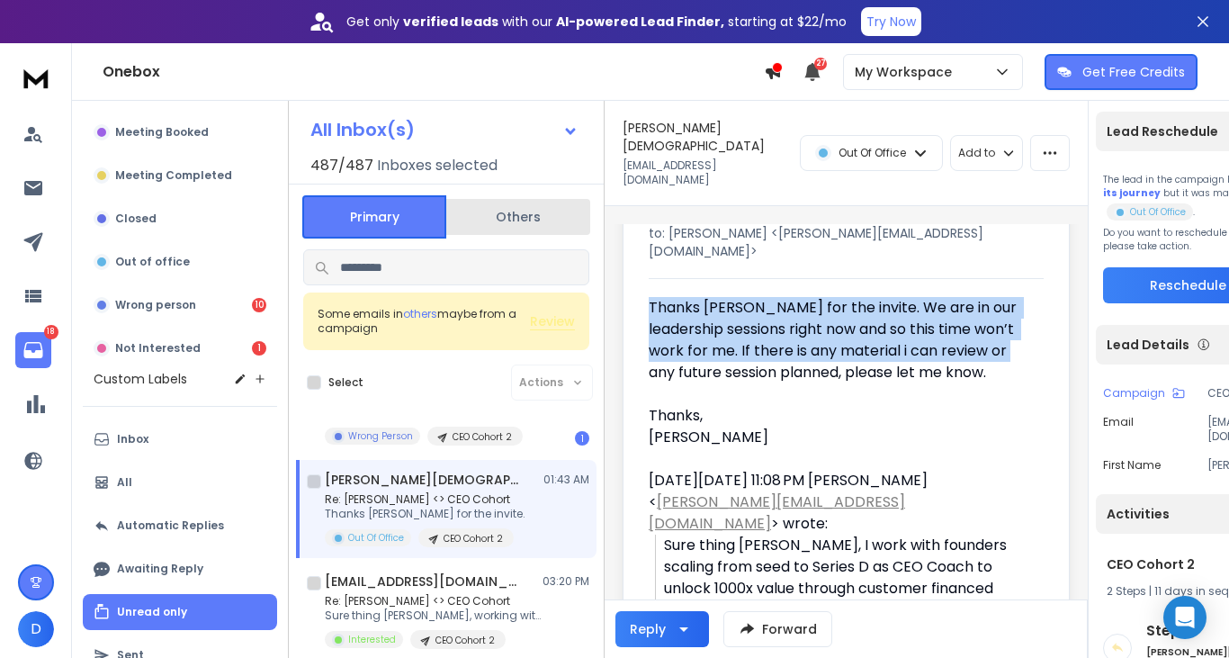
drag, startPoint x: 653, startPoint y: 249, endPoint x: 692, endPoint y: 326, distance: 86.1
click at [692, 326] on div "Thanks [PERSON_NAME] for the invite. We are in our leadership sessions right no…" at bounding box center [839, 340] width 381 height 86
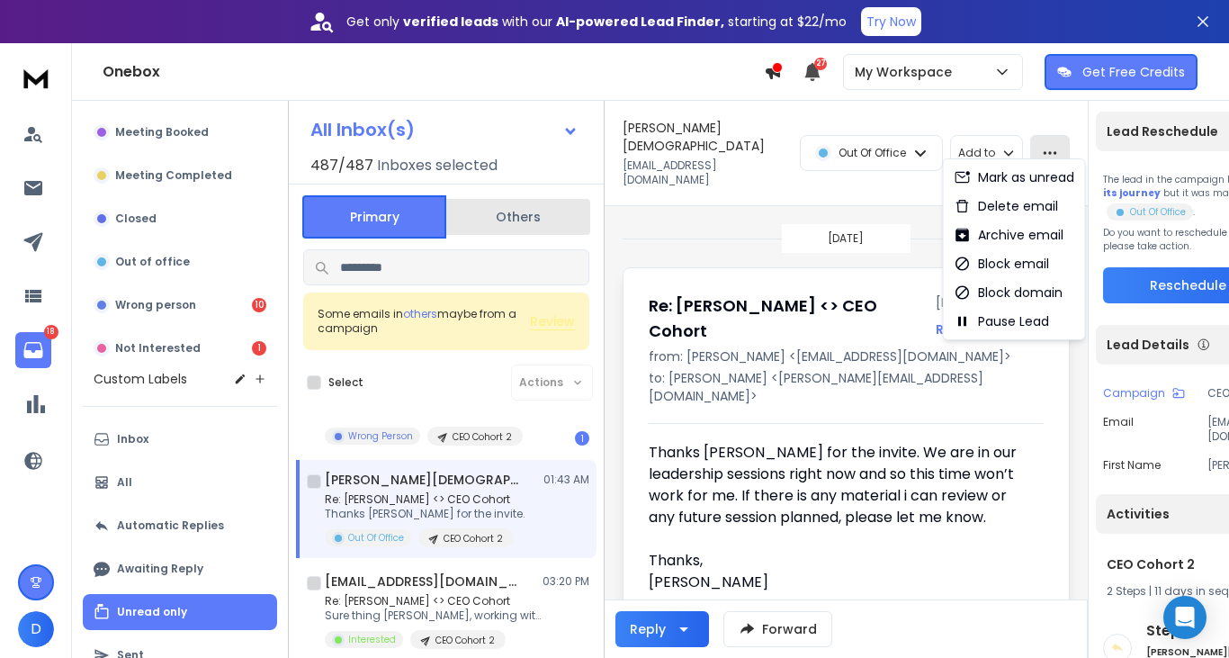
click at [1058, 145] on icon "button" at bounding box center [1050, 153] width 16 height 16
click at [1065, 172] on div "Mark as unread" at bounding box center [1015, 177] width 120 height 18
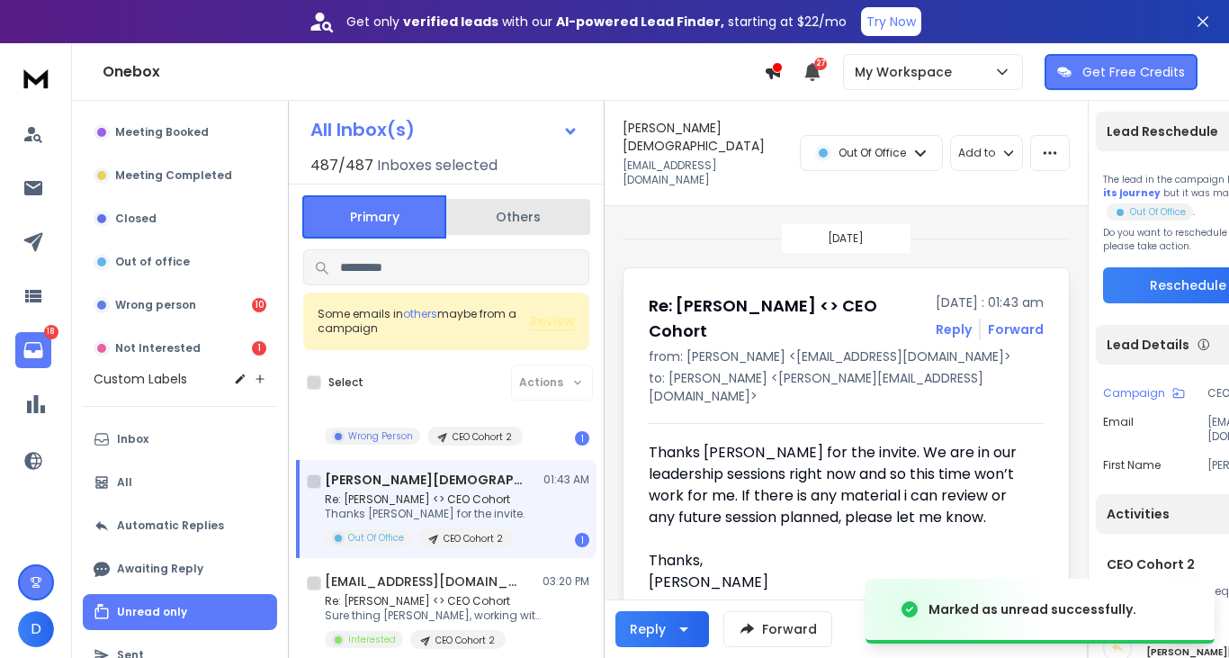
click at [536, 200] on button "Others" at bounding box center [518, 217] width 144 height 40
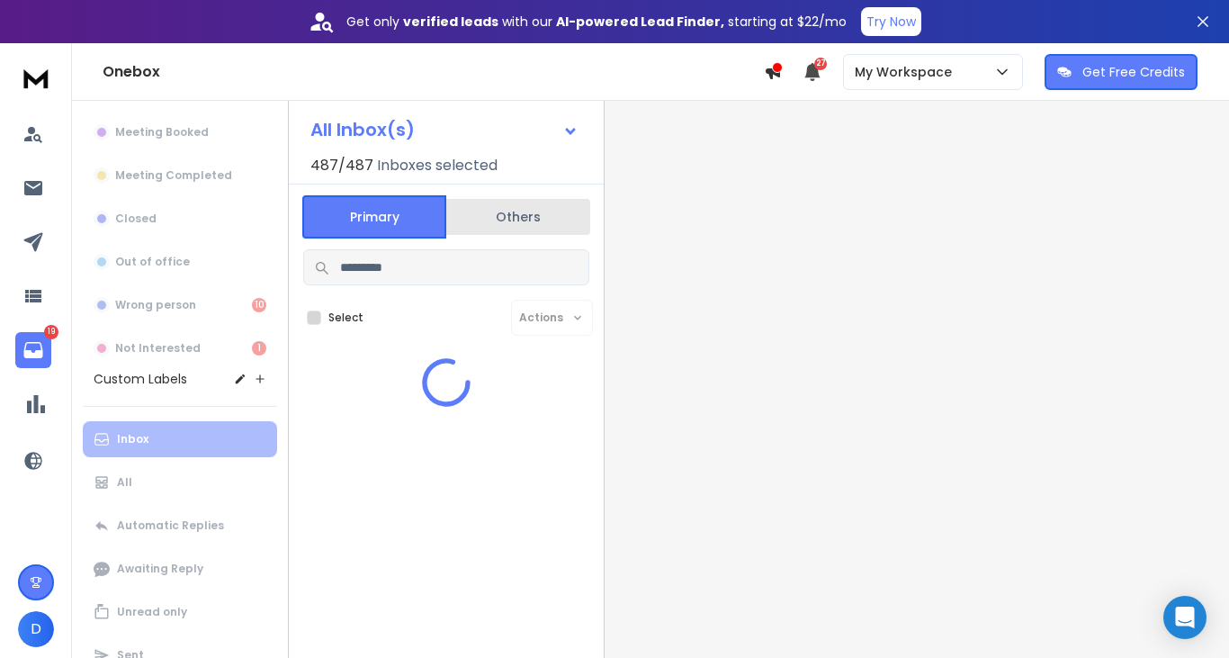
click at [368, 230] on button "Primary" at bounding box center [374, 216] width 144 height 43
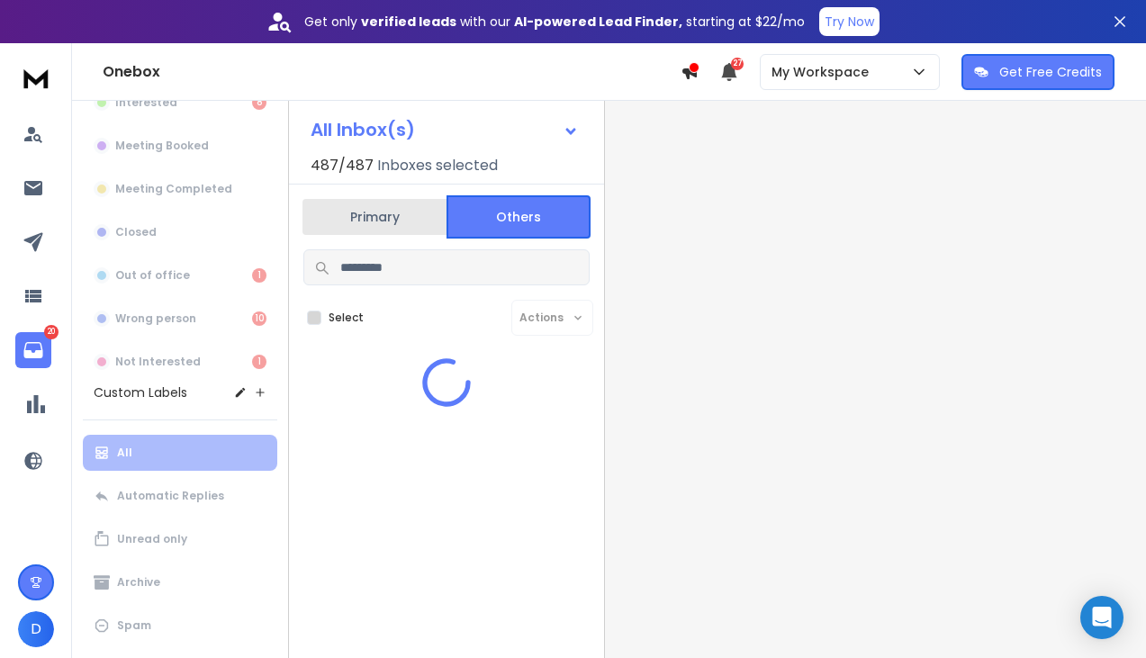
click at [501, 224] on button "Others" at bounding box center [518, 216] width 144 height 43
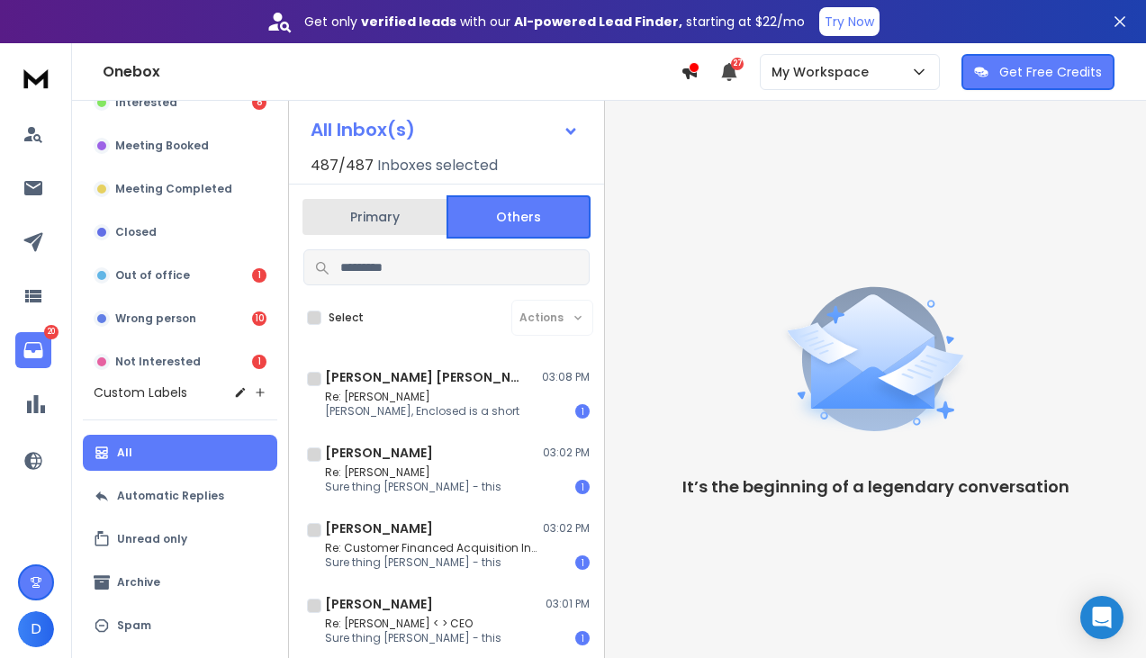
click at [418, 214] on button "Primary" at bounding box center [374, 217] width 144 height 40
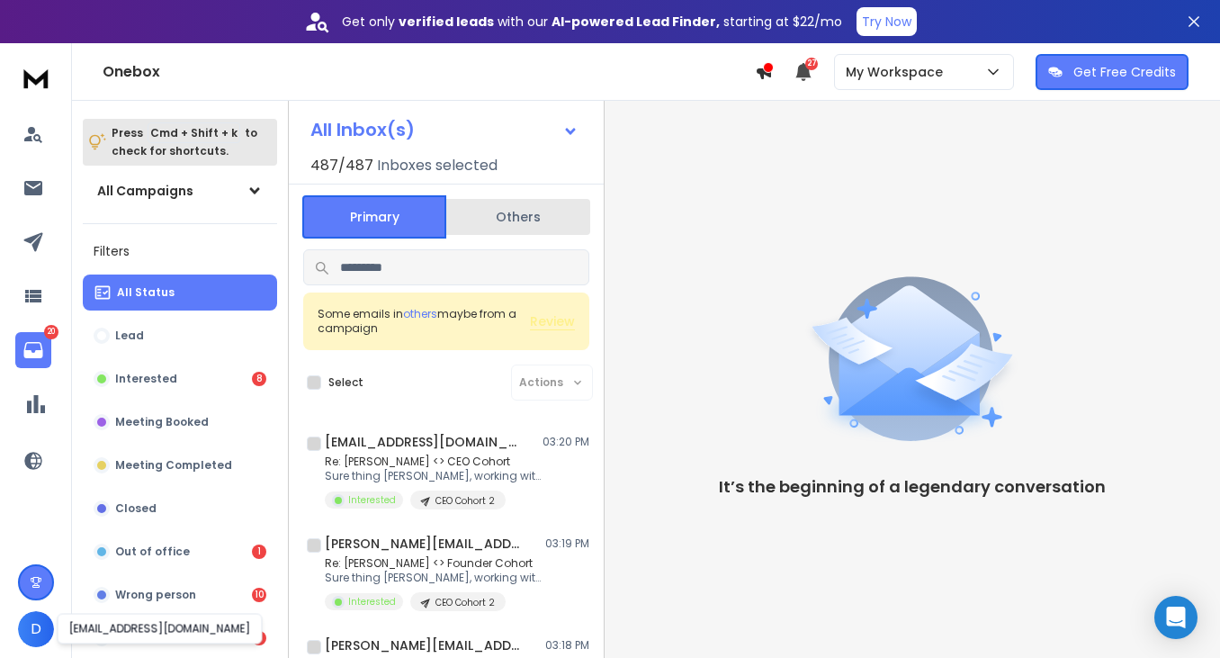
click at [47, 639] on span "D" at bounding box center [36, 629] width 36 height 36
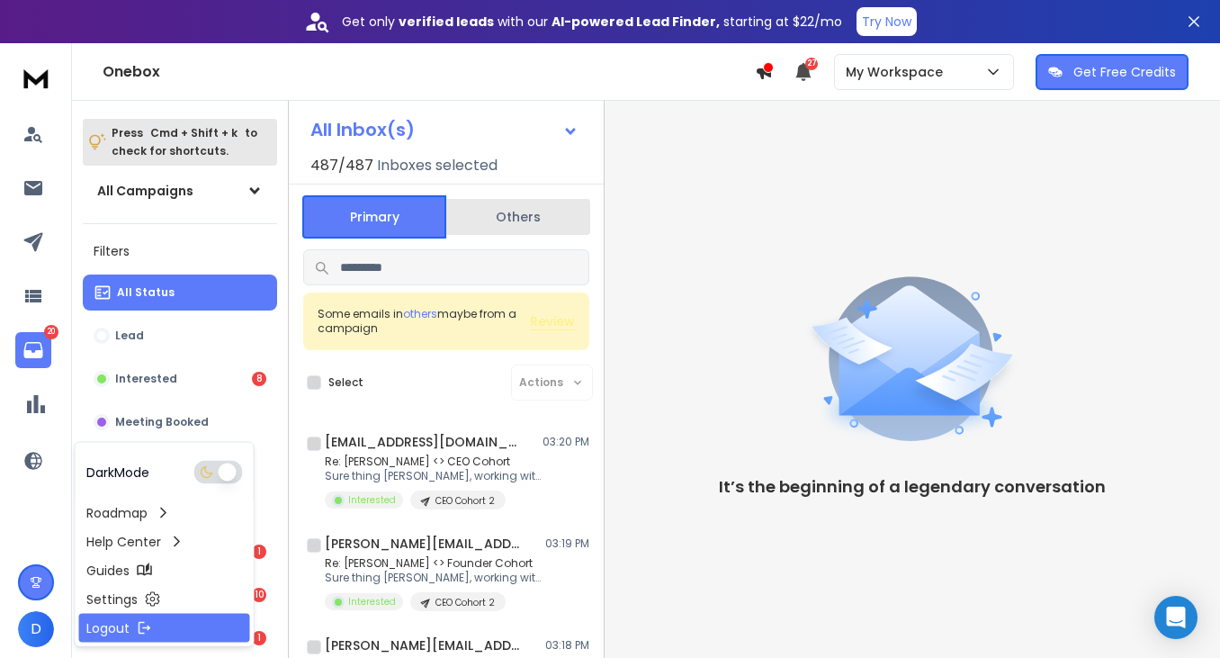
click at [90, 626] on p "Logout" at bounding box center [107, 628] width 43 height 18
